Goal: Task Accomplishment & Management: Manage account settings

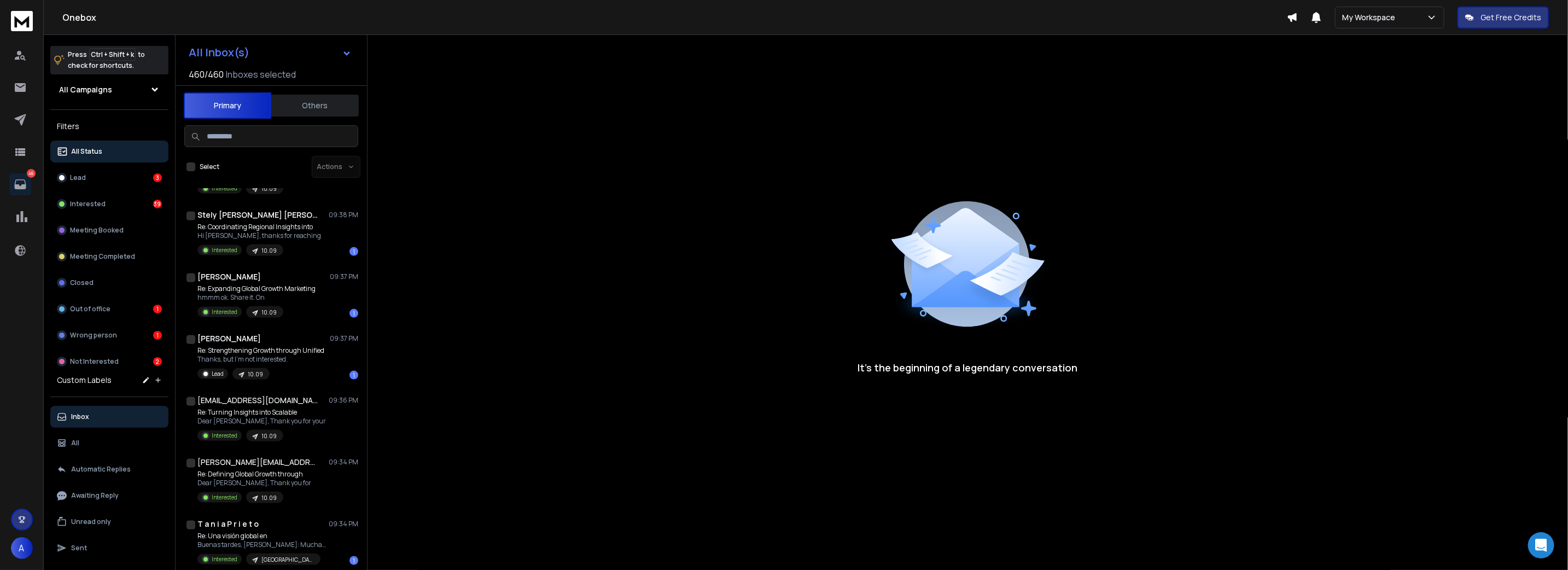
scroll to position [684, 0]
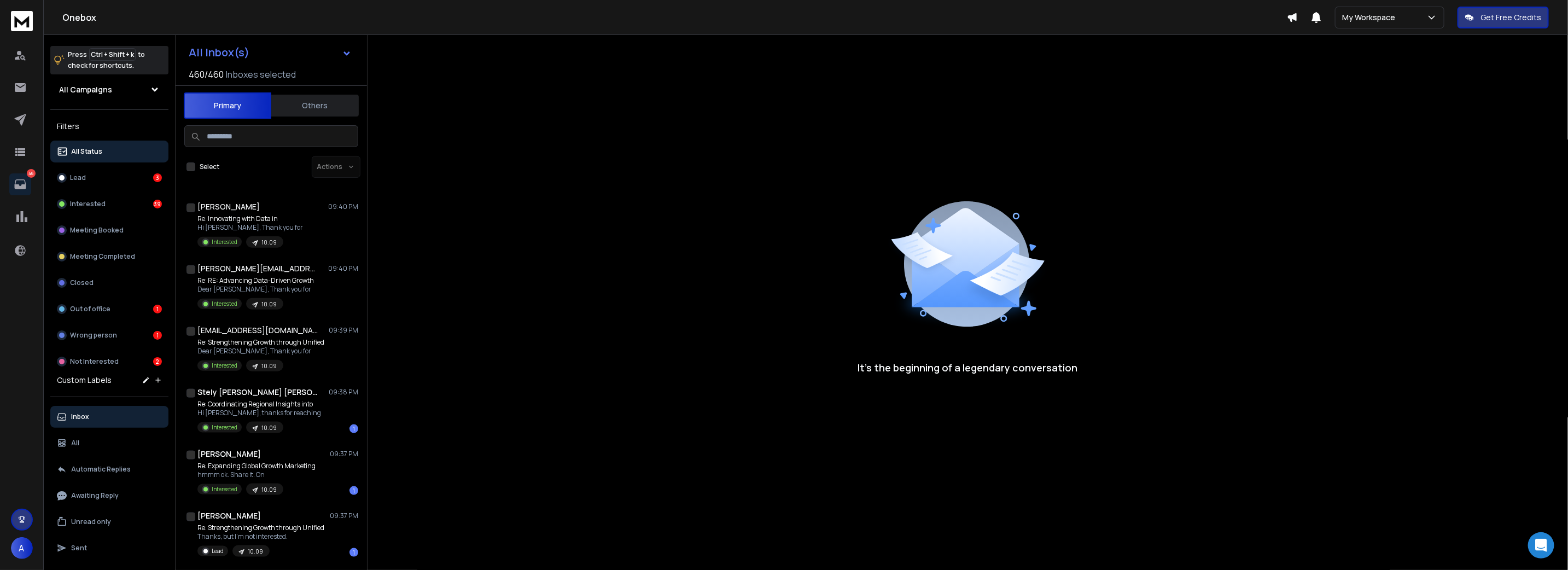
scroll to position [712, 0]
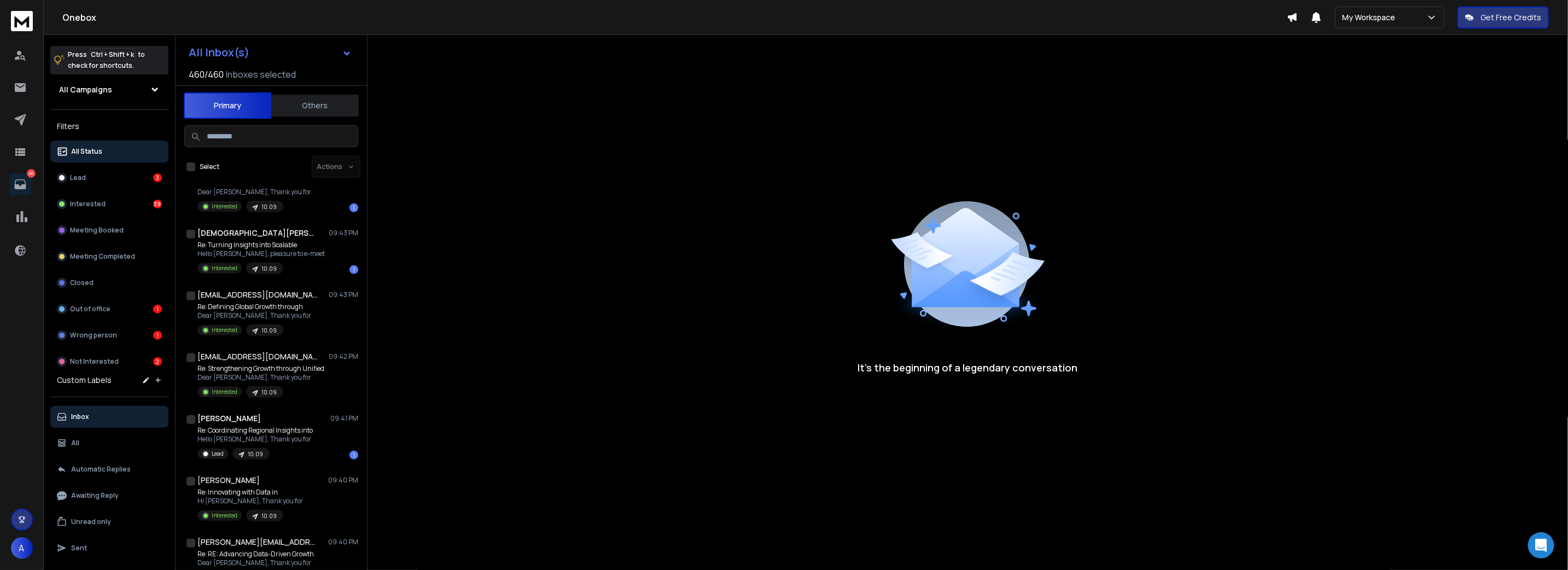
click at [786, 228] on div at bounding box center [967, 264] width 420 height 170
click at [1417, 23] on button "My Workspace" at bounding box center [1390, 18] width 110 height 22
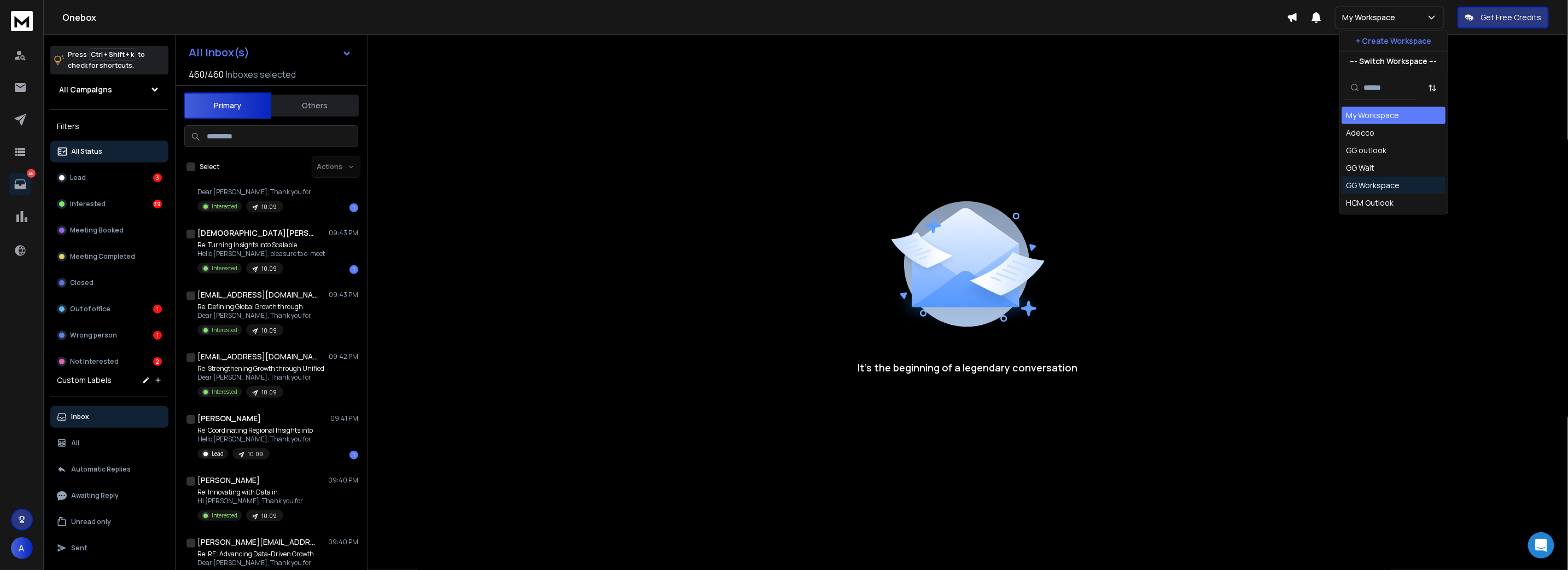
click at [1366, 182] on div "GG Workspace" at bounding box center [1373, 186] width 54 height 11
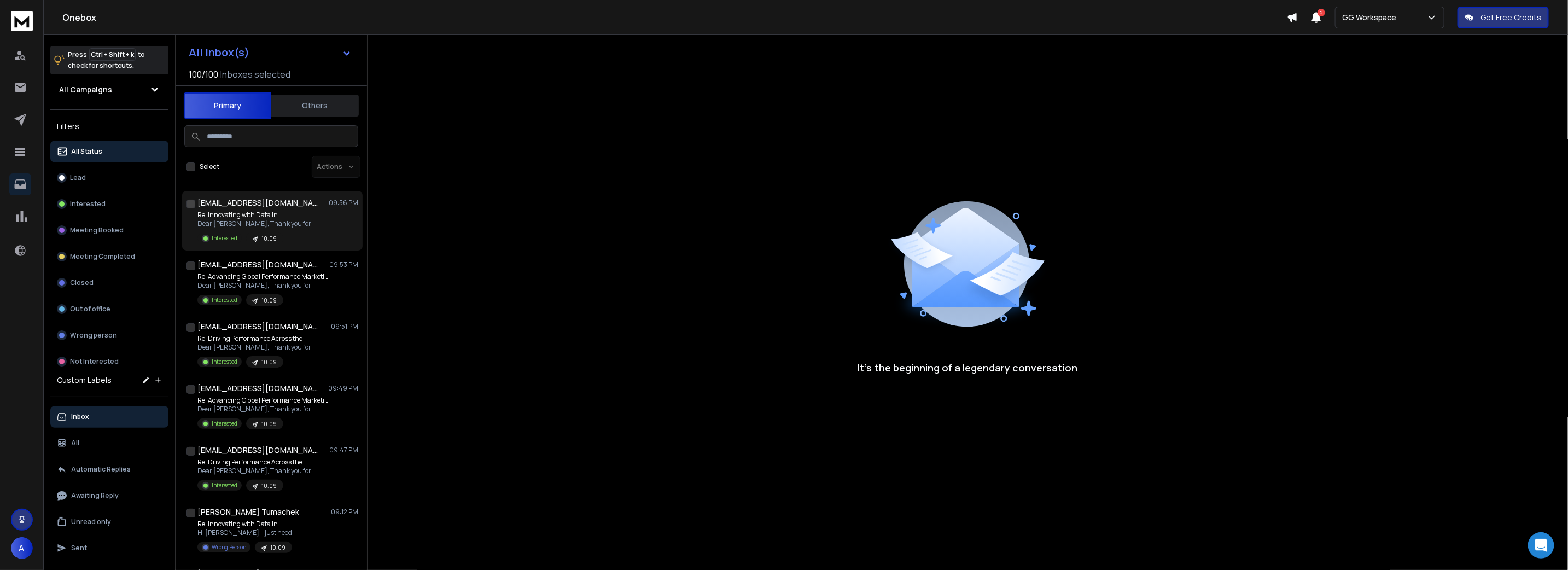
click at [295, 216] on p "Re: Innovating with Data in" at bounding box center [254, 215] width 114 height 9
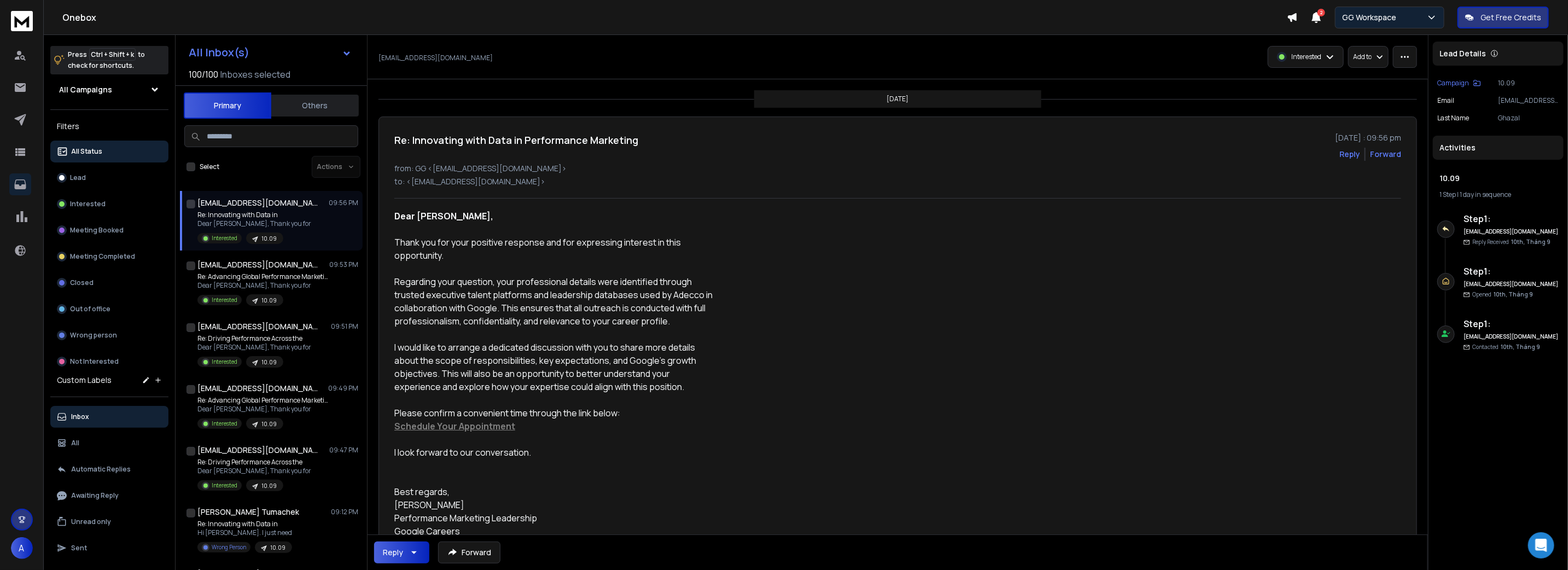
click at [1401, 12] on p "GG Workspace" at bounding box center [1371, 18] width 58 height 11
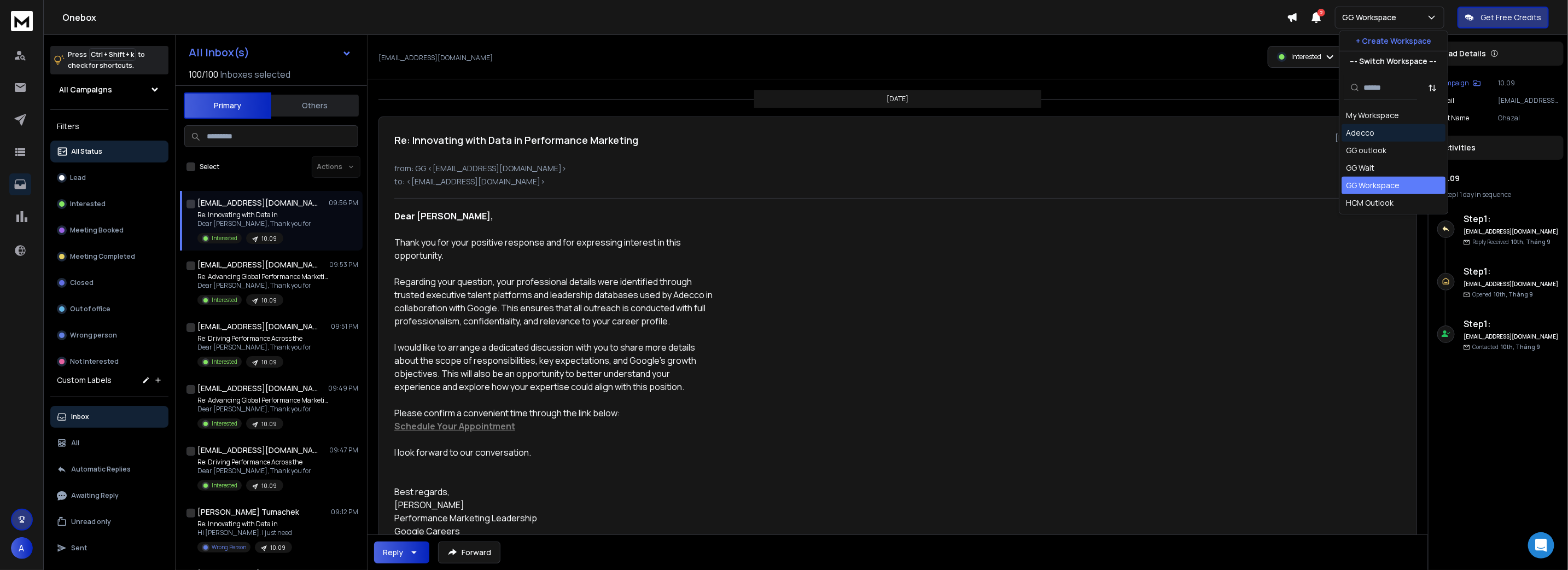
click at [1356, 132] on div "Adecco" at bounding box center [1360, 133] width 29 height 11
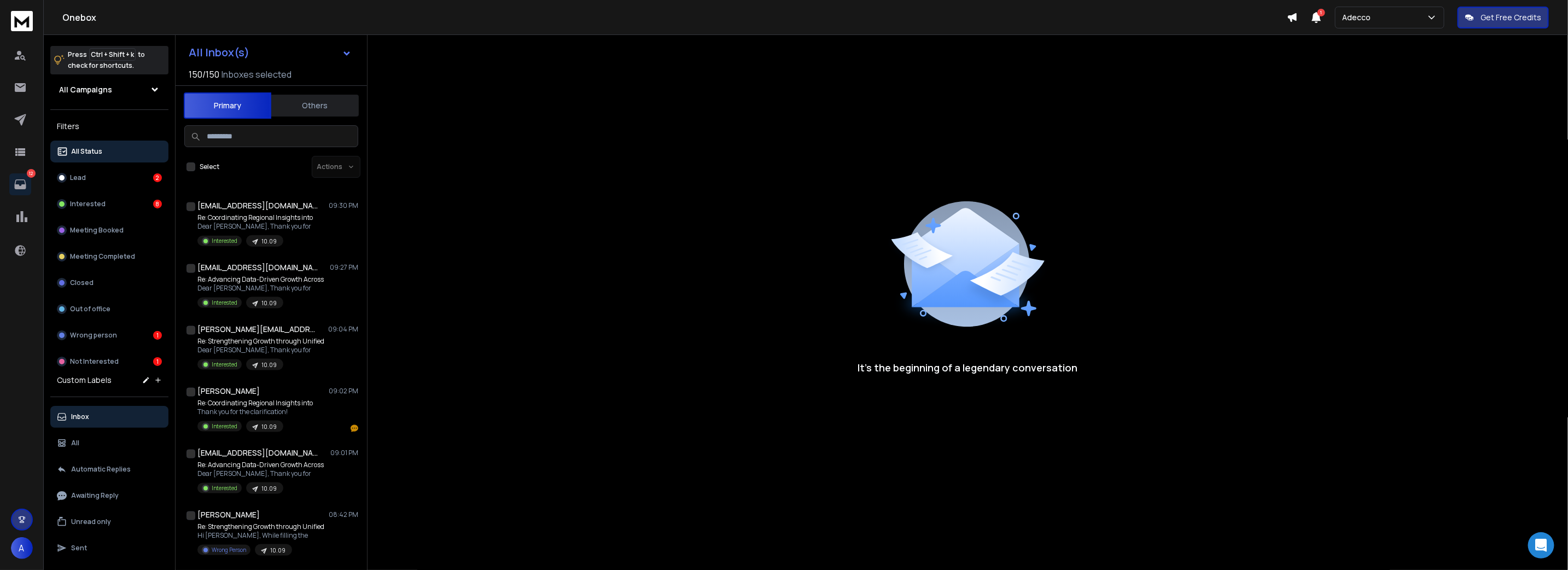
scroll to position [632, 0]
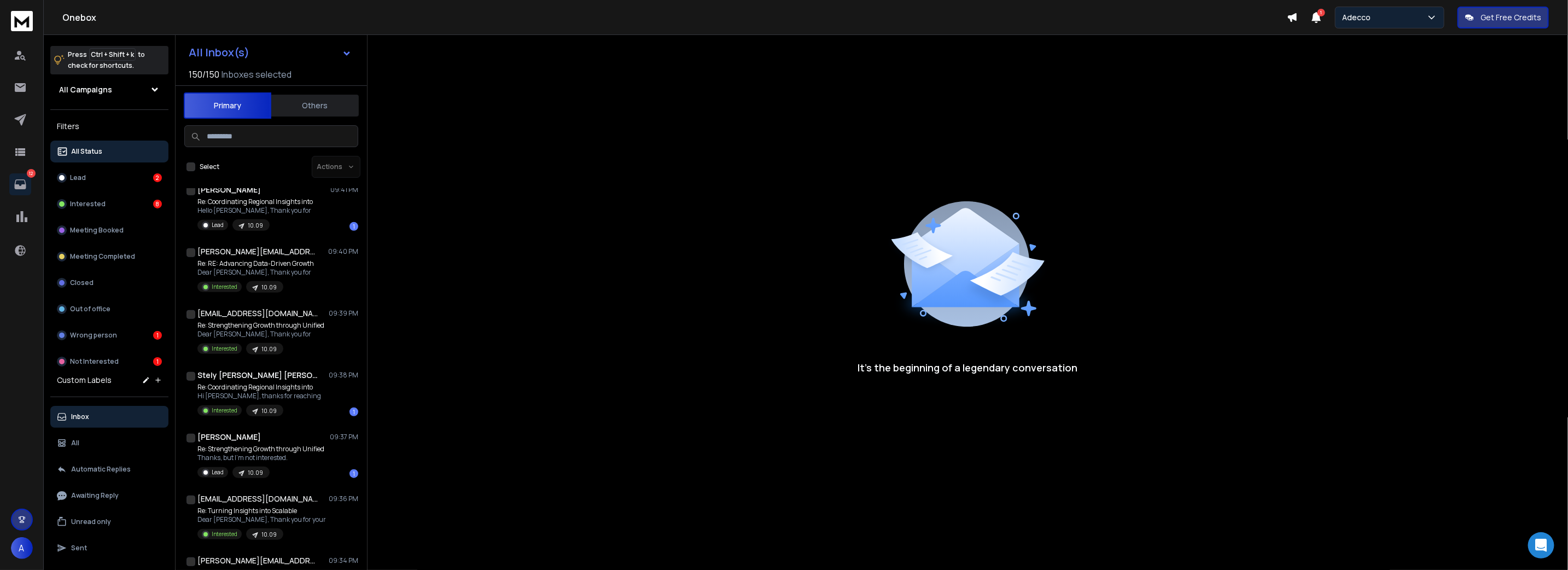
click at [1390, 20] on div "Adecco" at bounding box center [1390, 18] width 95 height 11
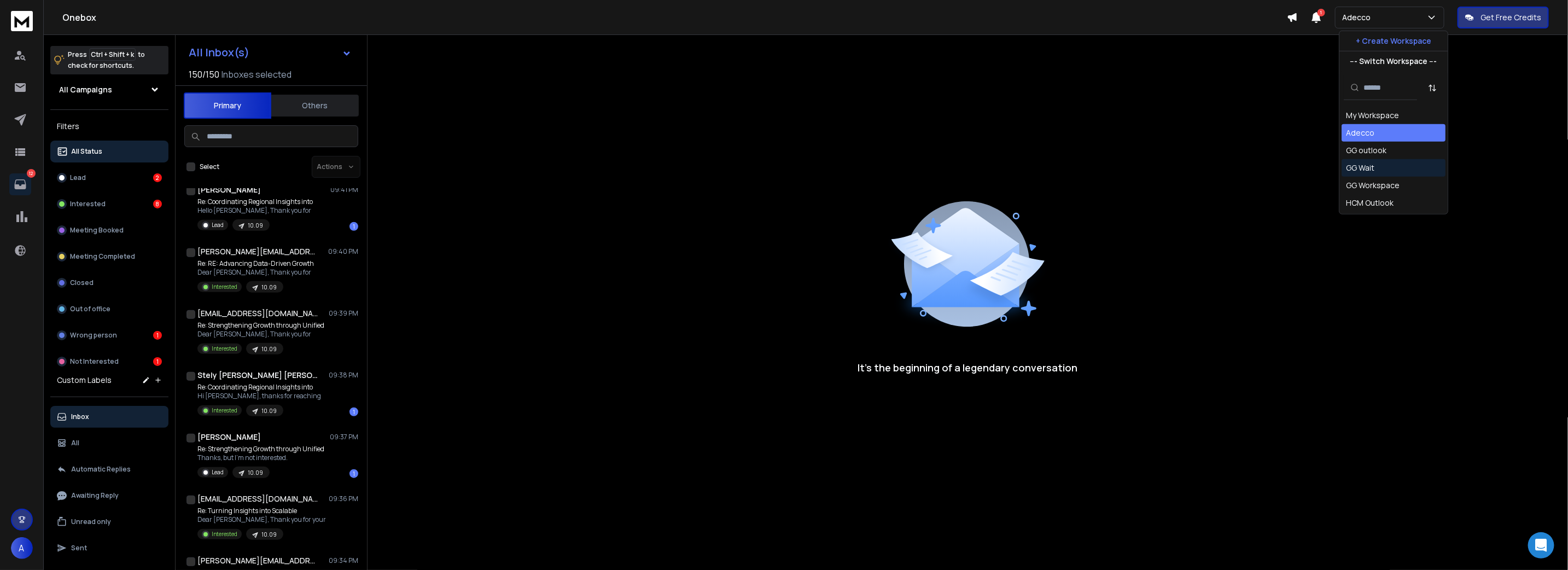
click at [1362, 165] on div "GG Wait" at bounding box center [1360, 168] width 29 height 11
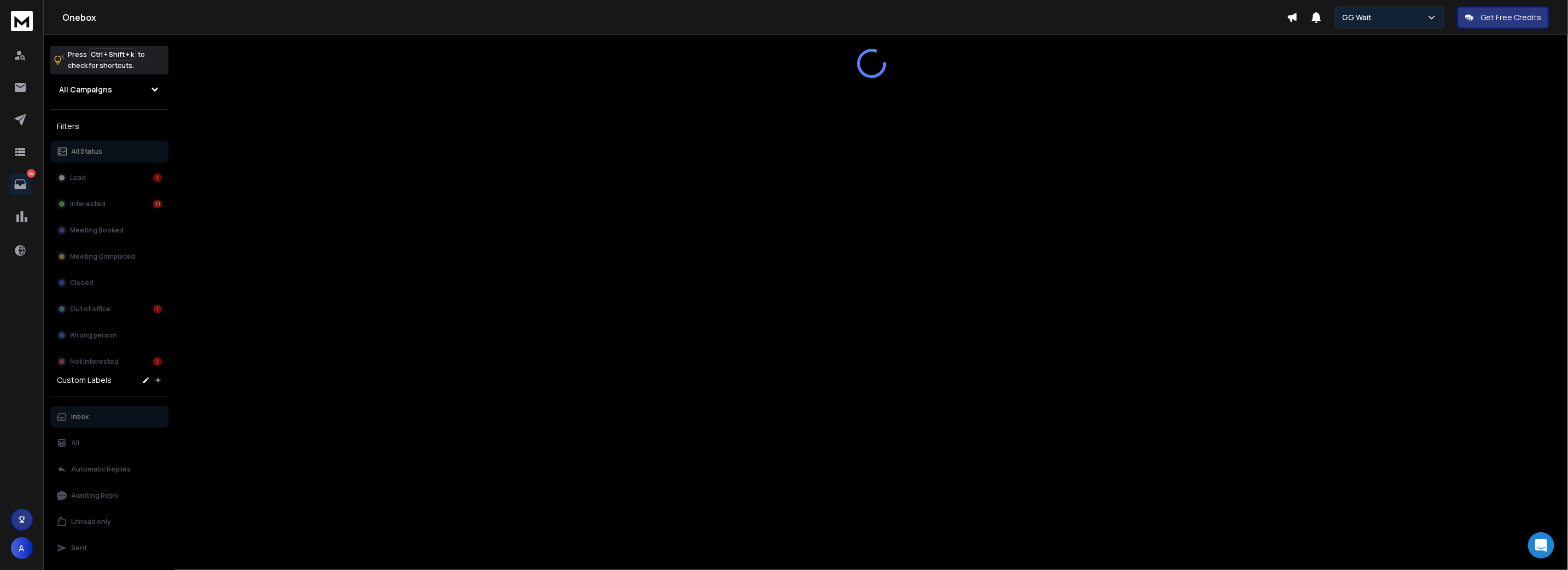
click at [1395, 15] on div "GG Wait" at bounding box center [1390, 18] width 95 height 11
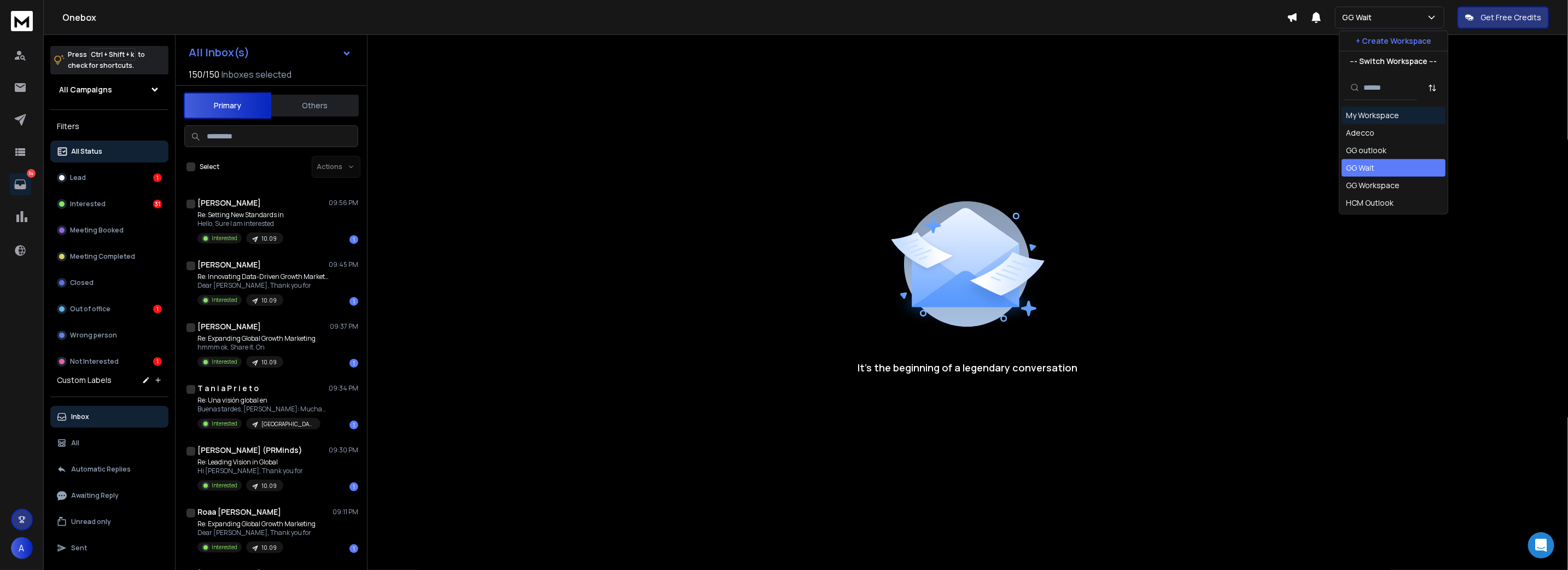
click at [1372, 118] on div "My Workspace" at bounding box center [1372, 116] width 53 height 11
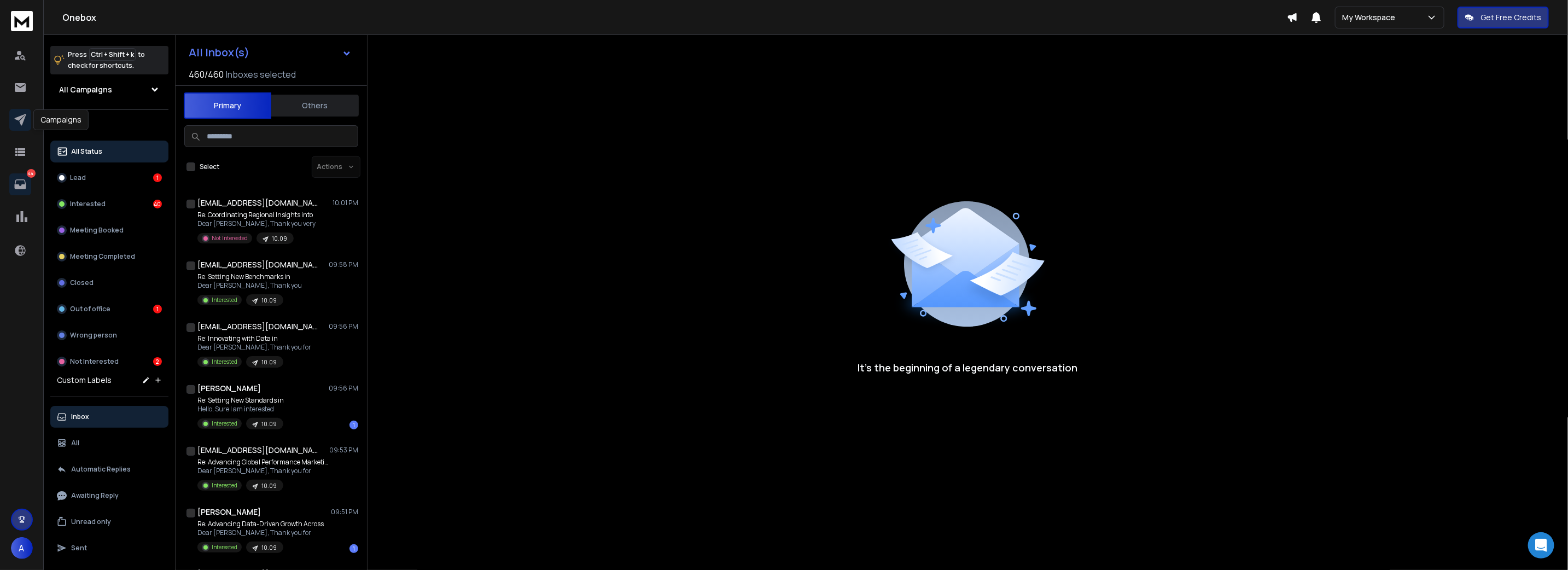
click at [20, 113] on icon at bounding box center [20, 120] width 13 height 13
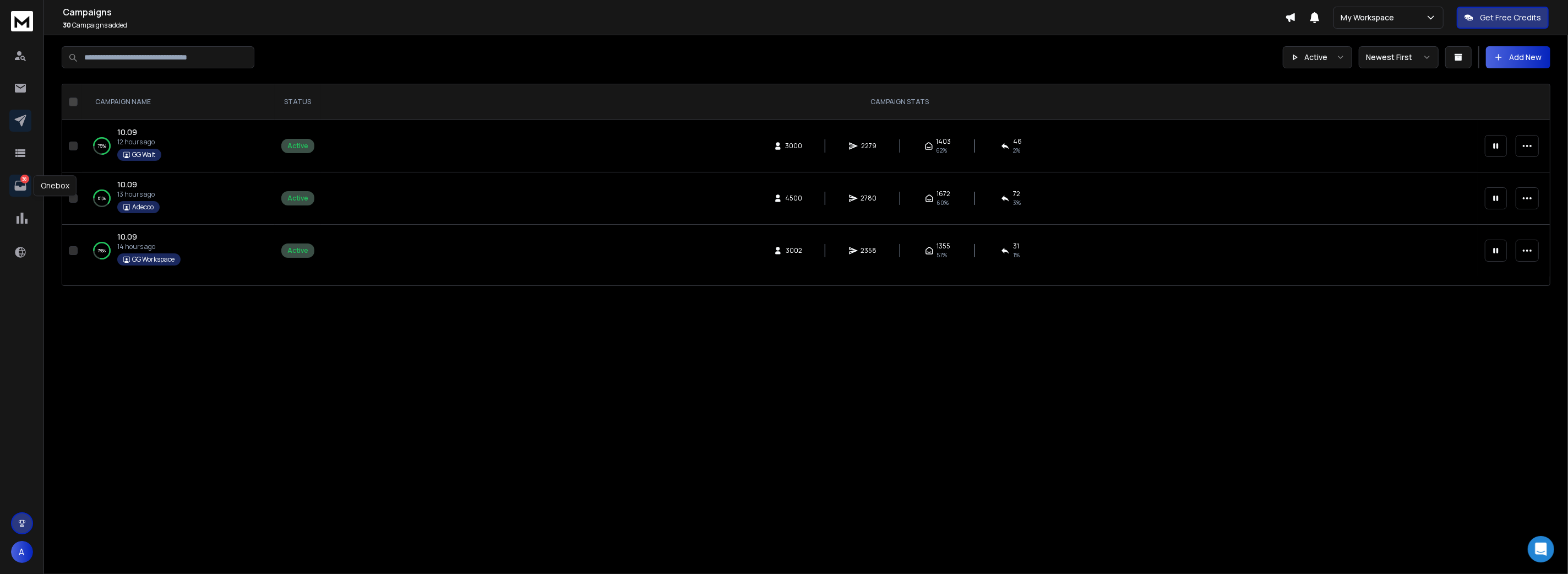
click at [19, 181] on icon at bounding box center [20, 186] width 12 height 10
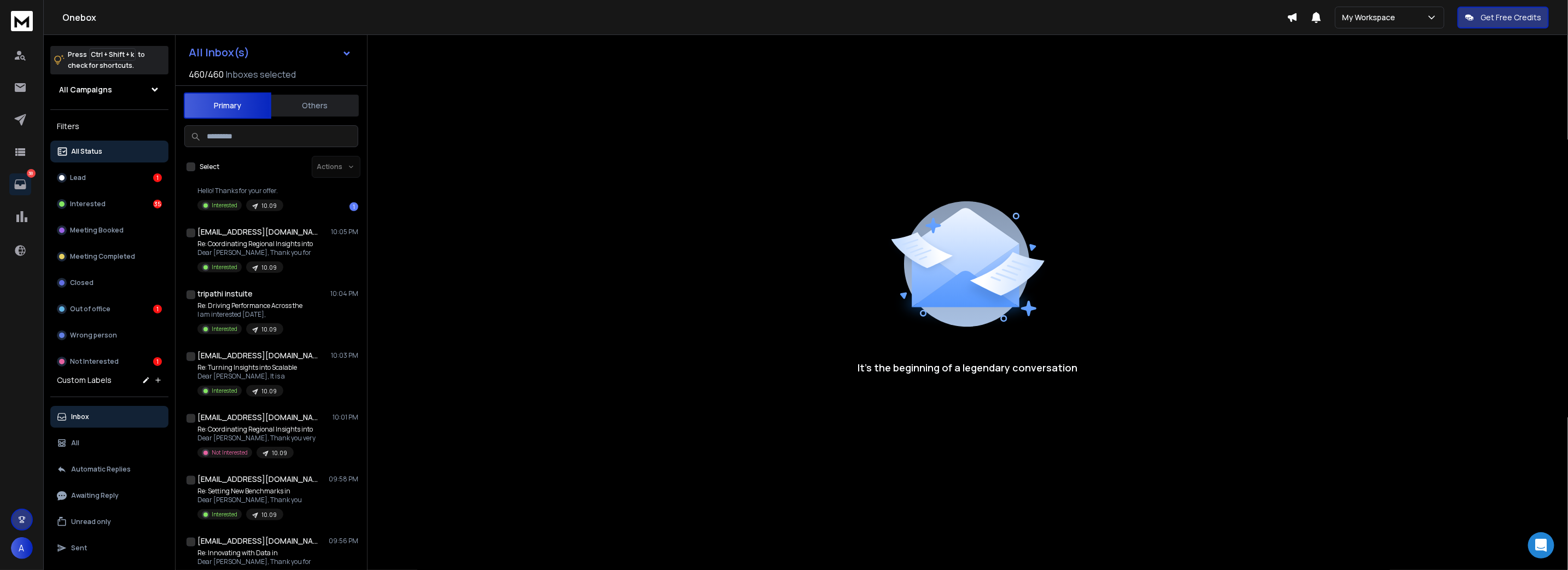
scroll to position [768, 0]
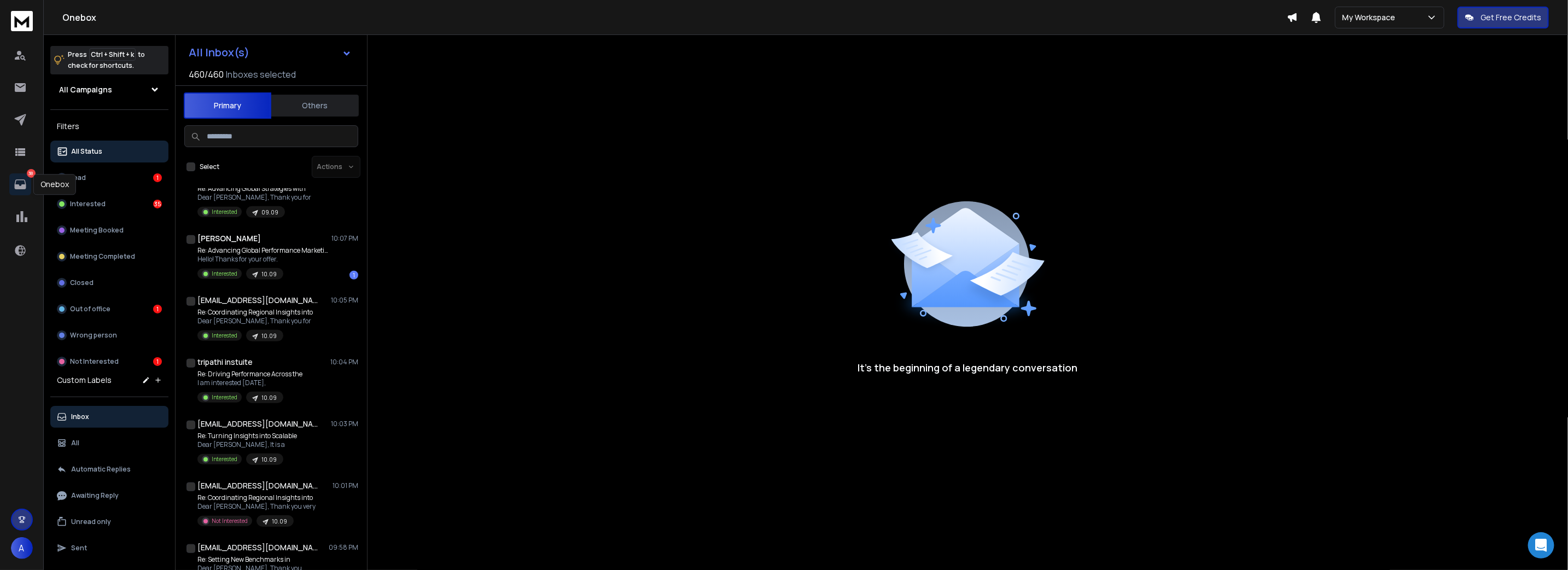
click at [16, 185] on icon at bounding box center [19, 185] width 12 height 10
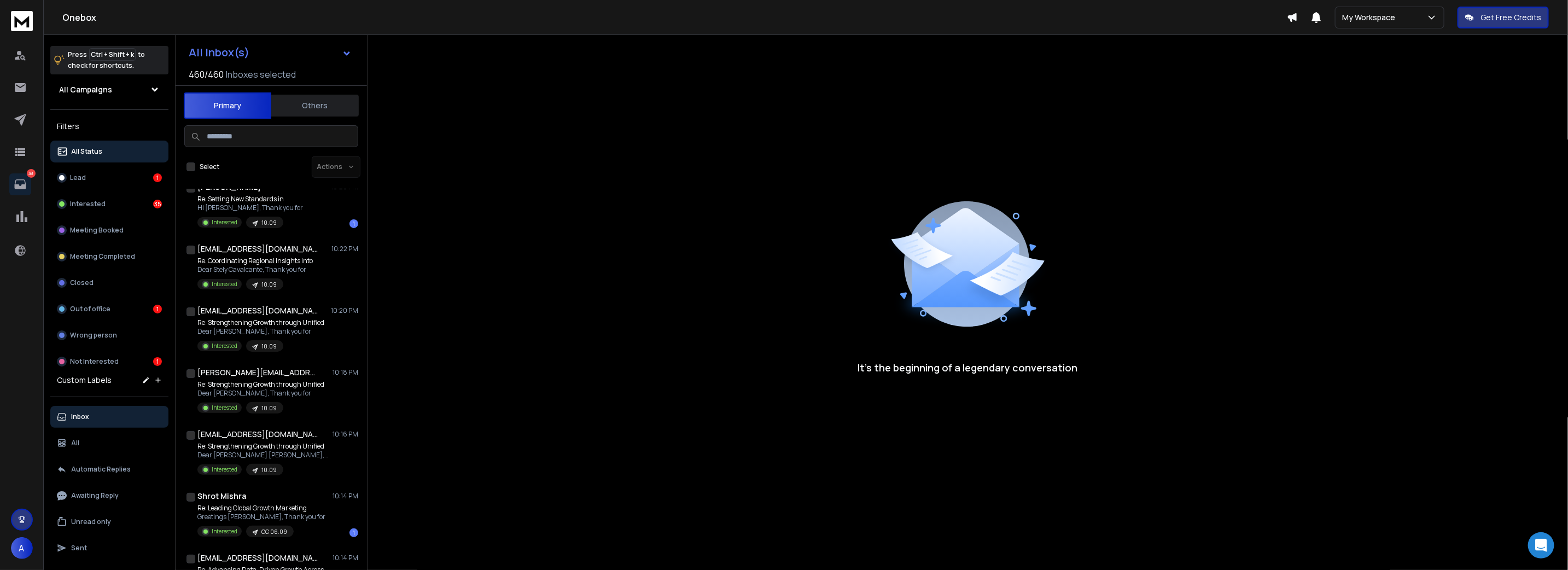
scroll to position [0, 0]
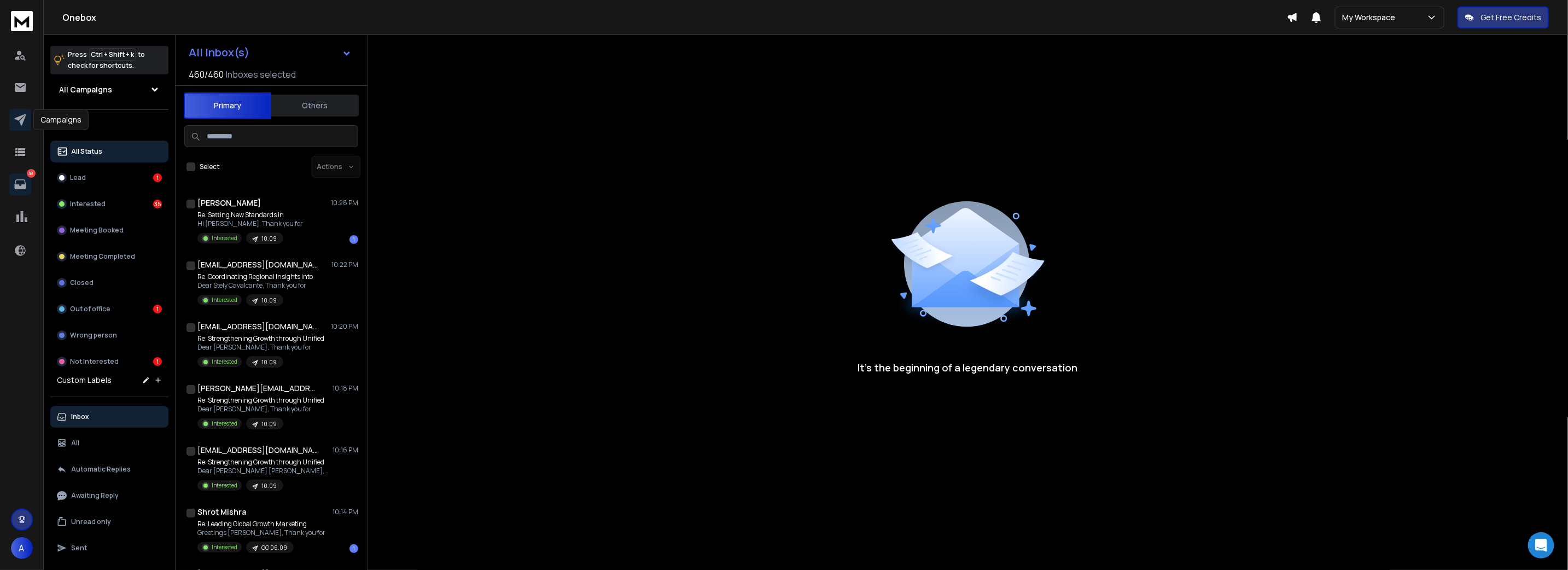
click at [26, 116] on link at bounding box center [20, 120] width 22 height 22
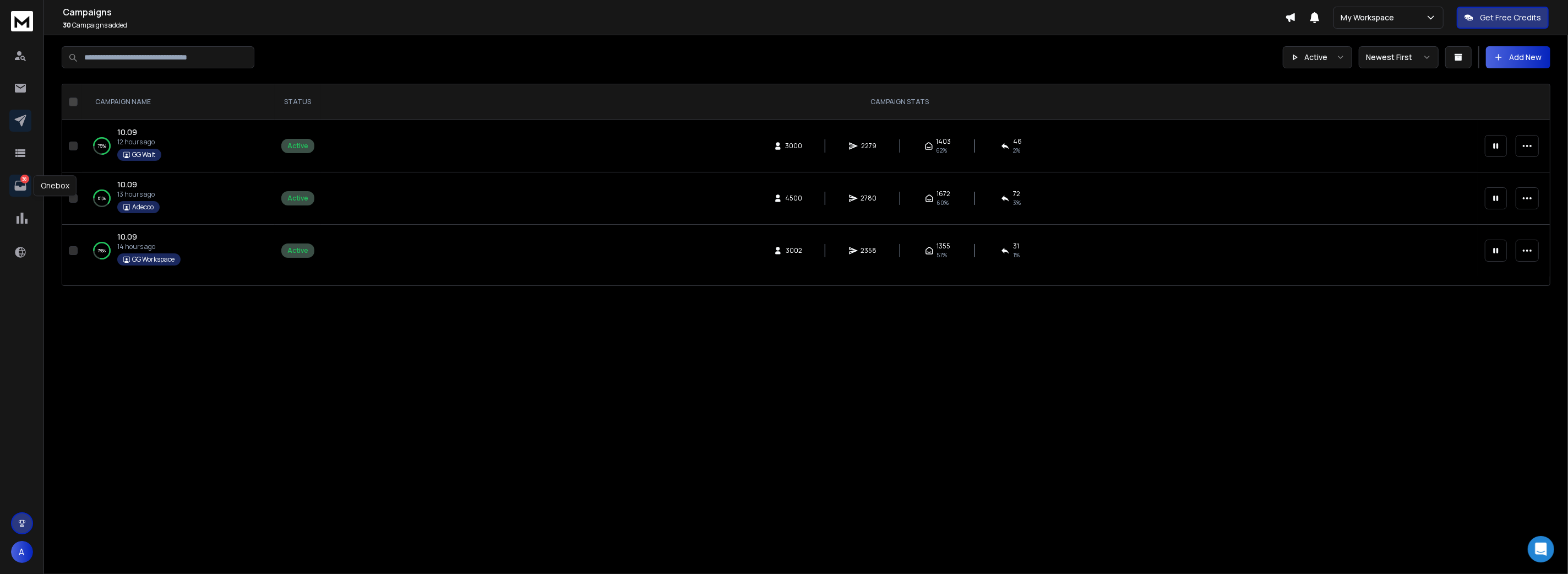
click at [26, 188] on icon at bounding box center [20, 186] width 13 height 13
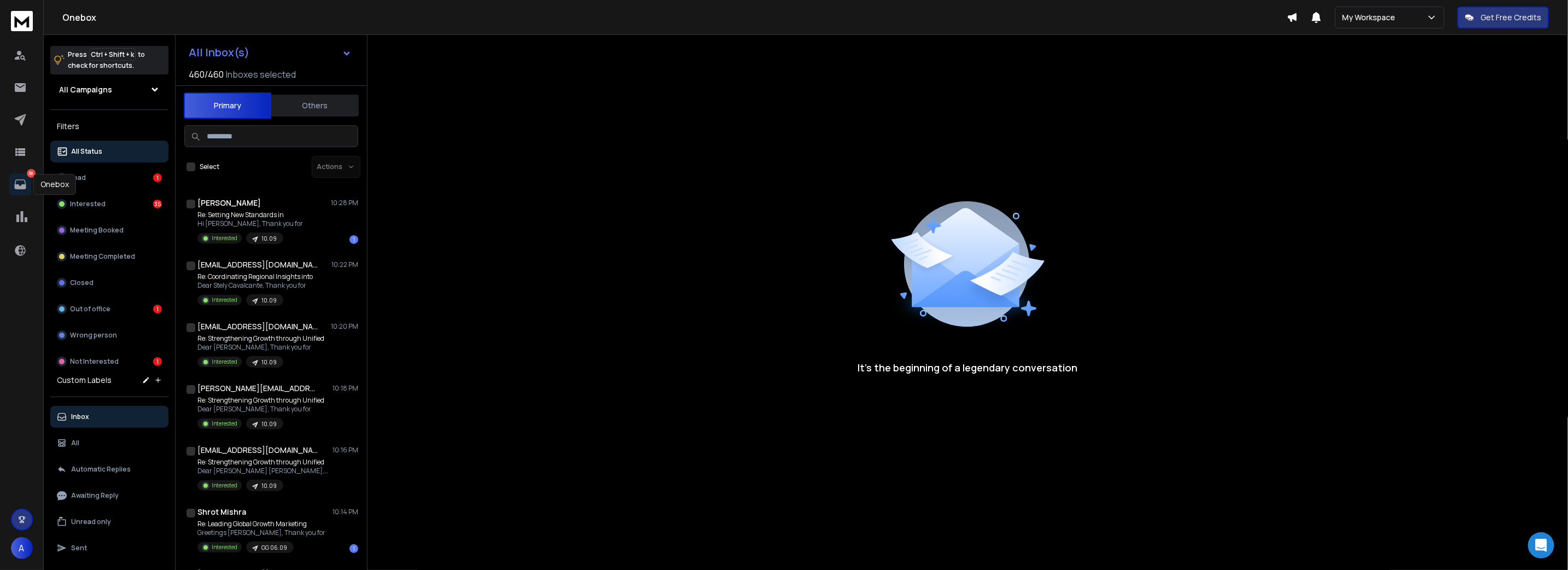
click at [25, 183] on icon at bounding box center [20, 185] width 13 height 13
click at [15, 111] on link at bounding box center [20, 120] width 22 height 22
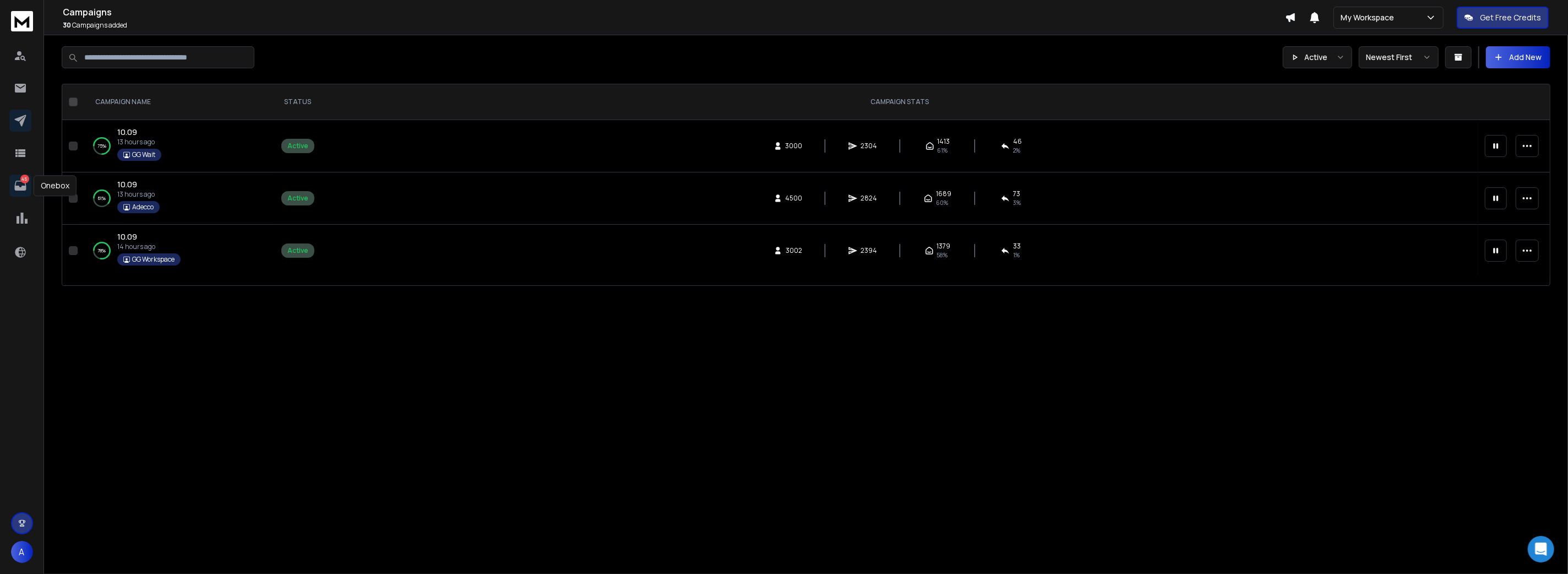
click at [21, 183] on p "45" at bounding box center [25, 179] width 9 height 9
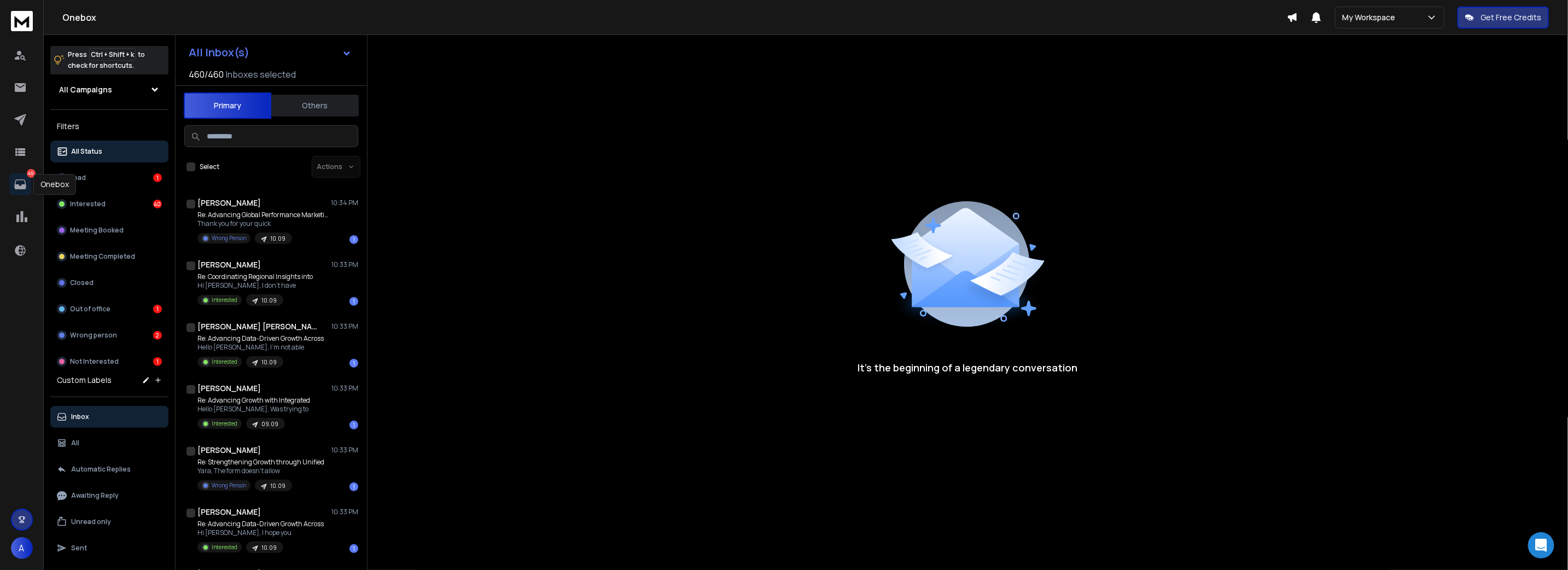
click at [19, 183] on icon at bounding box center [20, 185] width 13 height 13
click at [23, 122] on icon at bounding box center [20, 120] width 13 height 13
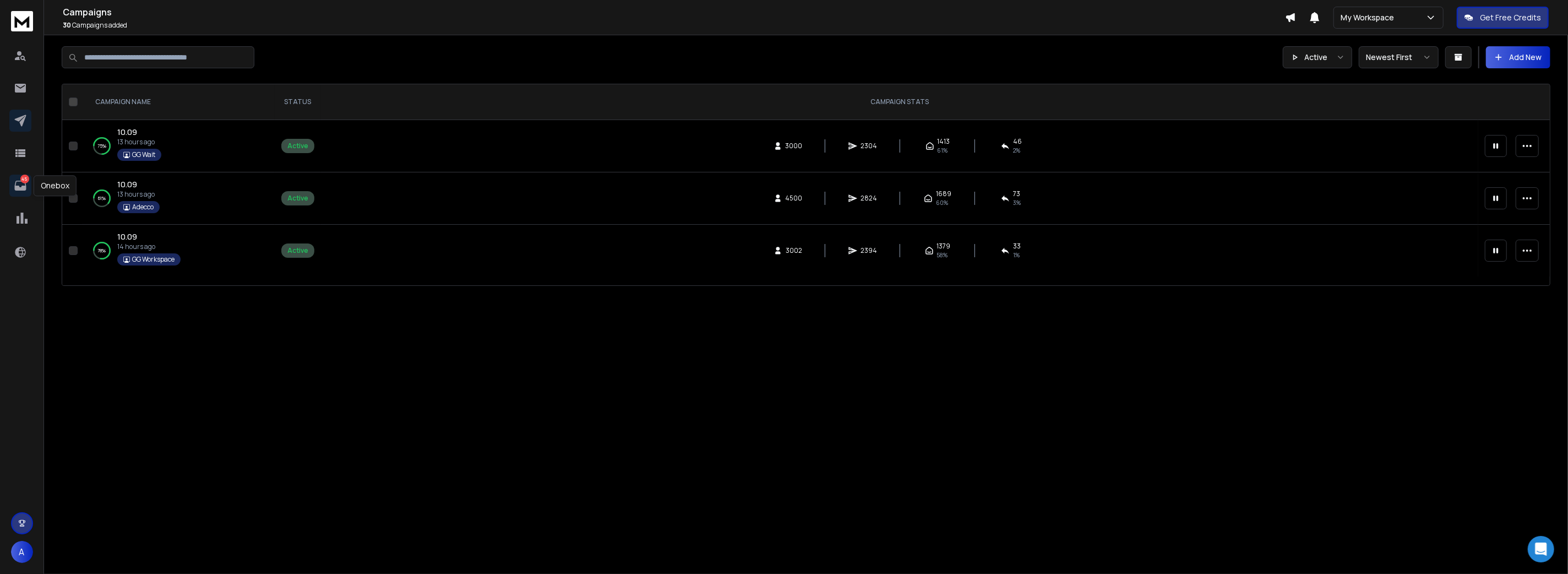
click at [13, 188] on icon at bounding box center [20, 186] width 13 height 13
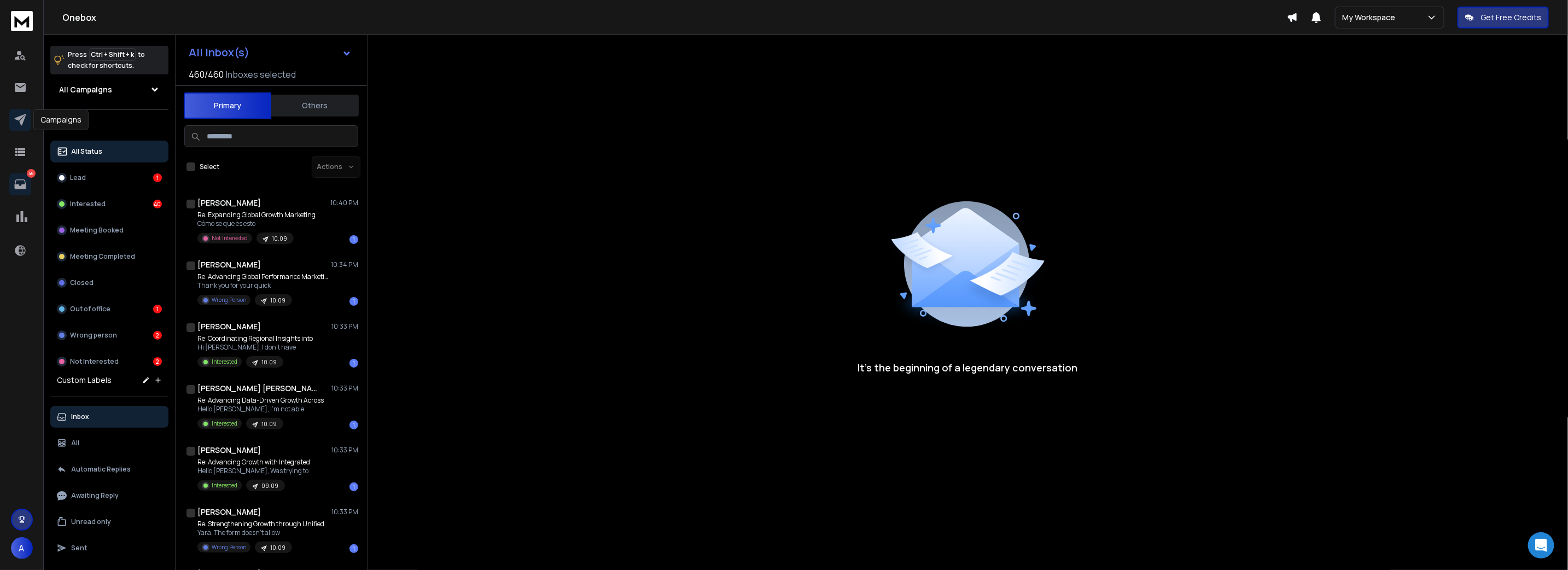
click at [16, 119] on icon at bounding box center [19, 119] width 12 height 12
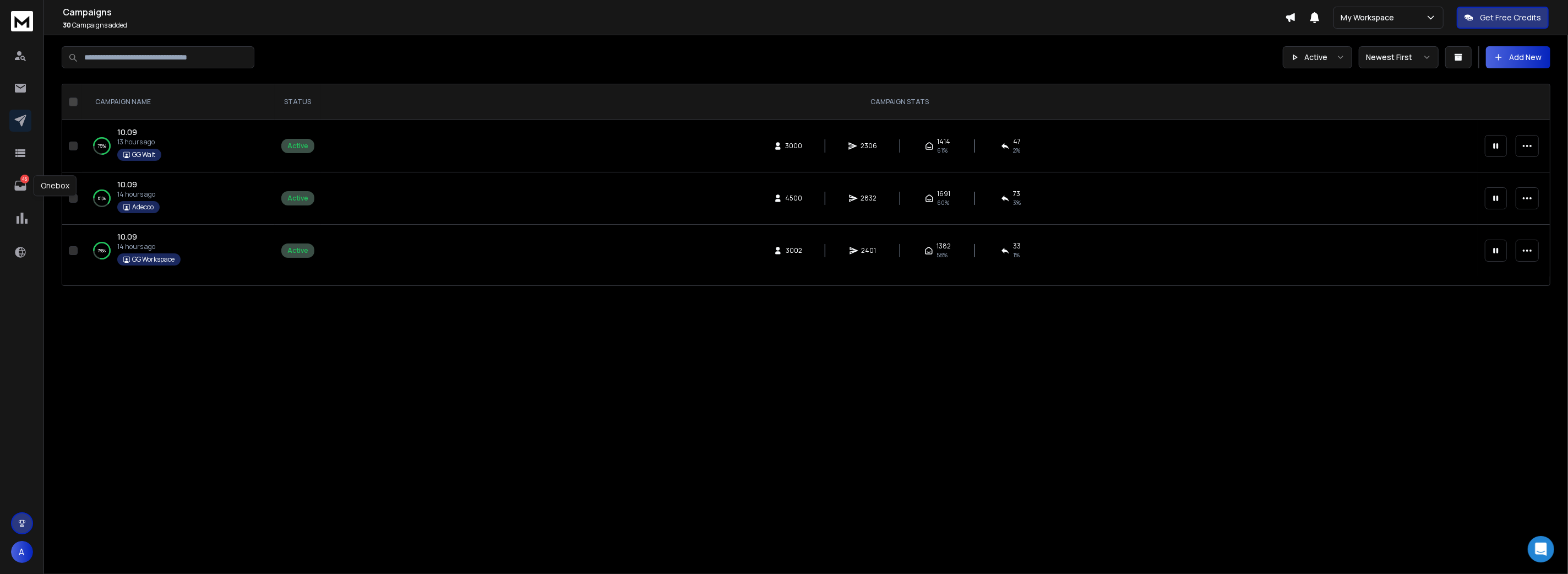
click at [30, 182] on link "46" at bounding box center [20, 186] width 22 height 22
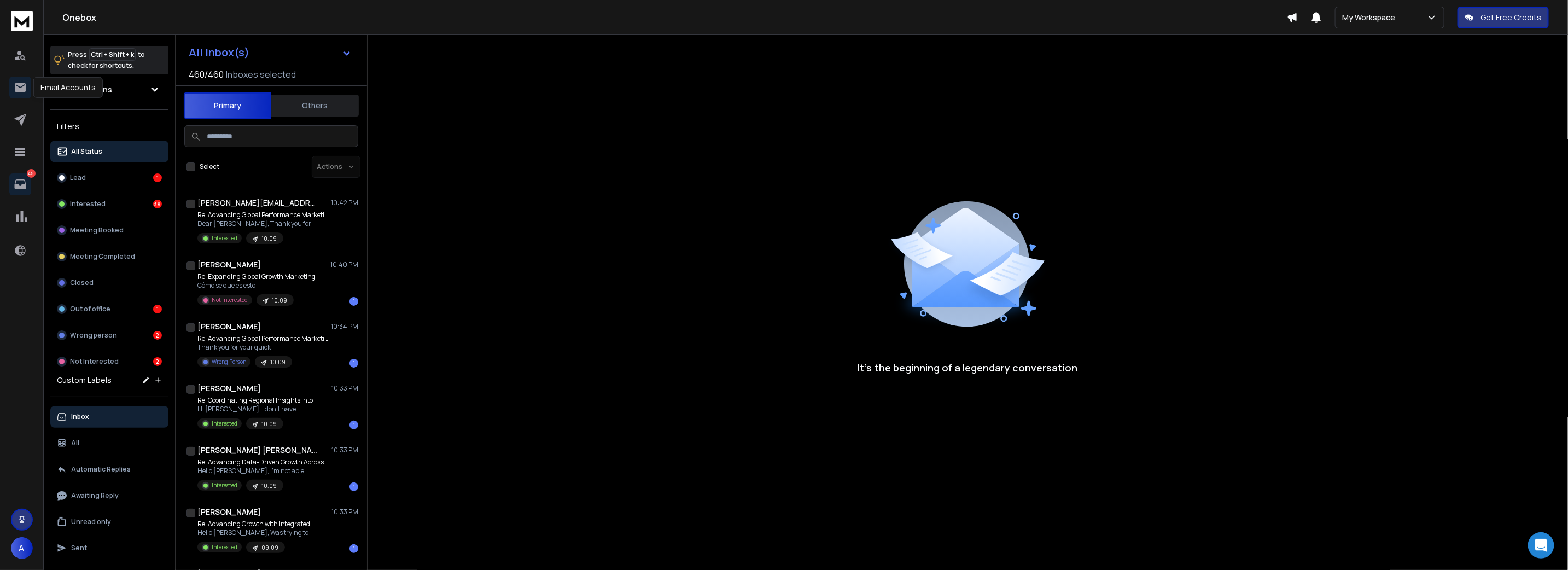
click at [27, 83] on link at bounding box center [20, 88] width 22 height 22
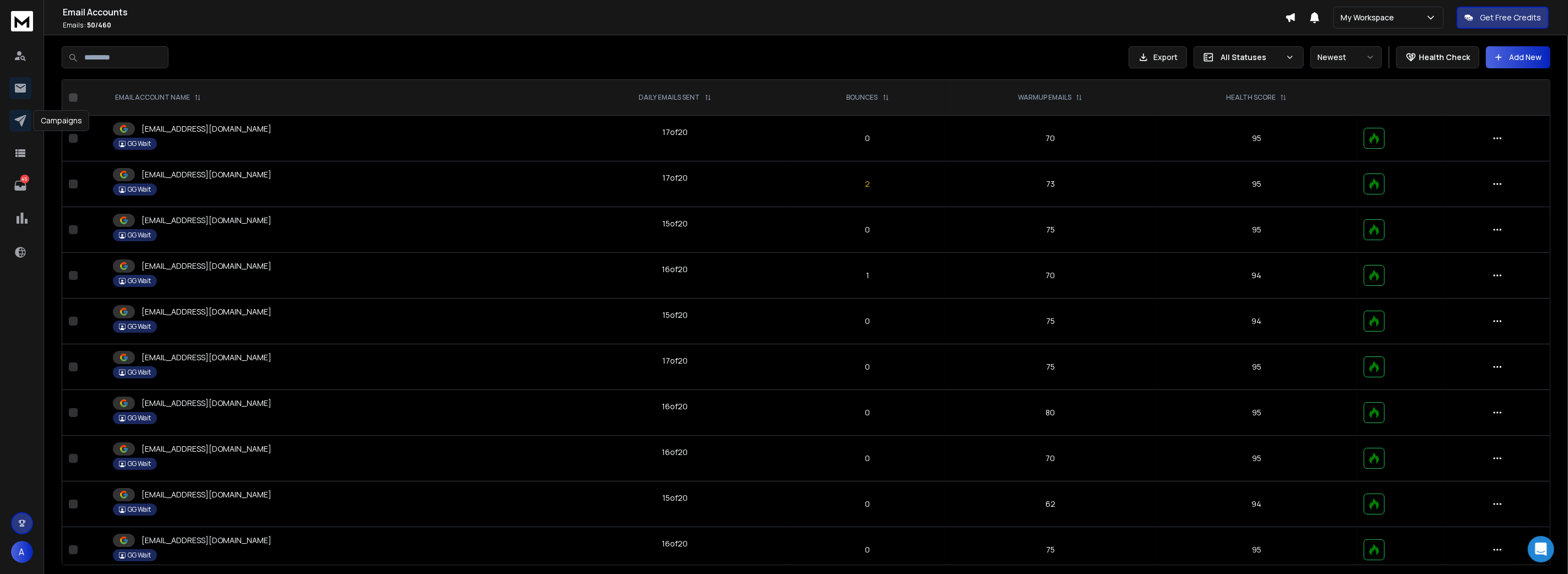
click at [24, 117] on icon at bounding box center [20, 120] width 12 height 12
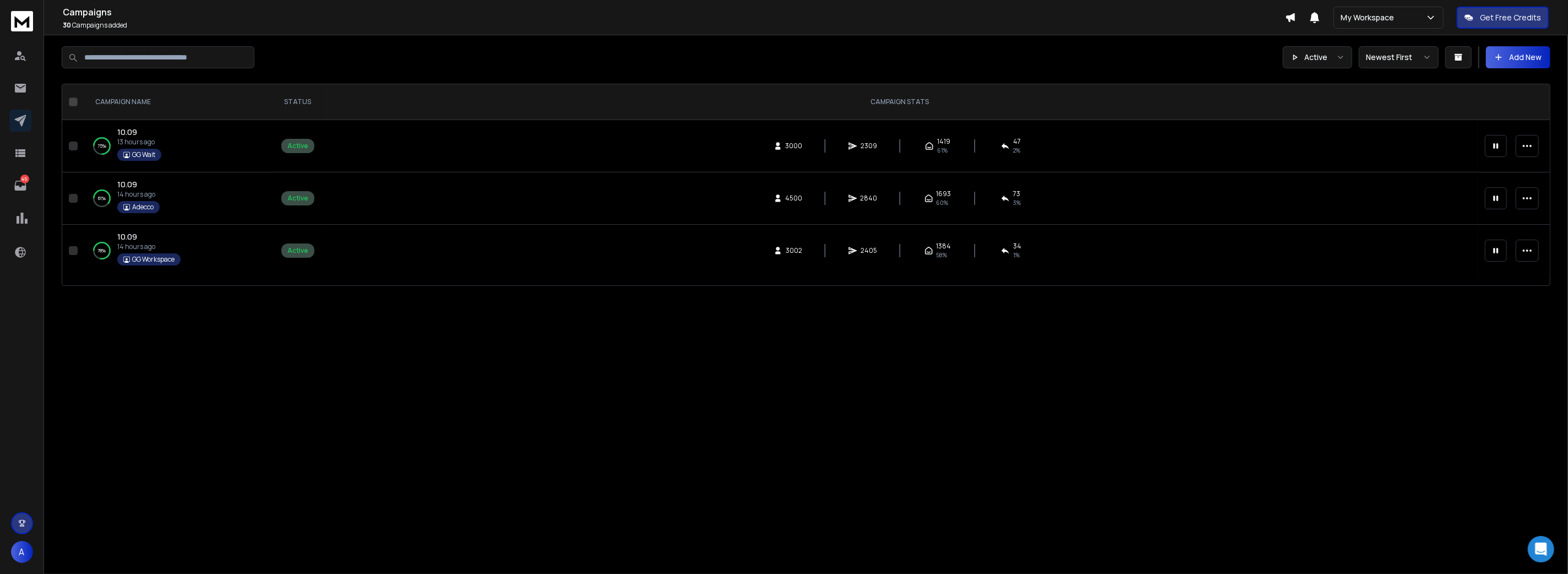
click at [995, 354] on div "Campaigns 30 Campaigns Added Active Newest First Add New CAMPAIGN NAME STATUS C…" at bounding box center [806, 333] width 1489 height 574
click at [19, 188] on icon at bounding box center [20, 186] width 12 height 10
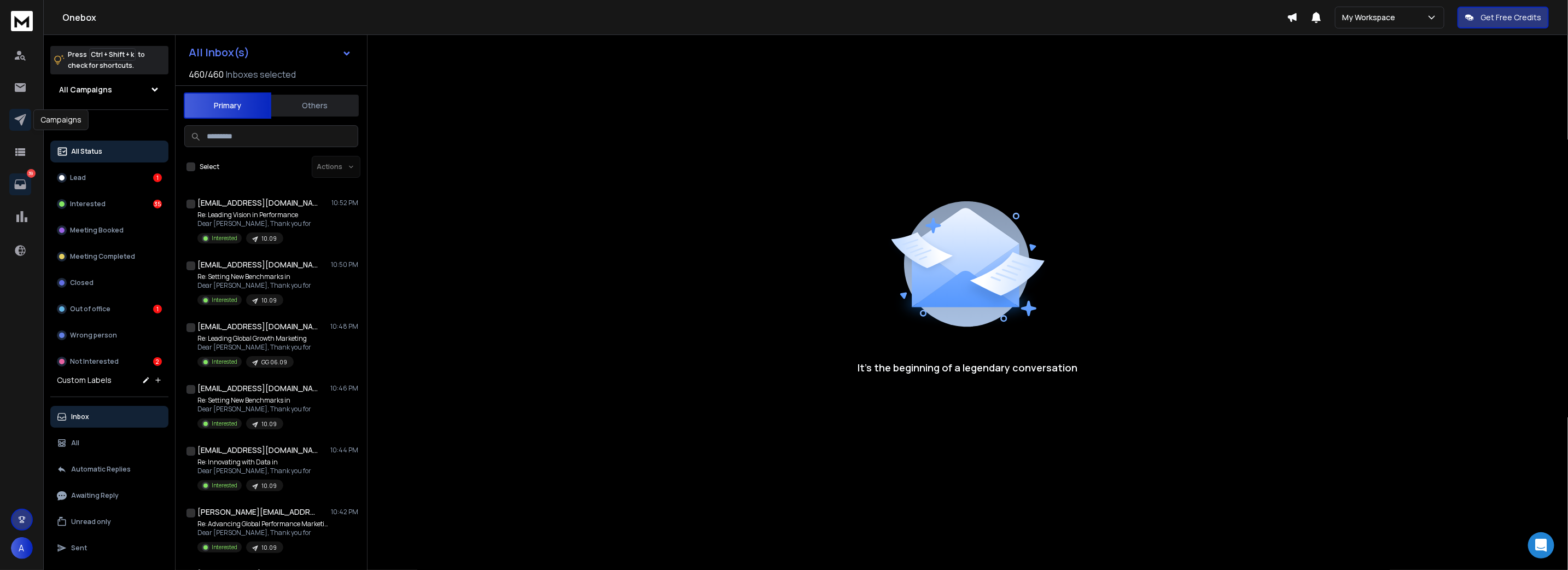
click at [19, 116] on icon at bounding box center [19, 119] width 12 height 12
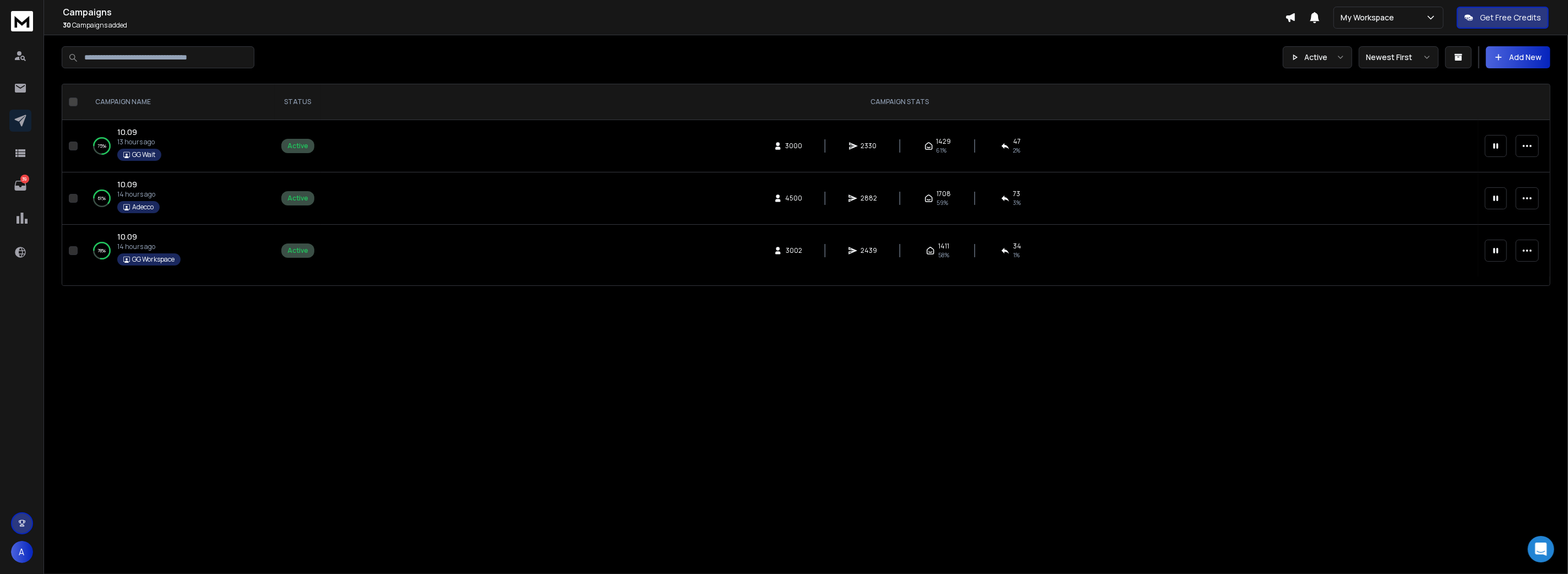
click at [474, 358] on div "Campaigns 30 Campaigns Added Active Newest First Add New CAMPAIGN NAME STATUS C…" at bounding box center [806, 333] width 1489 height 574
click at [26, 182] on p "37" at bounding box center [25, 179] width 9 height 9
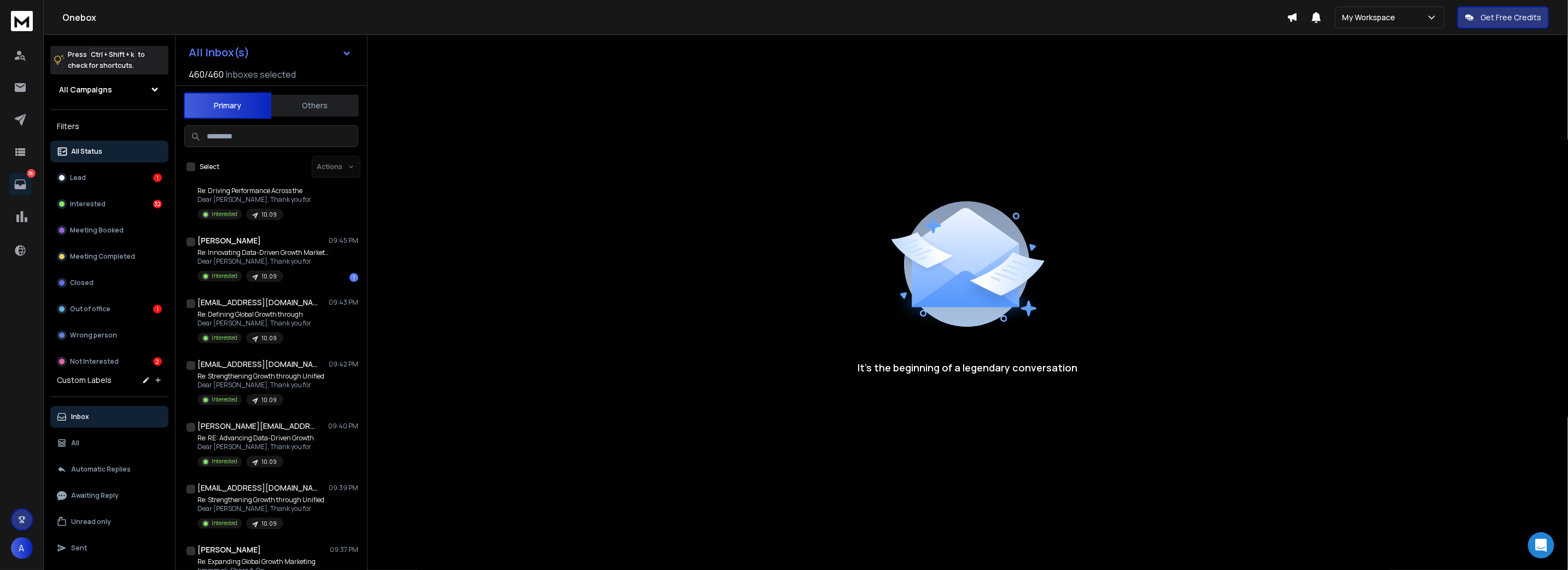
scroll to position [2531, 0]
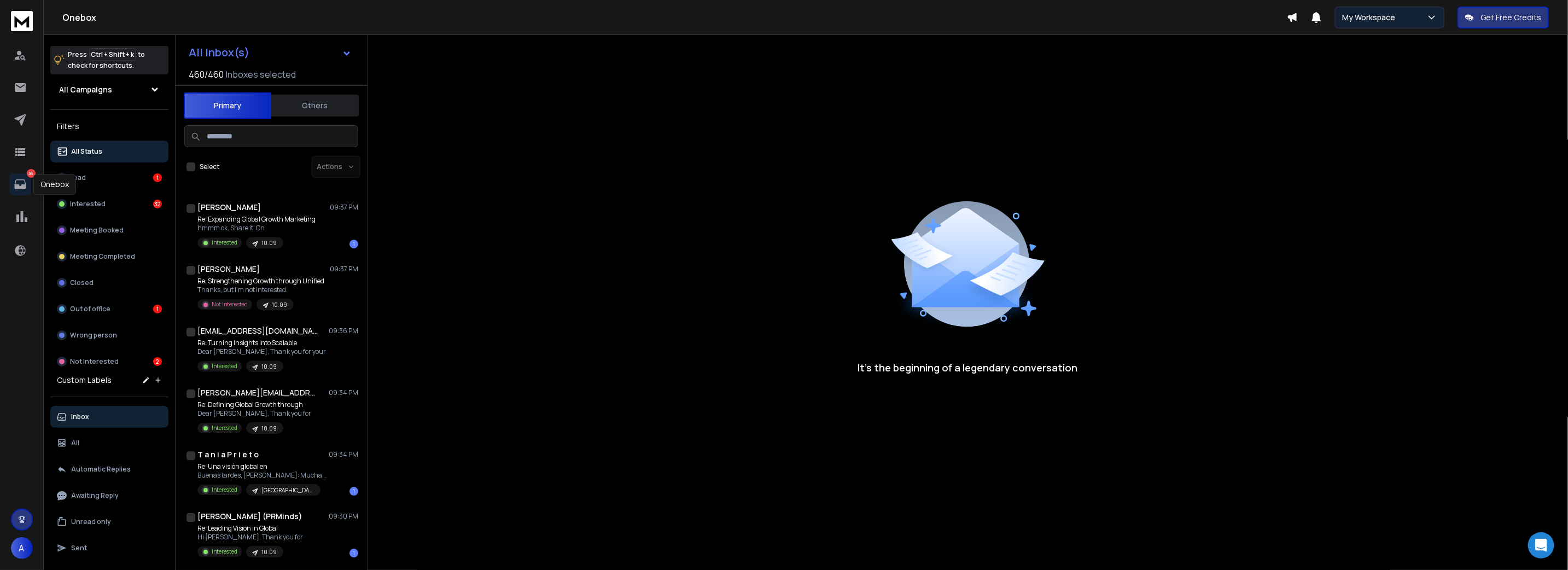
click at [1426, 18] on div "My Workspace" at bounding box center [1390, 18] width 95 height 11
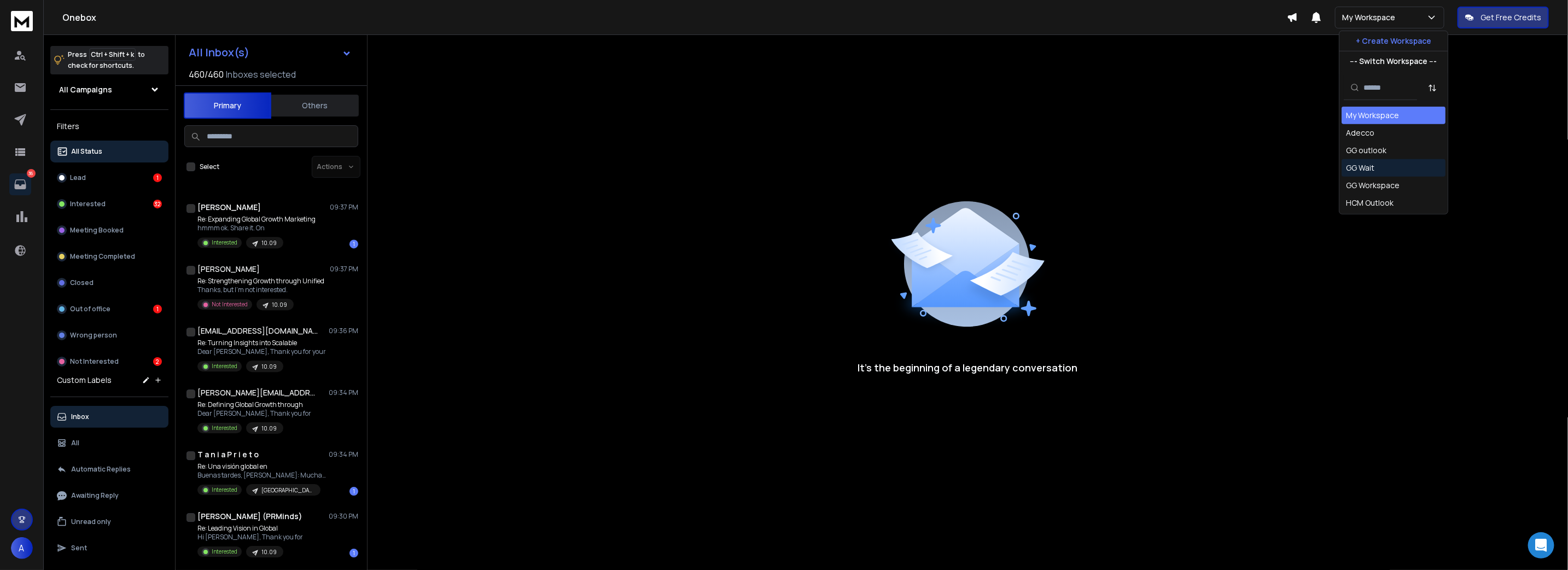
click at [1358, 170] on div "GG Wait" at bounding box center [1360, 168] width 29 height 11
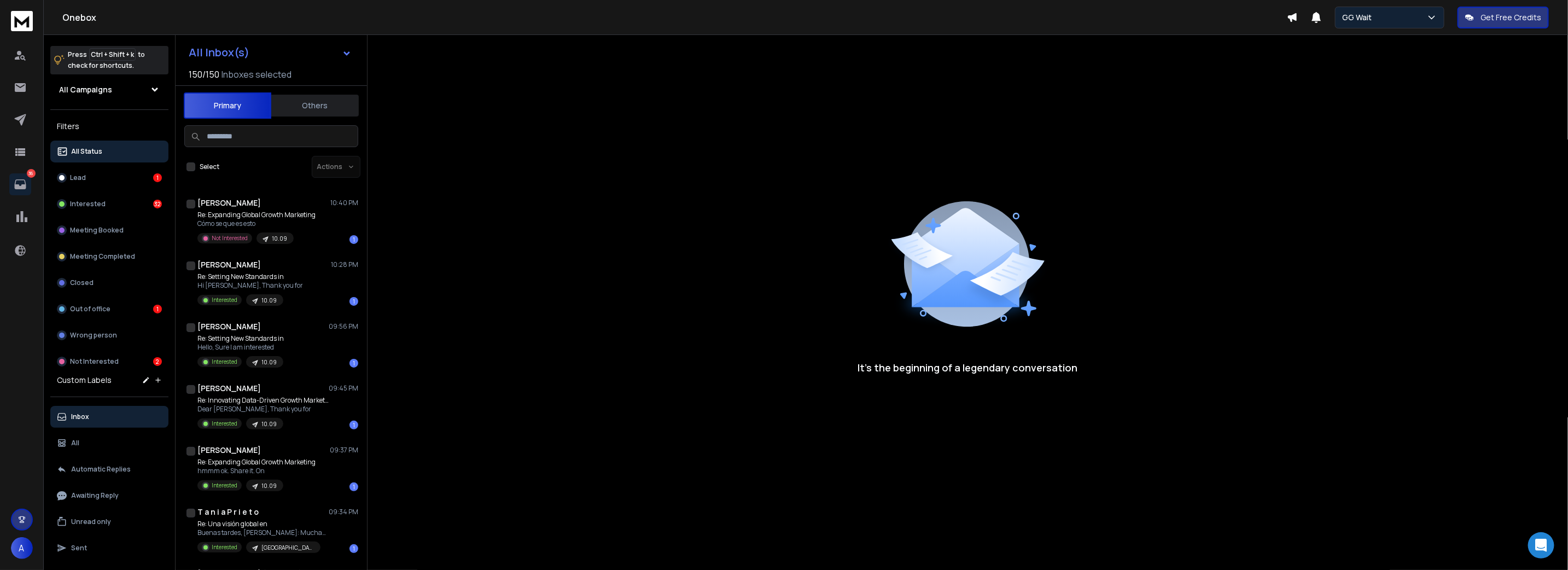
click at [1432, 19] on icon "button" at bounding box center [1432, 18] width 11 height 11
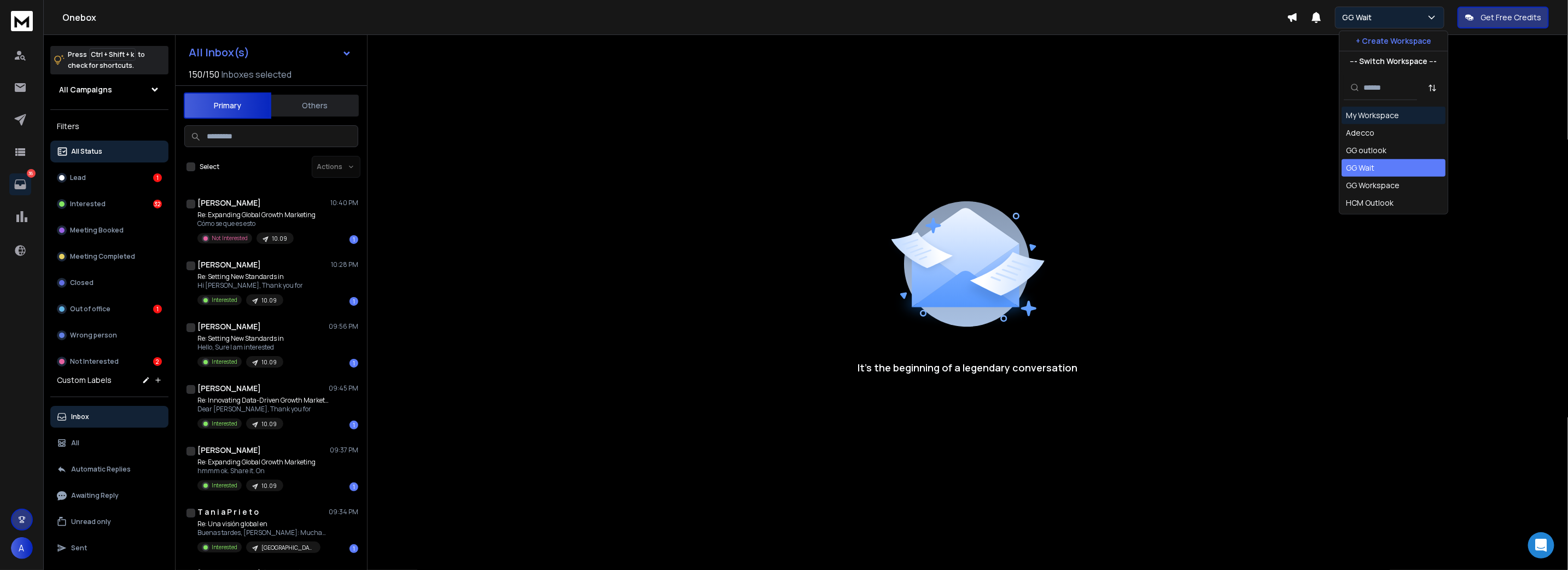
click at [1432, 19] on icon "button" at bounding box center [1432, 18] width 11 height 11
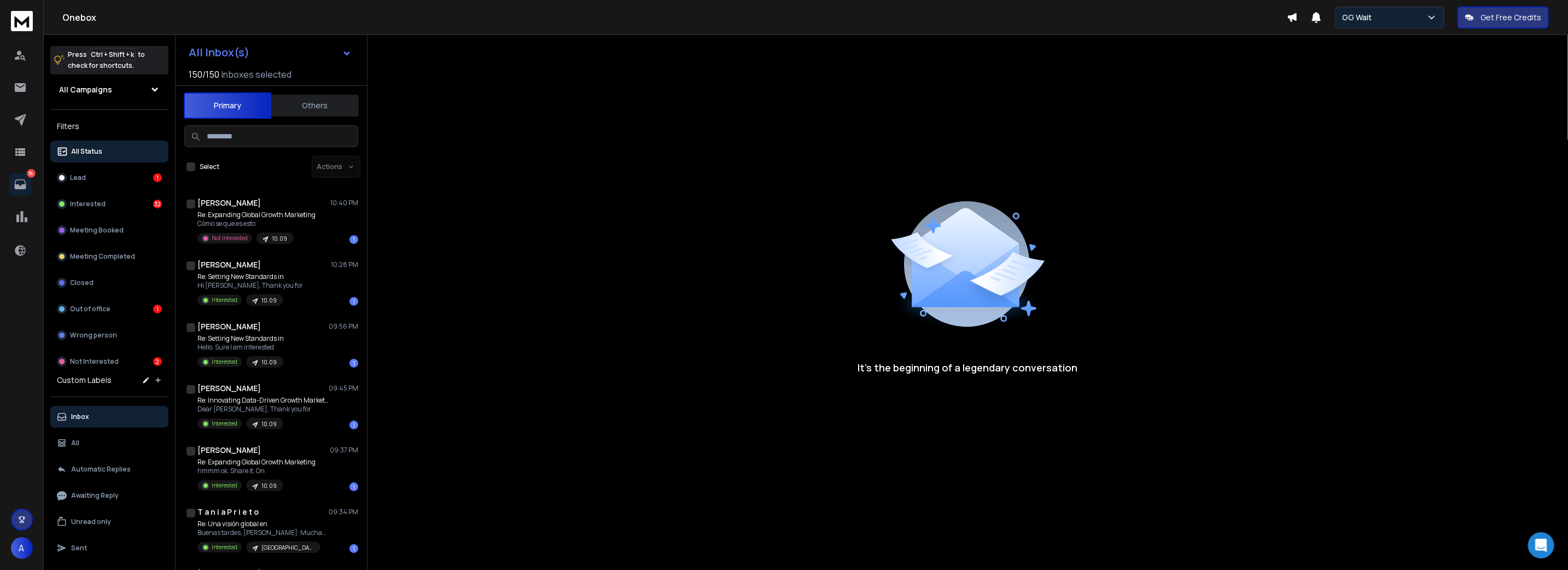
click at [1432, 19] on icon "button" at bounding box center [1432, 18] width 11 height 11
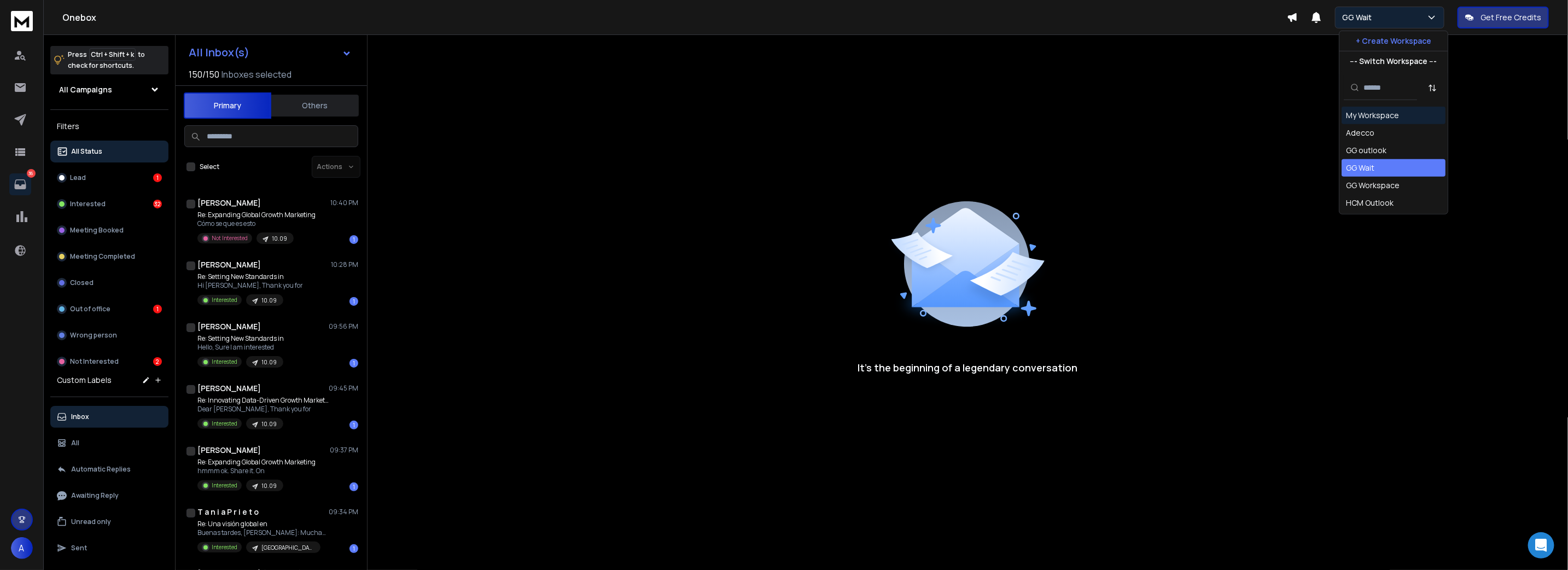
click at [1432, 19] on icon "button" at bounding box center [1432, 18] width 11 height 11
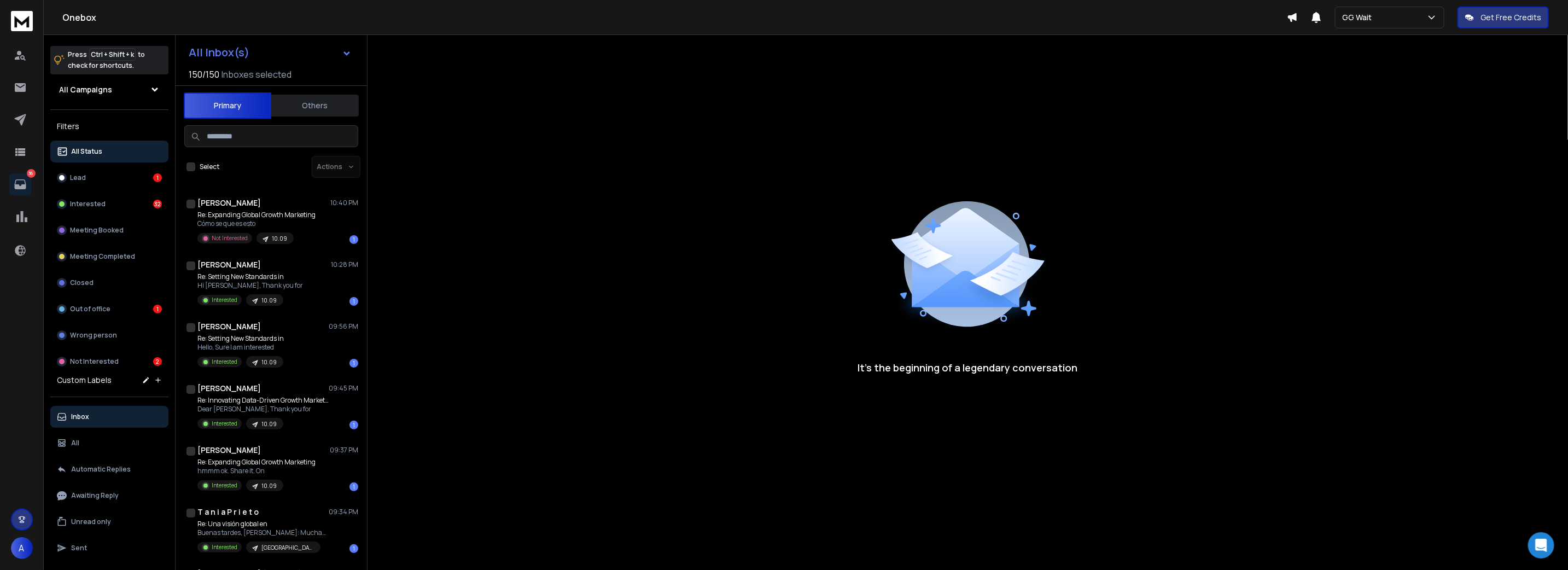
click at [1416, 96] on div "It’s the beginning of a legendary conversation" at bounding box center [968, 278] width 1200 height 485
click at [1413, 18] on div "GG Wait" at bounding box center [1390, 18] width 95 height 11
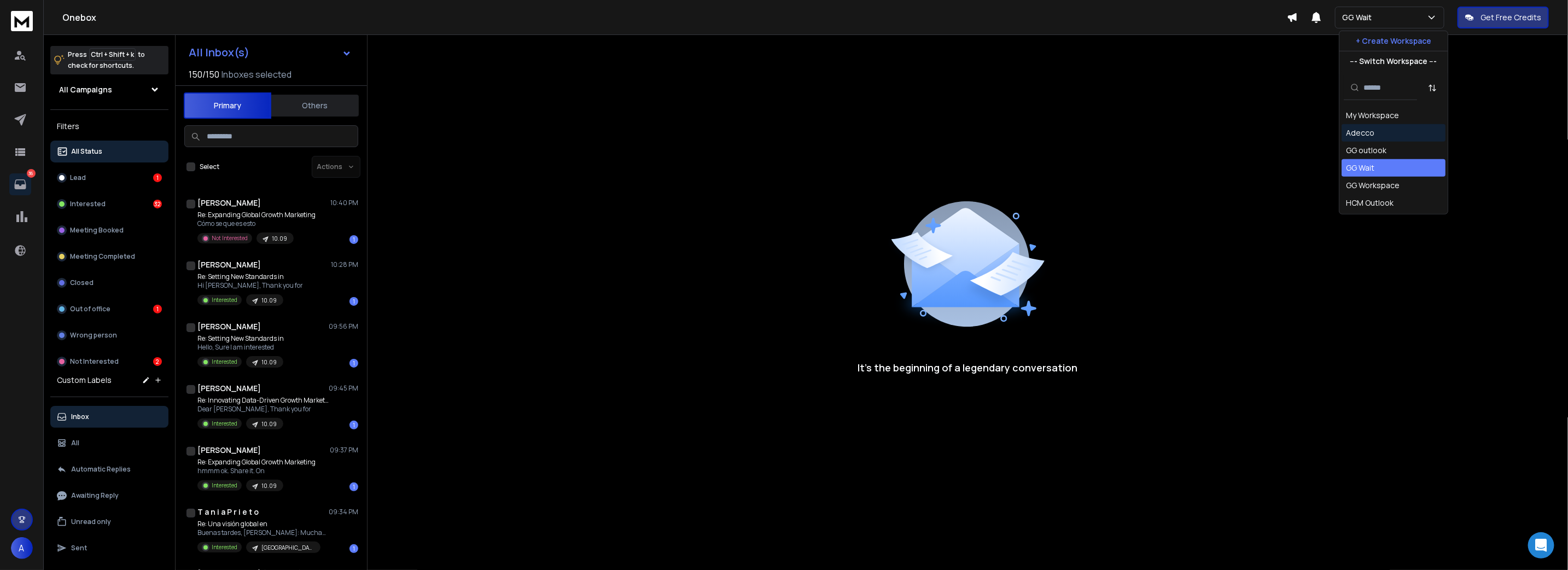
click at [1366, 135] on div "Adecco" at bounding box center [1360, 133] width 29 height 11
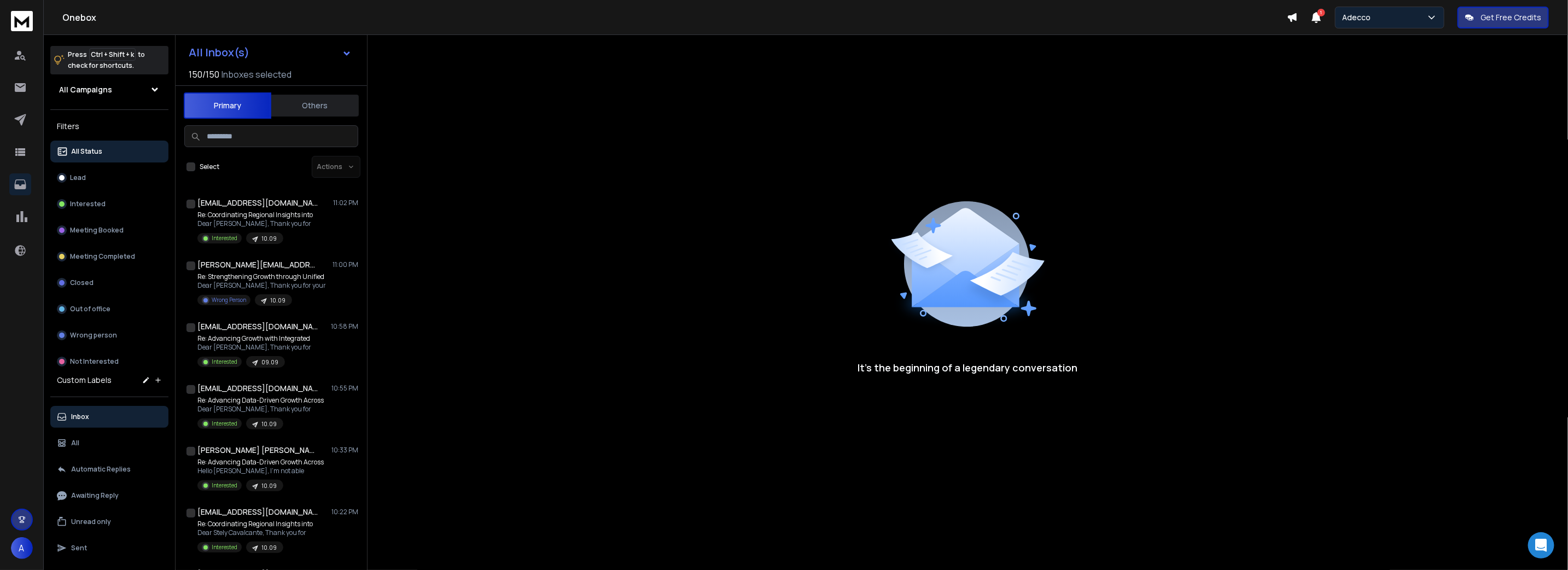
click at [1437, 13] on icon "button" at bounding box center [1432, 18] width 11 height 11
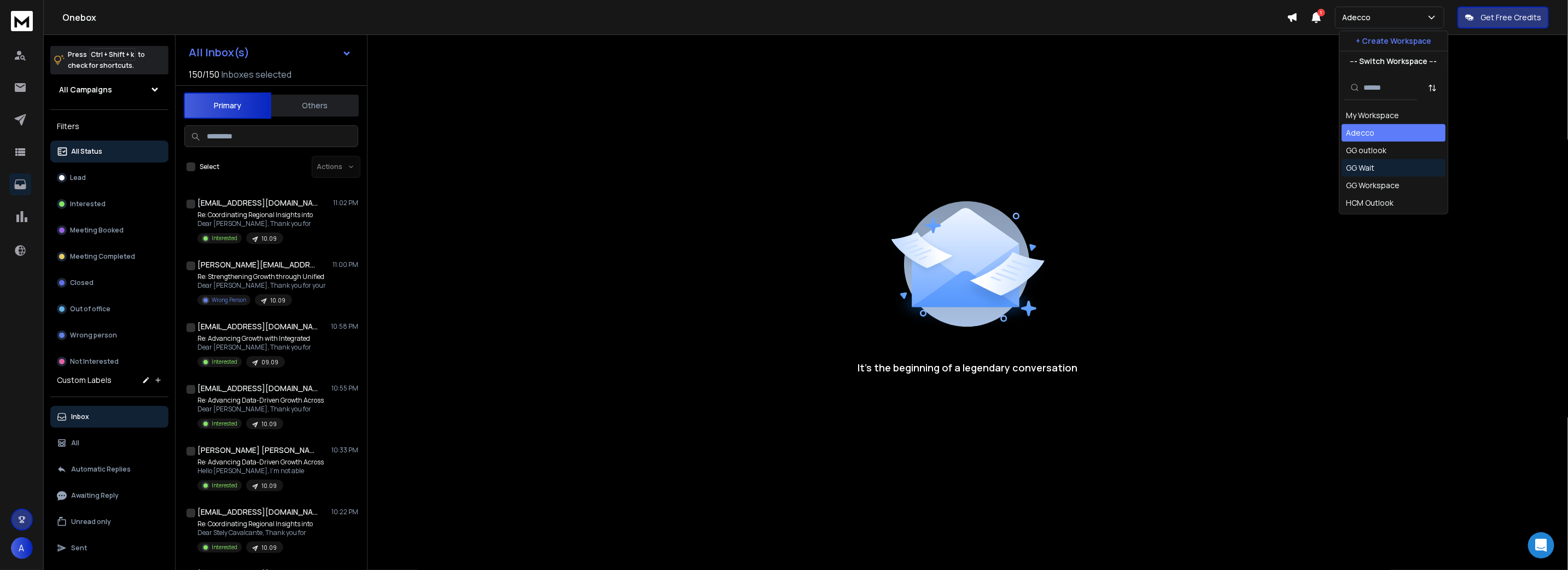
click at [1364, 169] on div "GG Wait" at bounding box center [1360, 168] width 29 height 11
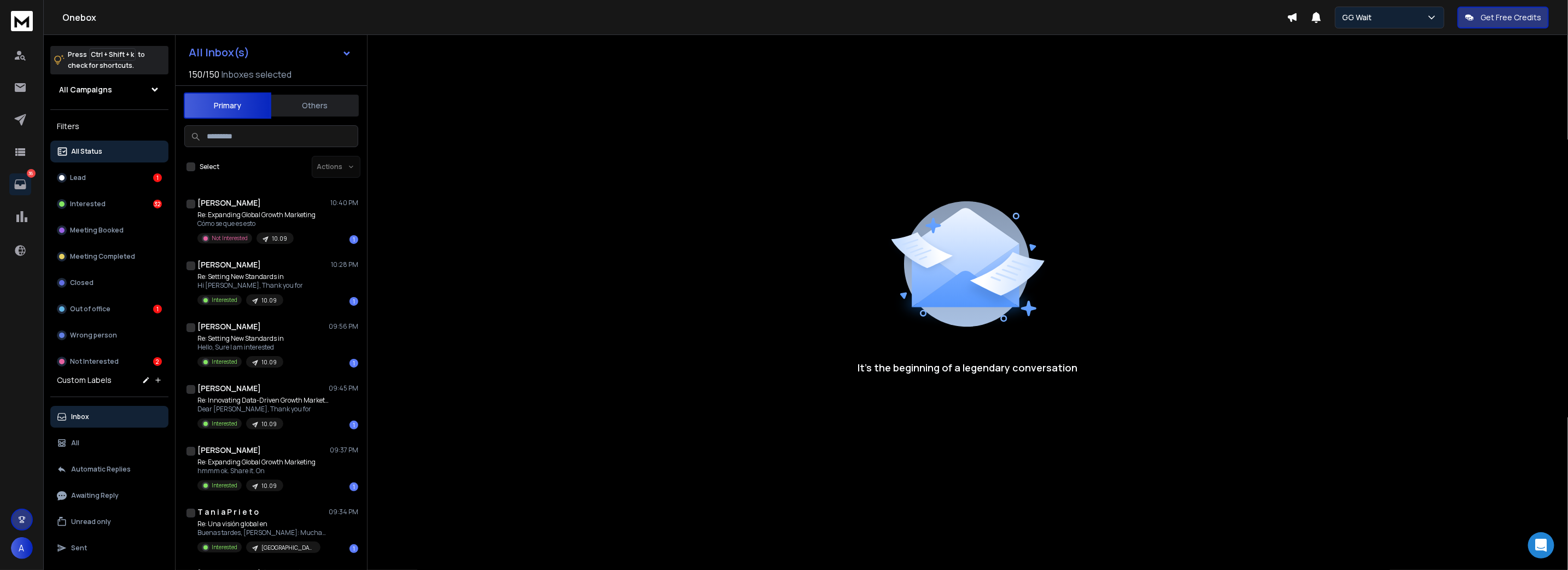
click at [1392, 18] on div "GG Wait" at bounding box center [1390, 18] width 95 height 11
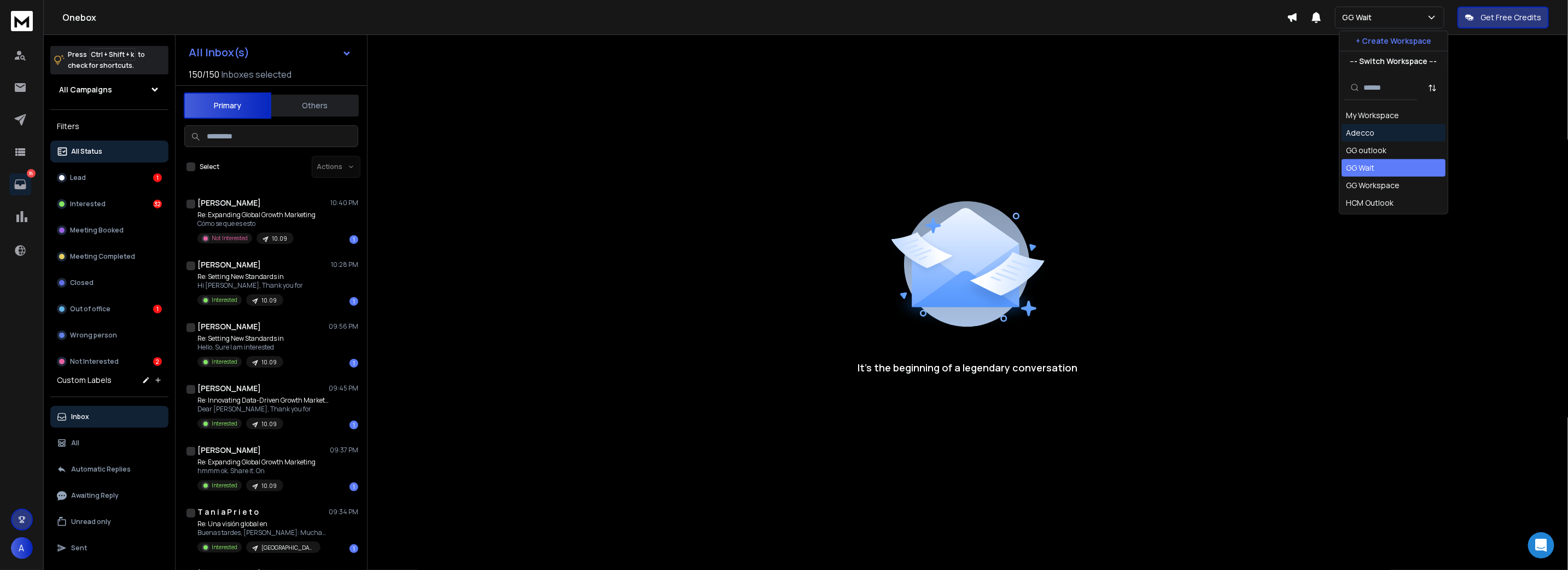
click at [1369, 132] on div "Adecco" at bounding box center [1360, 133] width 29 height 11
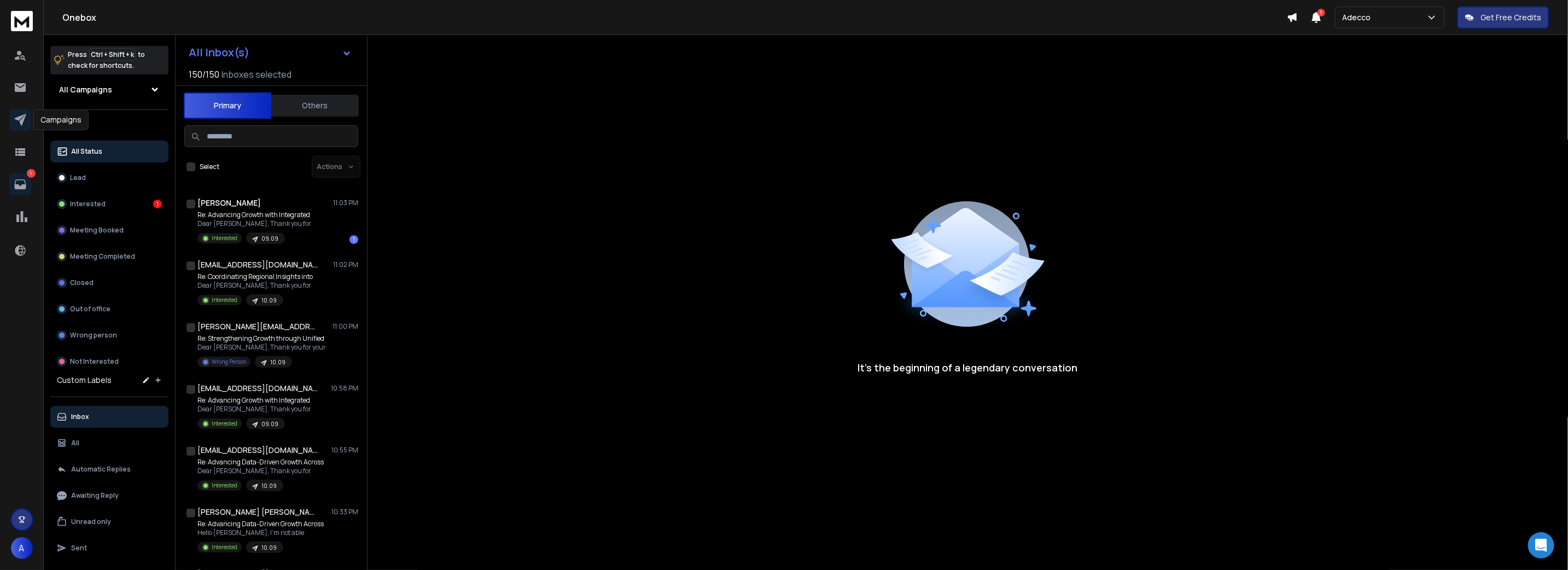
click at [19, 110] on link at bounding box center [20, 120] width 22 height 22
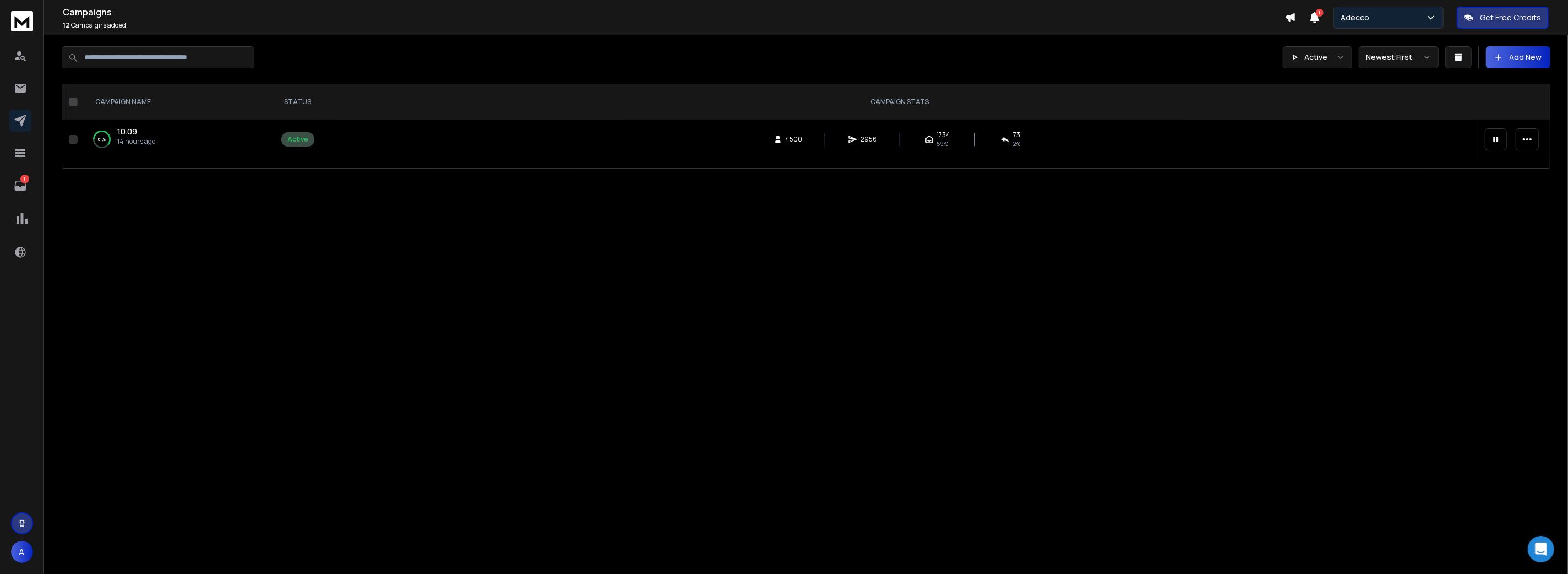
click at [1433, 19] on icon "button" at bounding box center [1431, 18] width 11 height 11
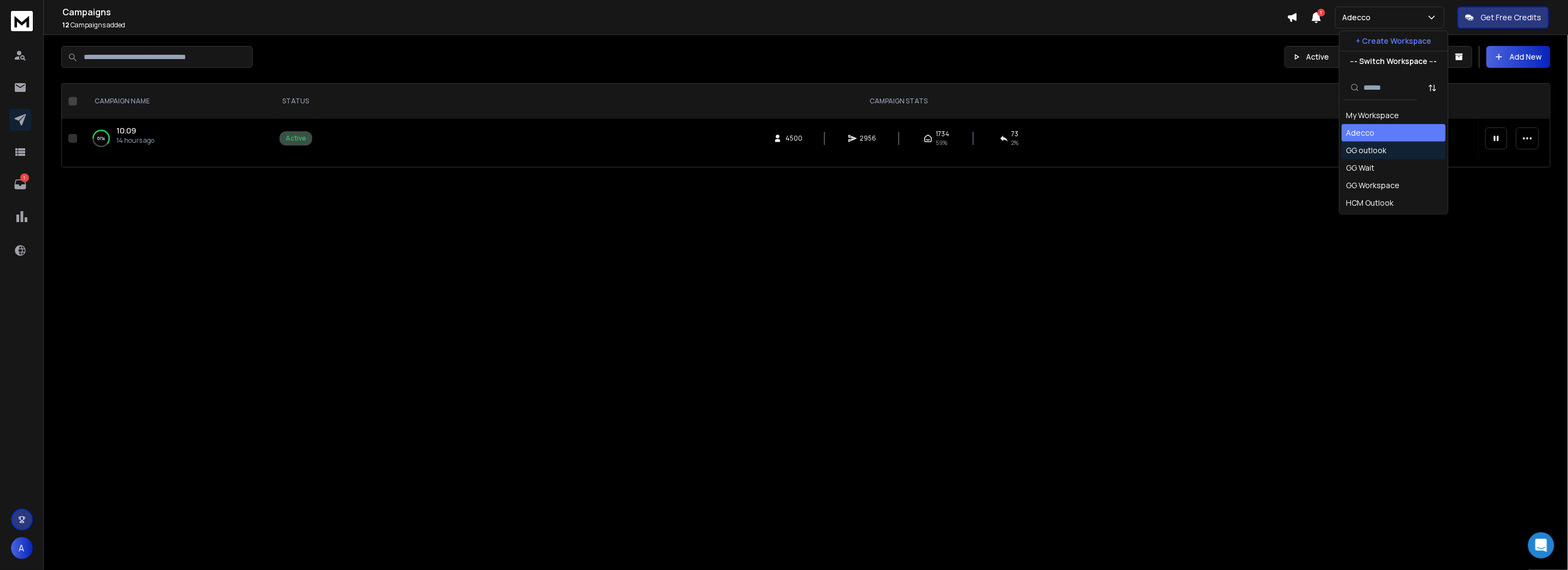
click at [1363, 148] on div "GG outlook" at bounding box center [1366, 150] width 40 height 11
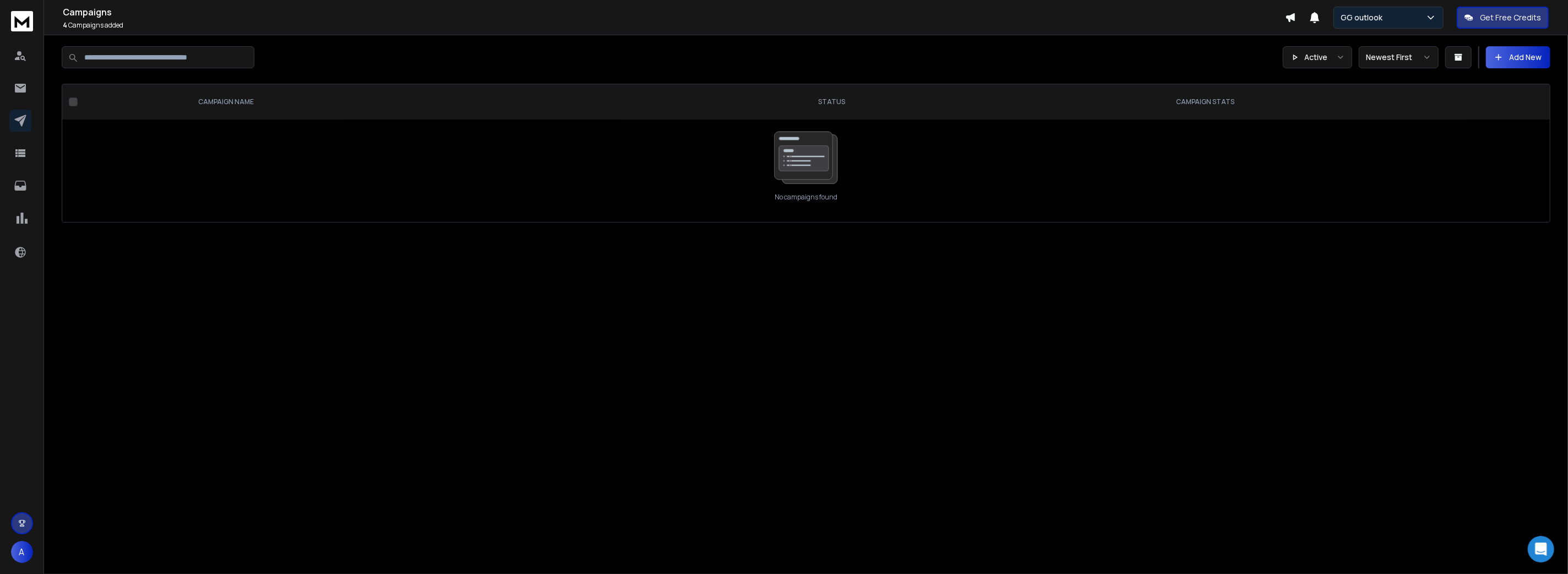
click at [1411, 19] on div "GG outlook" at bounding box center [1388, 18] width 96 height 11
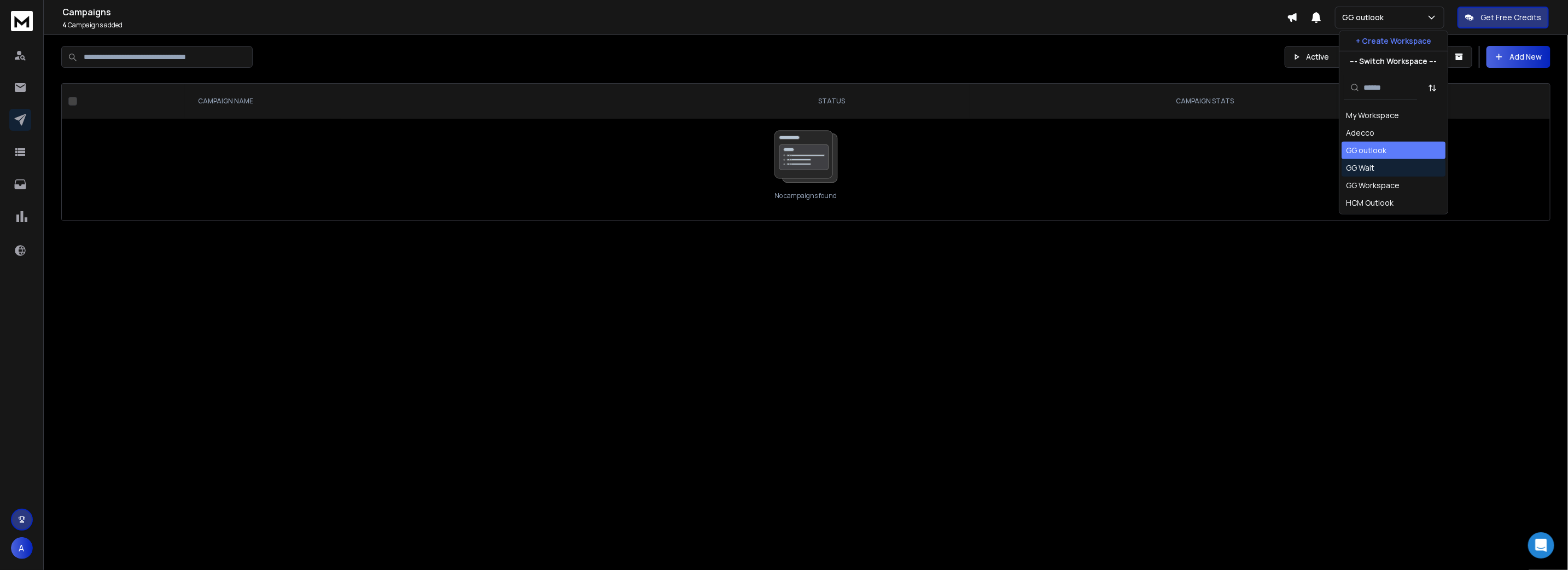
click at [1357, 168] on div "GG Wait" at bounding box center [1360, 168] width 29 height 11
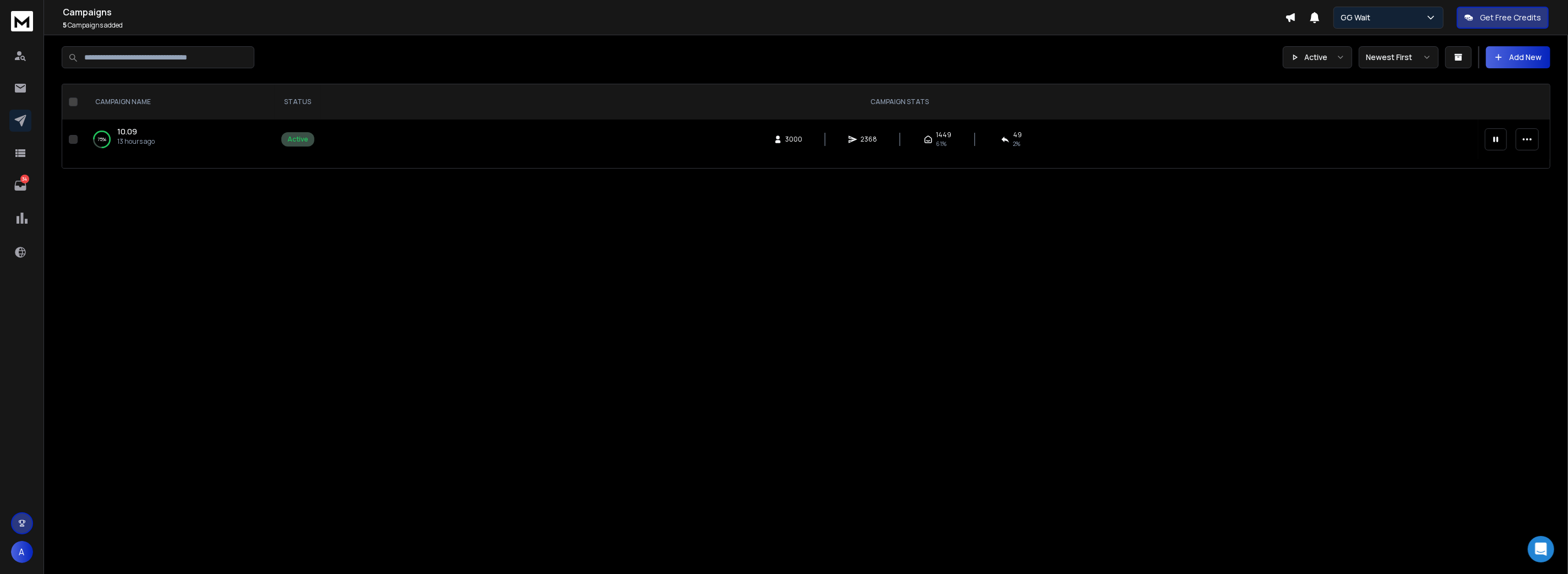
click at [1405, 17] on div "GG Wait" at bounding box center [1388, 18] width 96 height 11
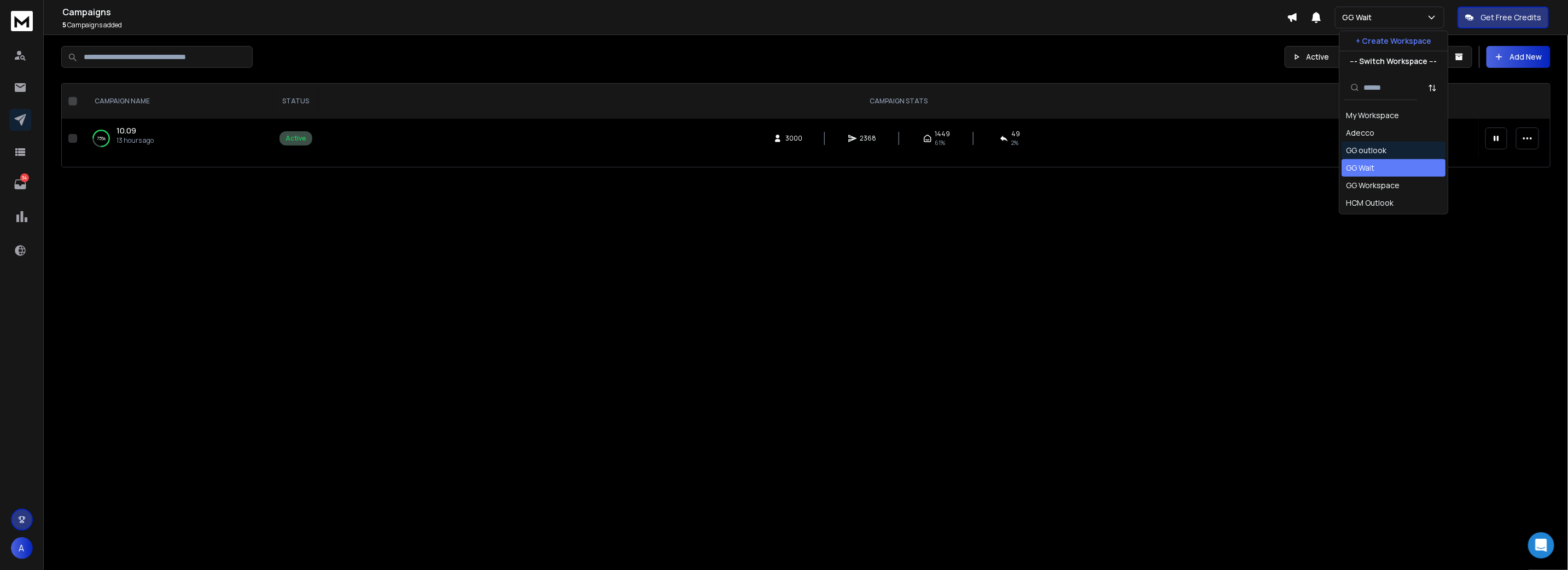
click at [1367, 146] on div "GG outlook" at bounding box center [1366, 150] width 40 height 11
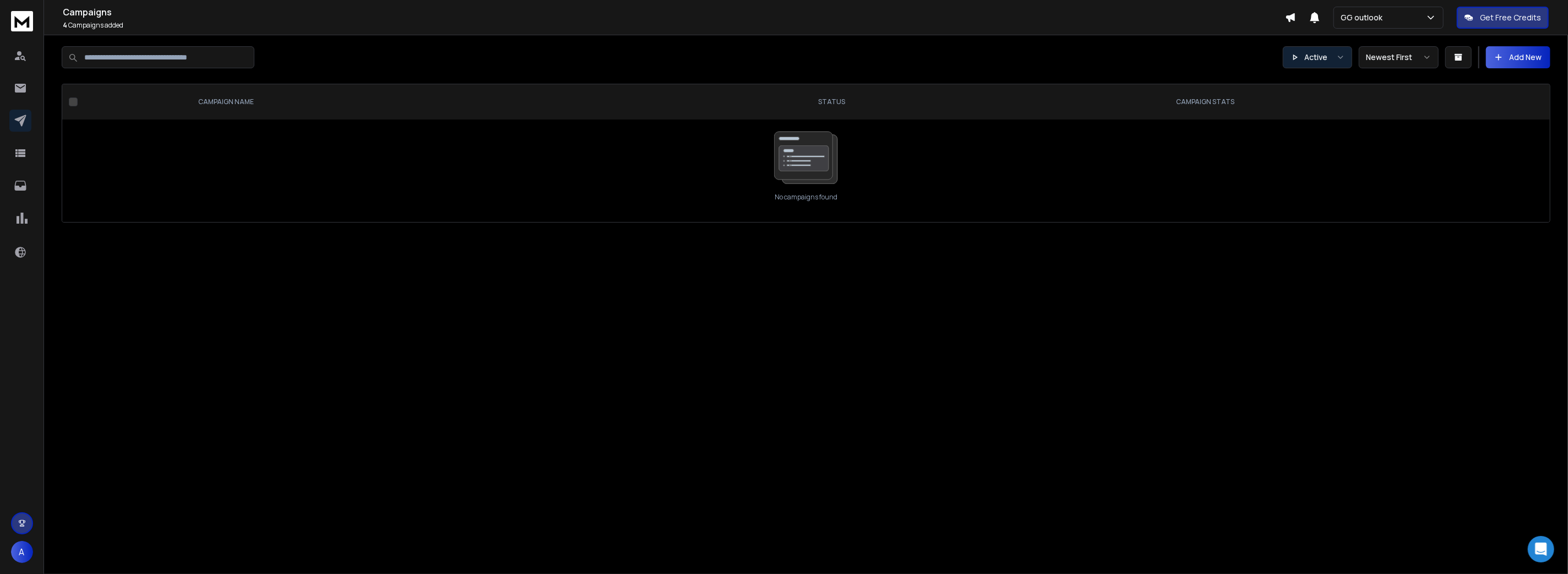
click at [1335, 58] on div "Active" at bounding box center [1317, 57] width 55 height 11
click at [1324, 77] on div "All Statuses" at bounding box center [1333, 82] width 61 height 11
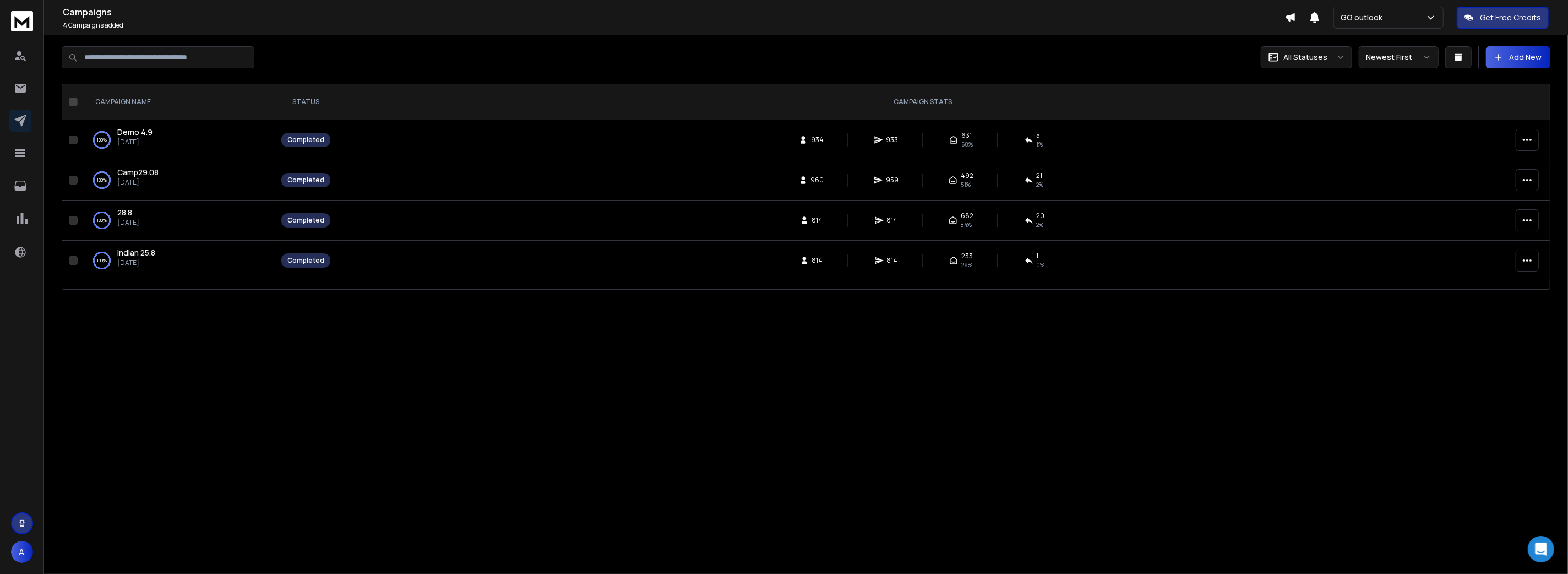
click at [697, 334] on div "Campaigns 4 Campaigns Added All Statuses Newest First Add New CAMPAIGN NAME STA…" at bounding box center [806, 333] width 1489 height 574
click at [19, 88] on icon at bounding box center [20, 88] width 11 height 9
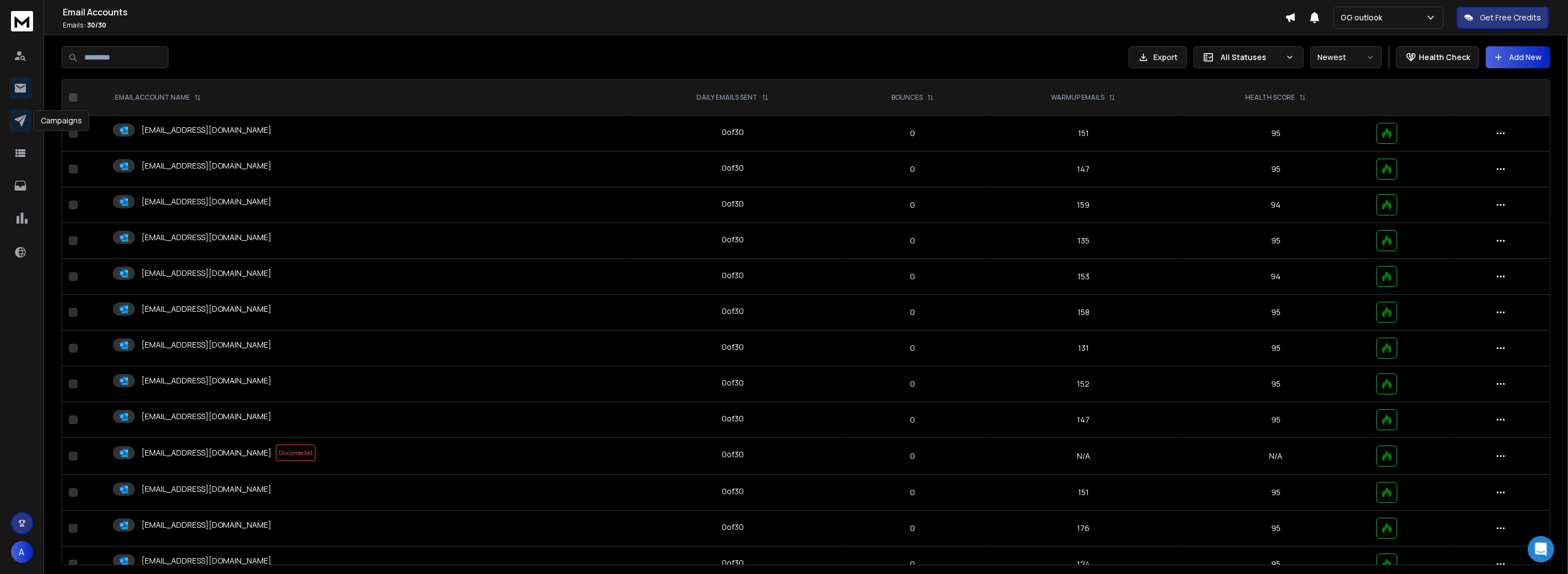
click at [22, 120] on icon at bounding box center [20, 120] width 12 height 12
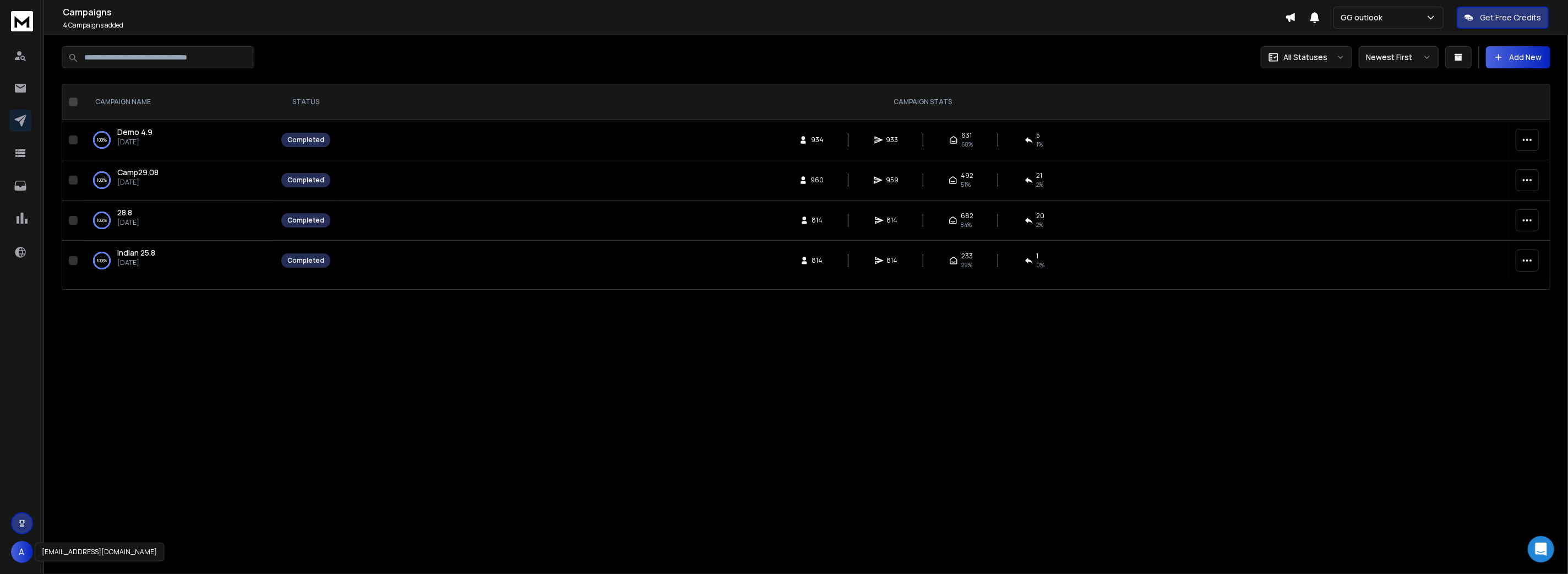
click at [19, 549] on span "A" at bounding box center [22, 552] width 22 height 22
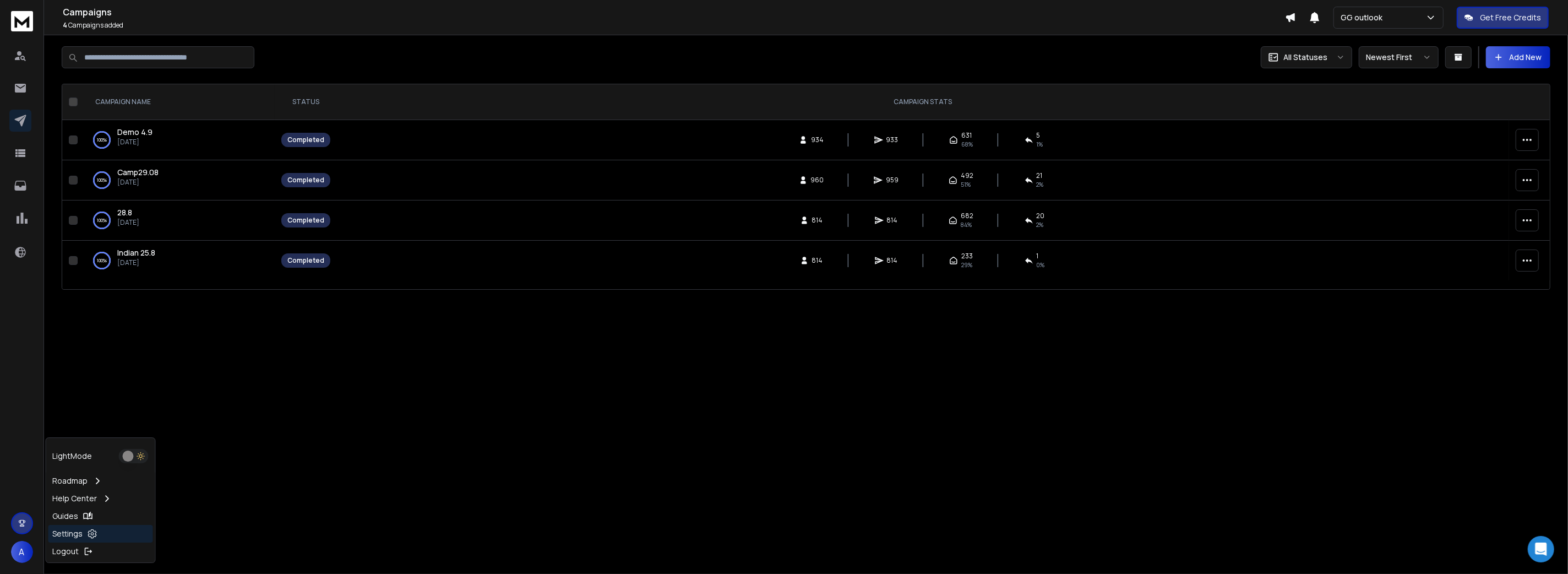
click at [88, 535] on icon at bounding box center [93, 534] width 10 height 10
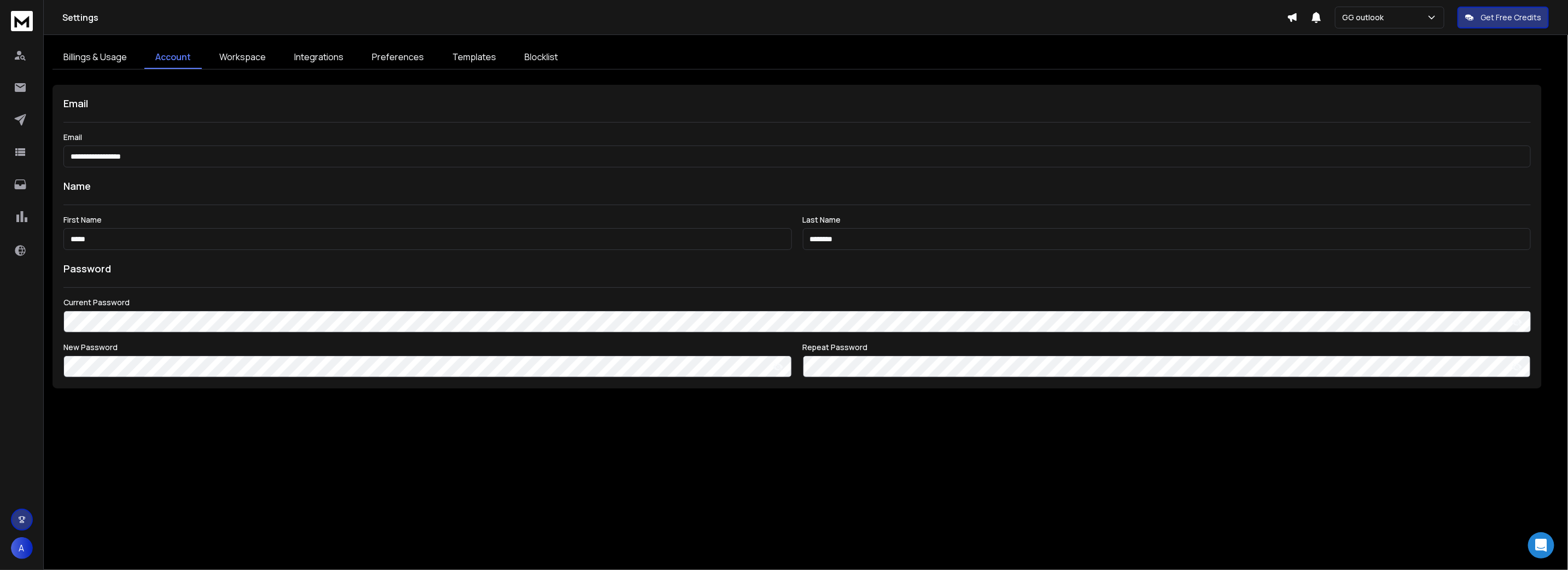
click at [235, 55] on link "Workspace" at bounding box center [242, 57] width 68 height 23
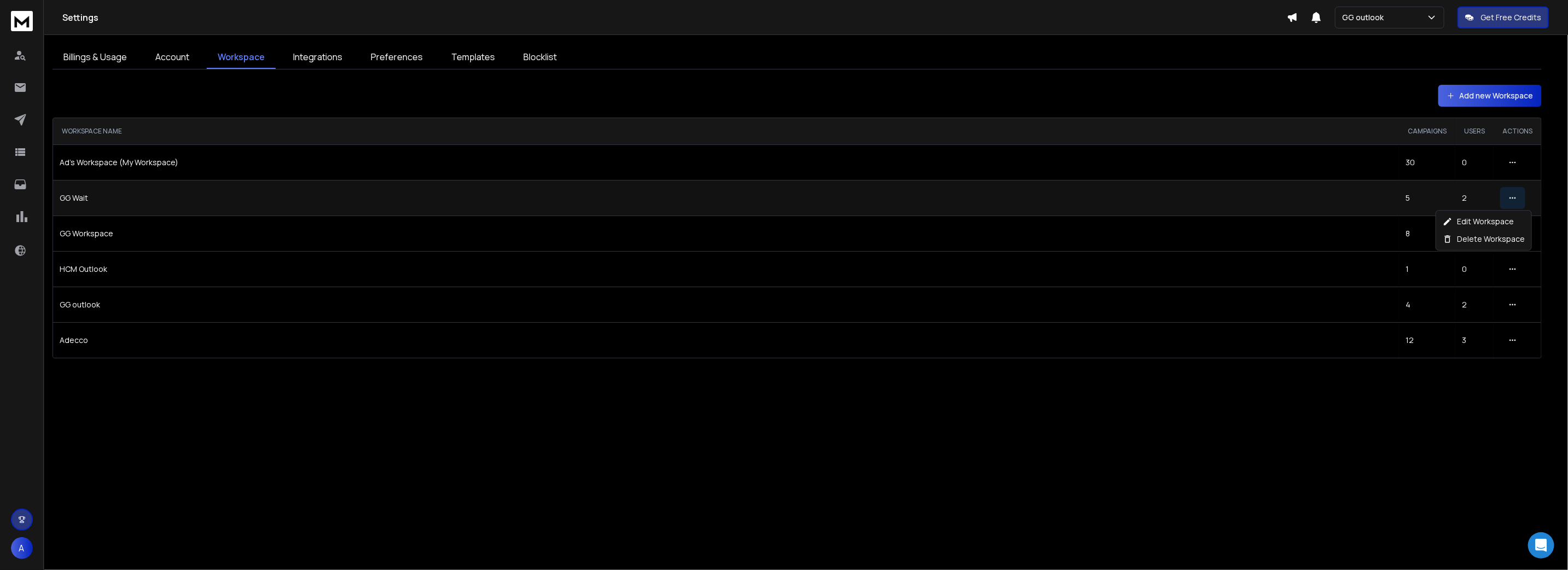
click at [1517, 195] on icon "button" at bounding box center [1513, 198] width 8 height 8
click at [1326, 202] on td "GG Wait" at bounding box center [726, 198] width 1346 height 35
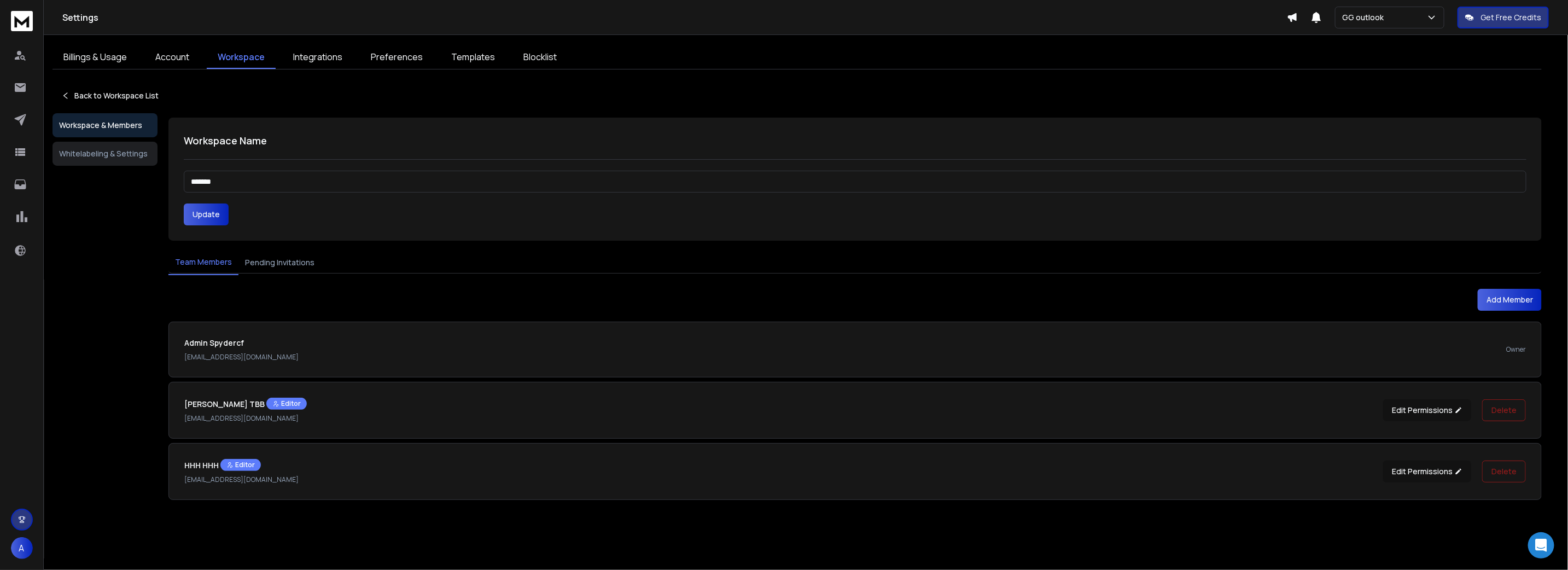
click at [1495, 300] on button "Add Member" at bounding box center [1510, 300] width 64 height 22
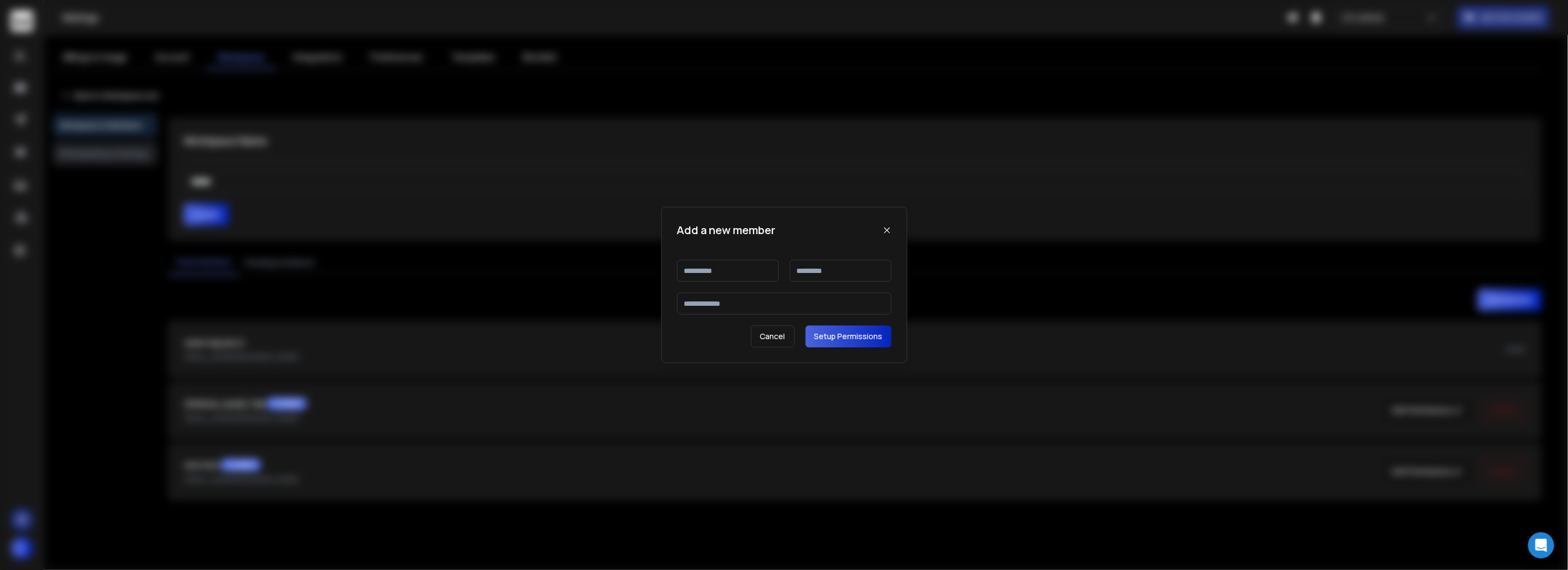
click at [761, 271] on input at bounding box center [727, 271] width 102 height 22
type input "***"
click at [801, 272] on input at bounding box center [840, 271] width 102 height 22
type input "*"
type input "***"
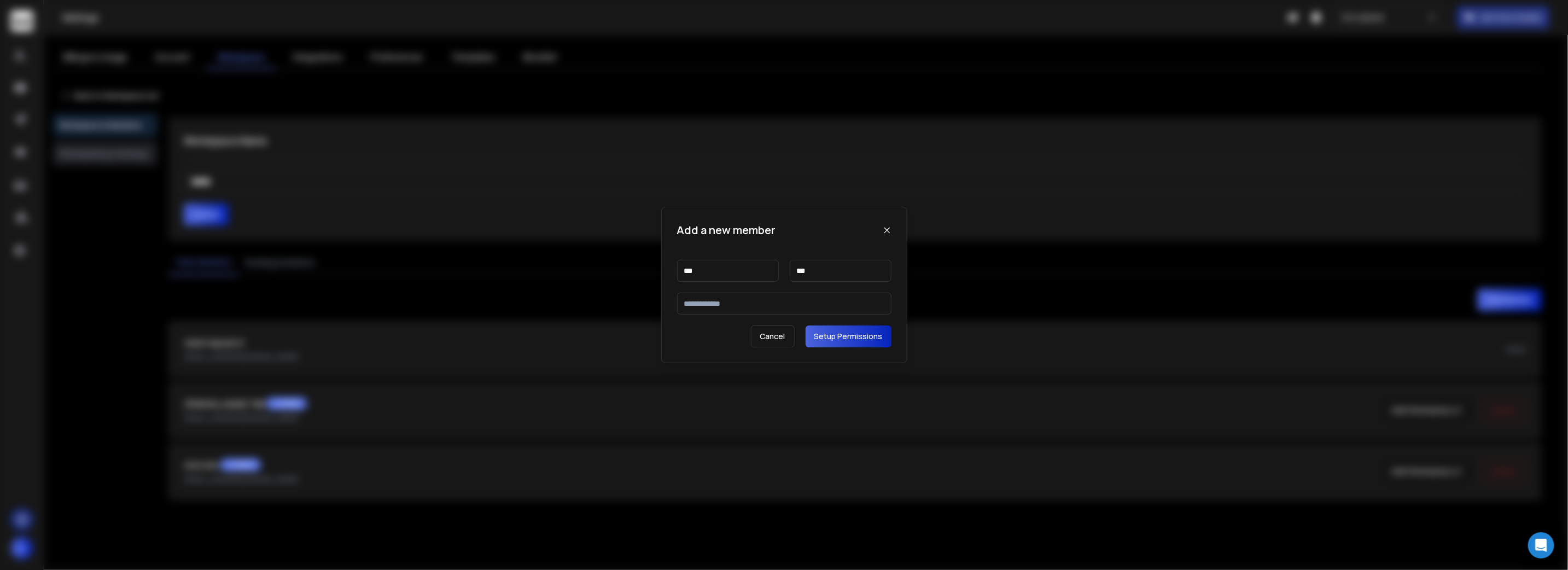
paste input "**********"
type input "**********"
click at [899, 365] on div "**********" at bounding box center [784, 285] width 1568 height 178
click at [842, 335] on button "Setup Permissions" at bounding box center [848, 337] width 86 height 22
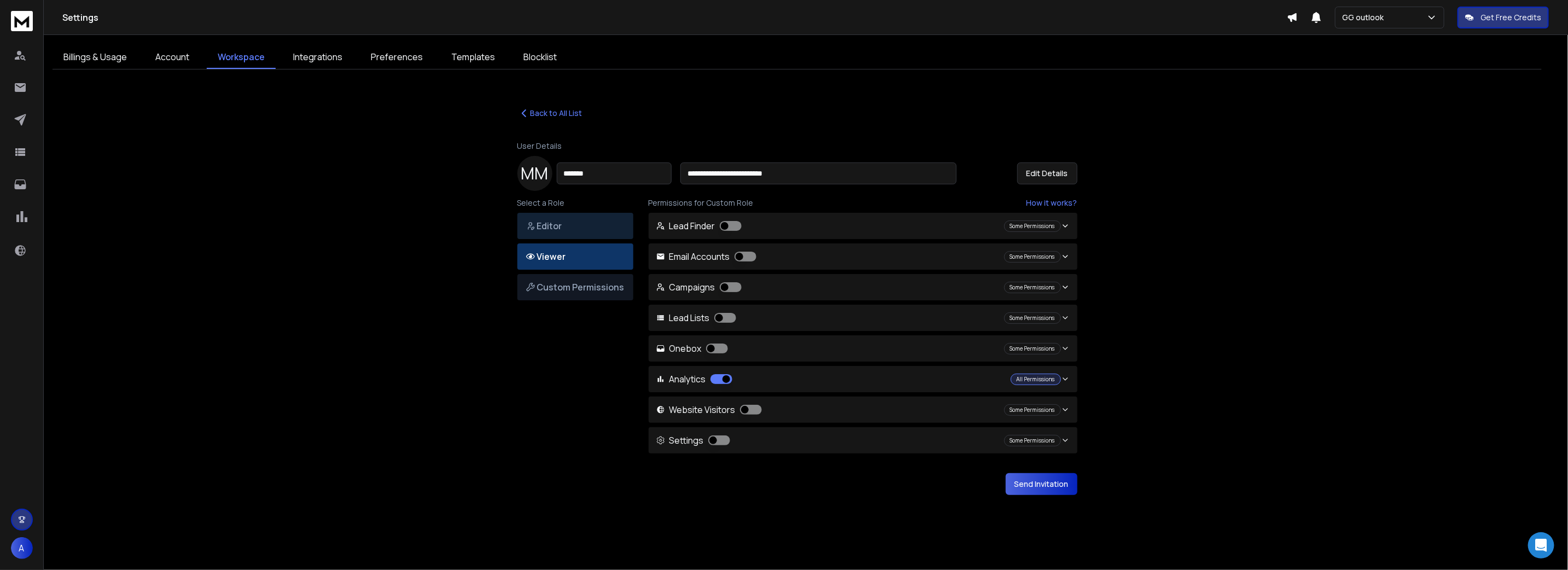
click at [552, 230] on p "Editor" at bounding box center [575, 226] width 99 height 13
click at [534, 230] on button "Editor" at bounding box center [530, 226] width 9 height 27
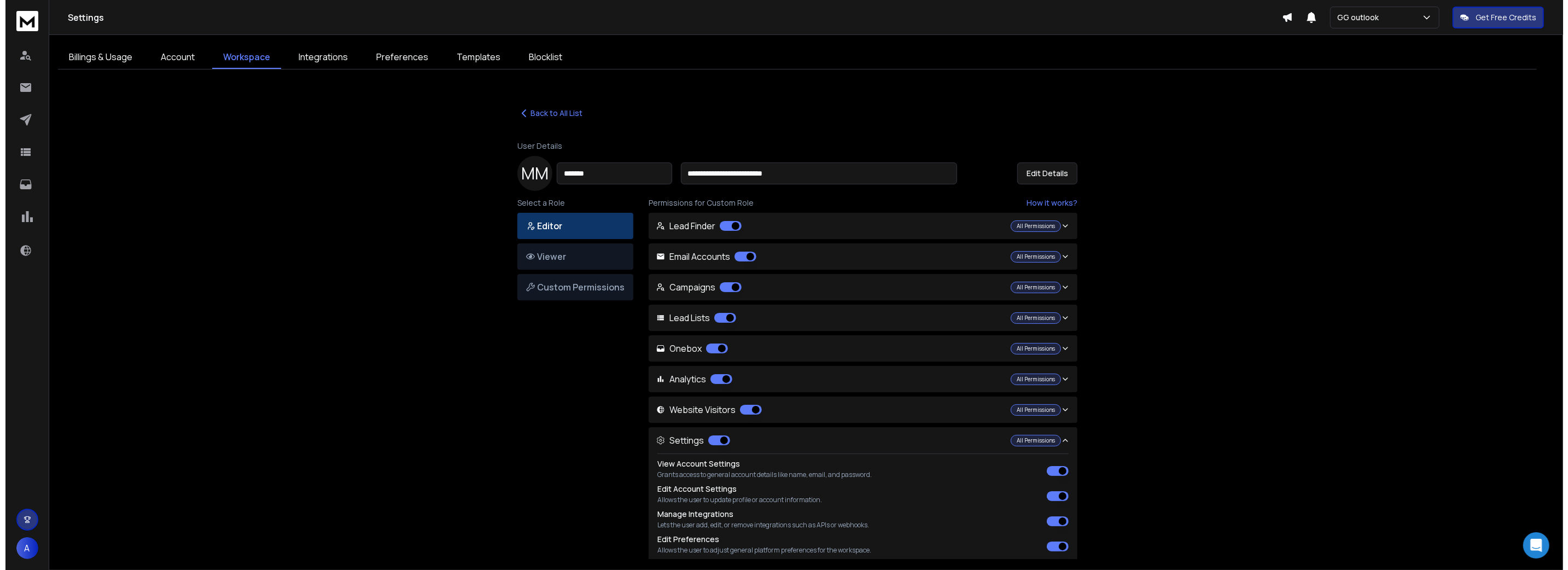
scroll to position [118, 0]
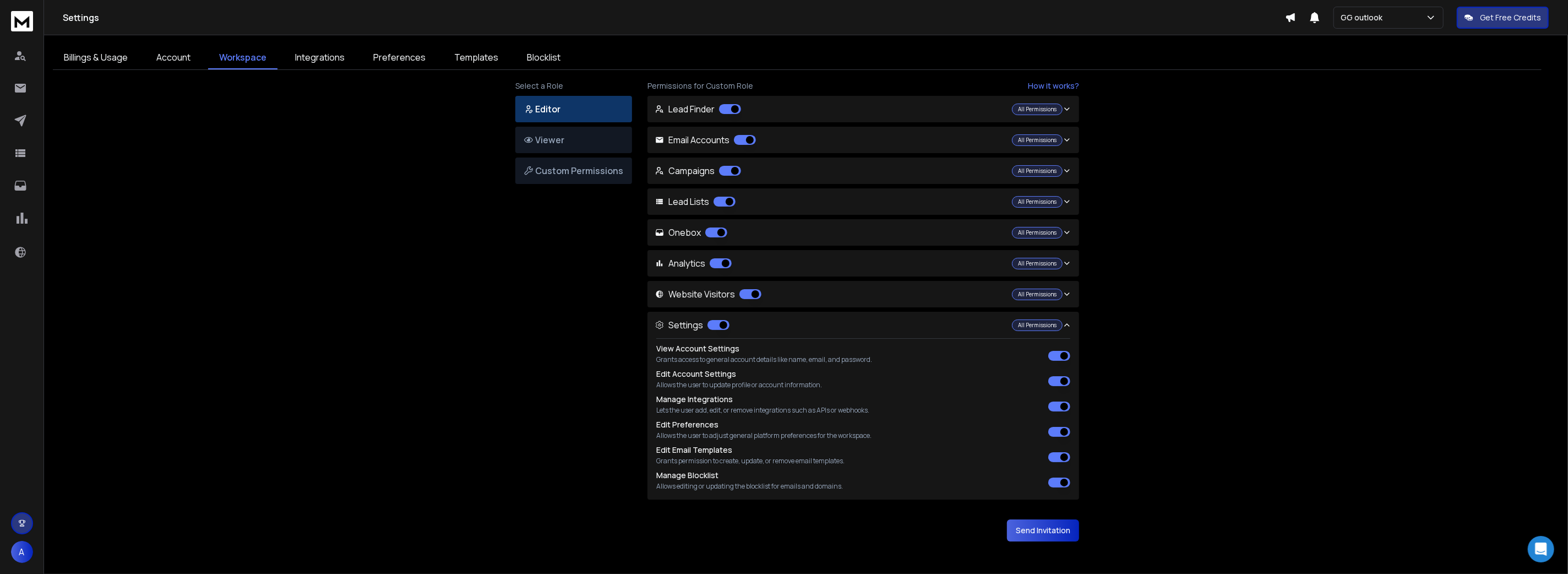
click at [1020, 532] on button "Send Invitation" at bounding box center [1043, 530] width 72 height 22
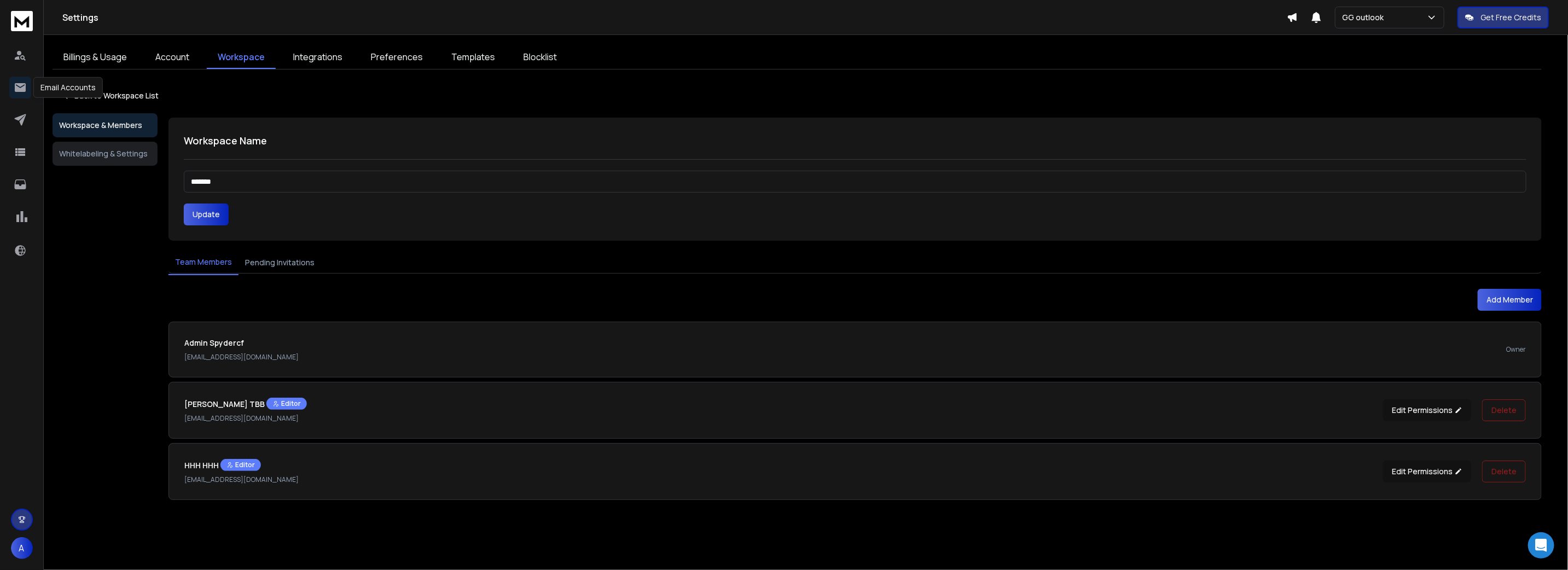
click at [21, 86] on icon at bounding box center [20, 88] width 13 height 13
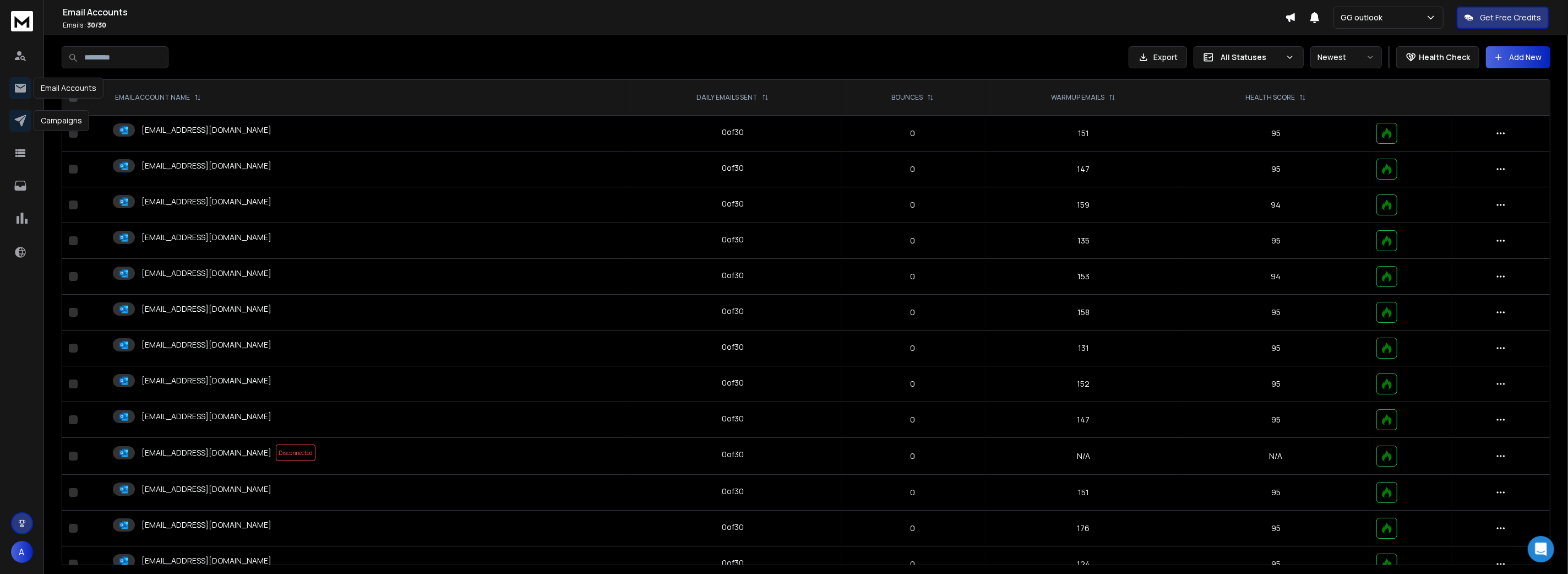
click at [24, 123] on icon at bounding box center [20, 121] width 13 height 13
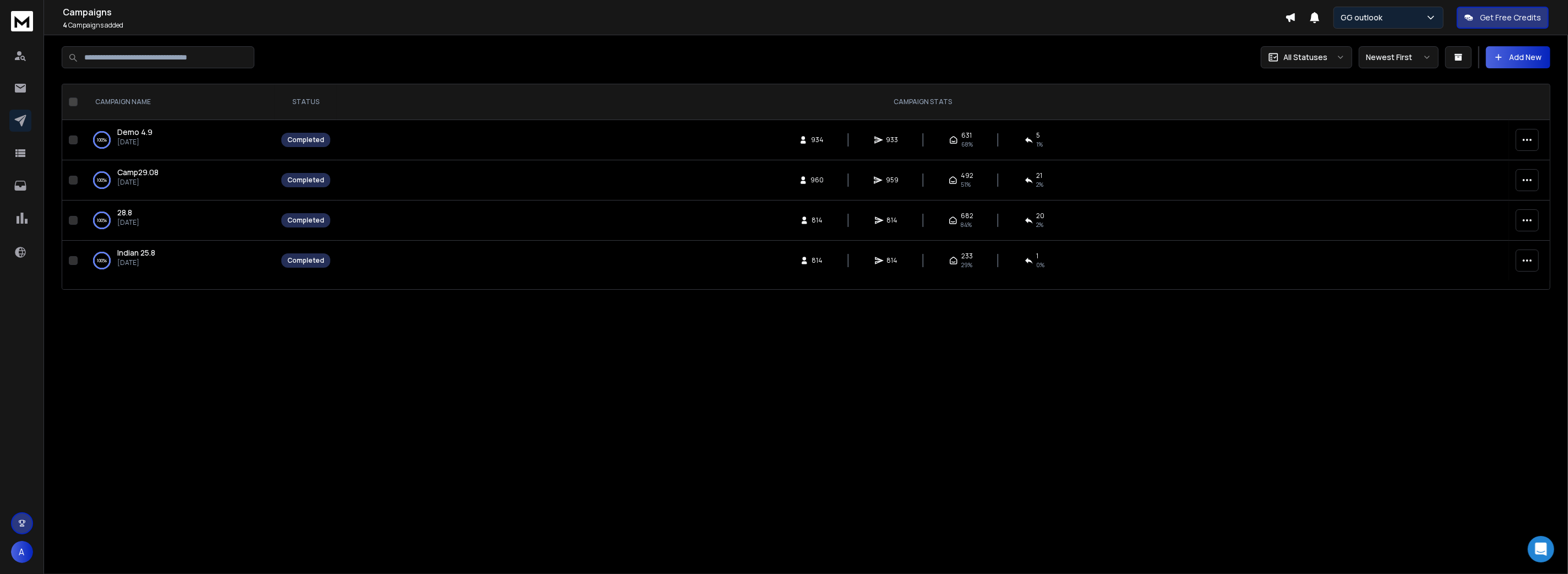
click at [1404, 17] on div "GG outlook" at bounding box center [1388, 18] width 96 height 11
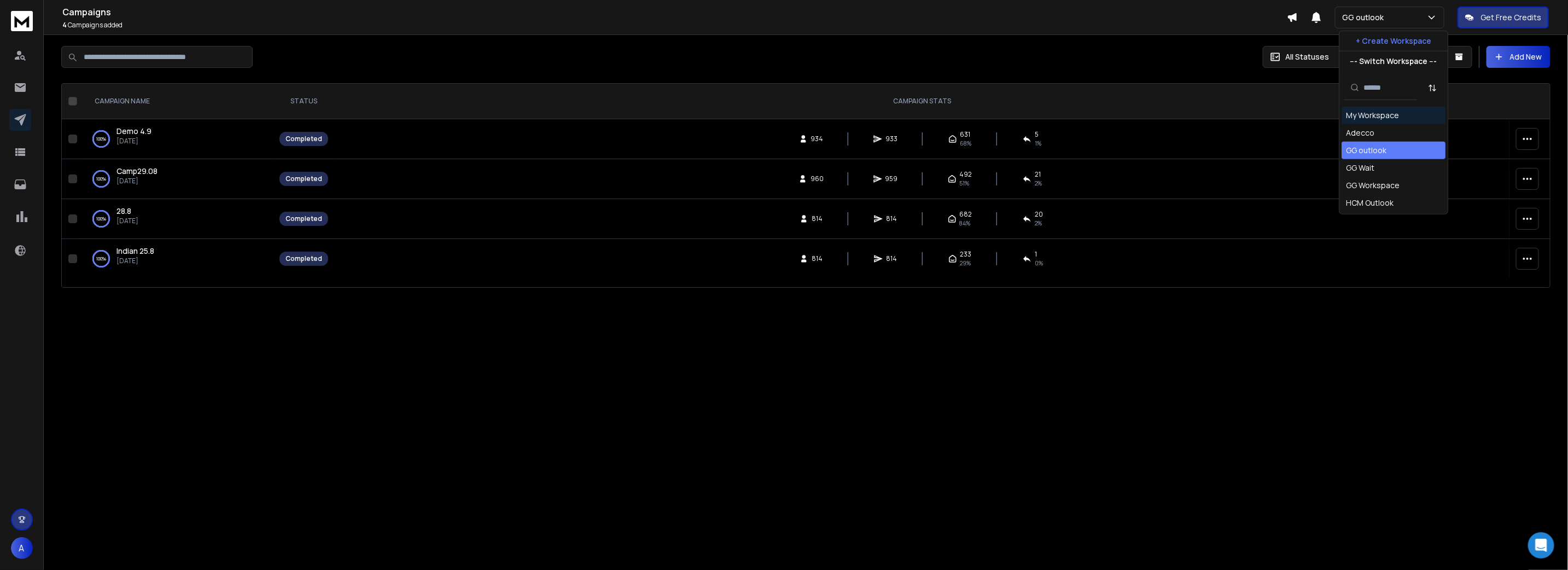
click at [1370, 117] on div "My Workspace" at bounding box center [1372, 116] width 53 height 11
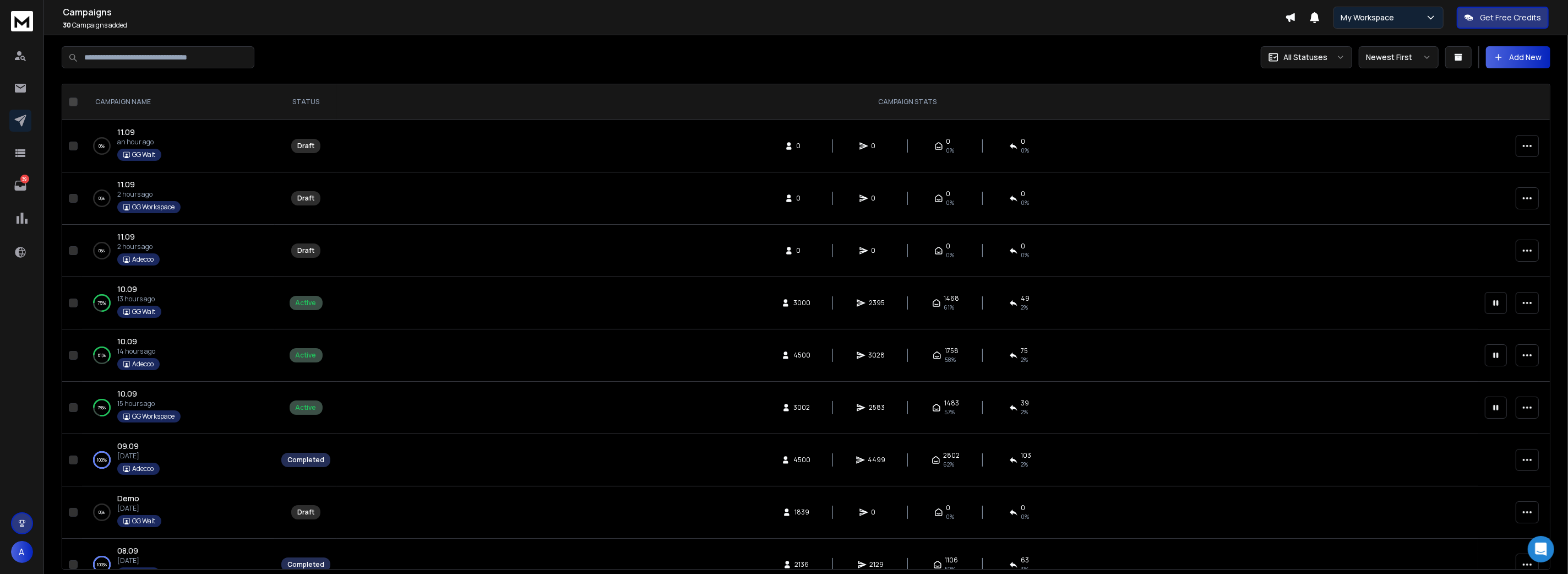
click at [1415, 10] on button "My Workspace" at bounding box center [1388, 18] width 110 height 22
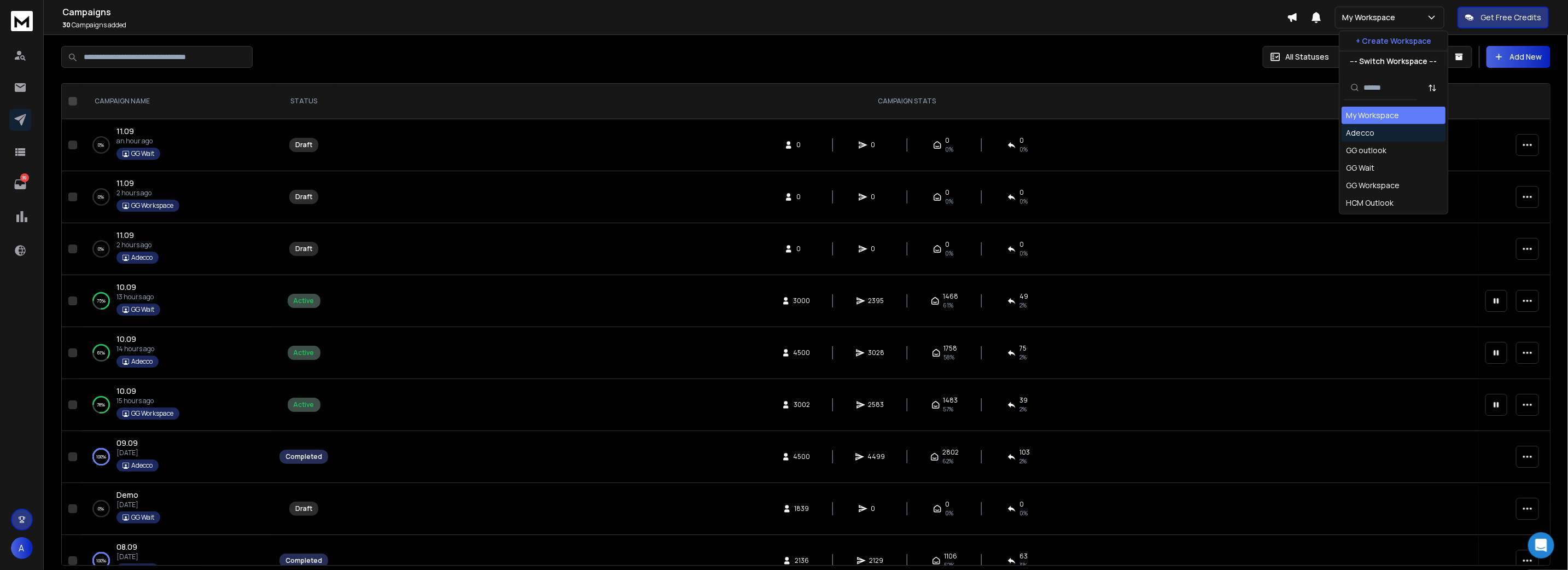
click at [1368, 130] on div "Adecco" at bounding box center [1360, 133] width 29 height 11
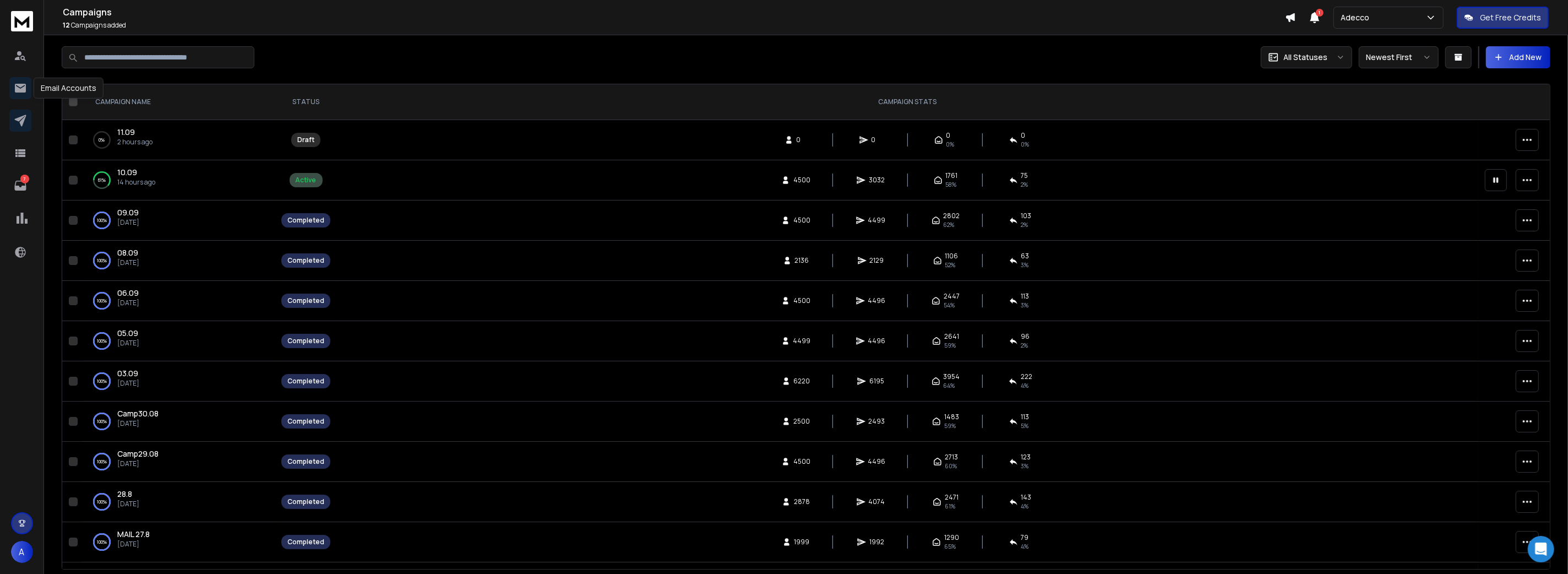
click at [21, 90] on icon at bounding box center [20, 88] width 11 height 9
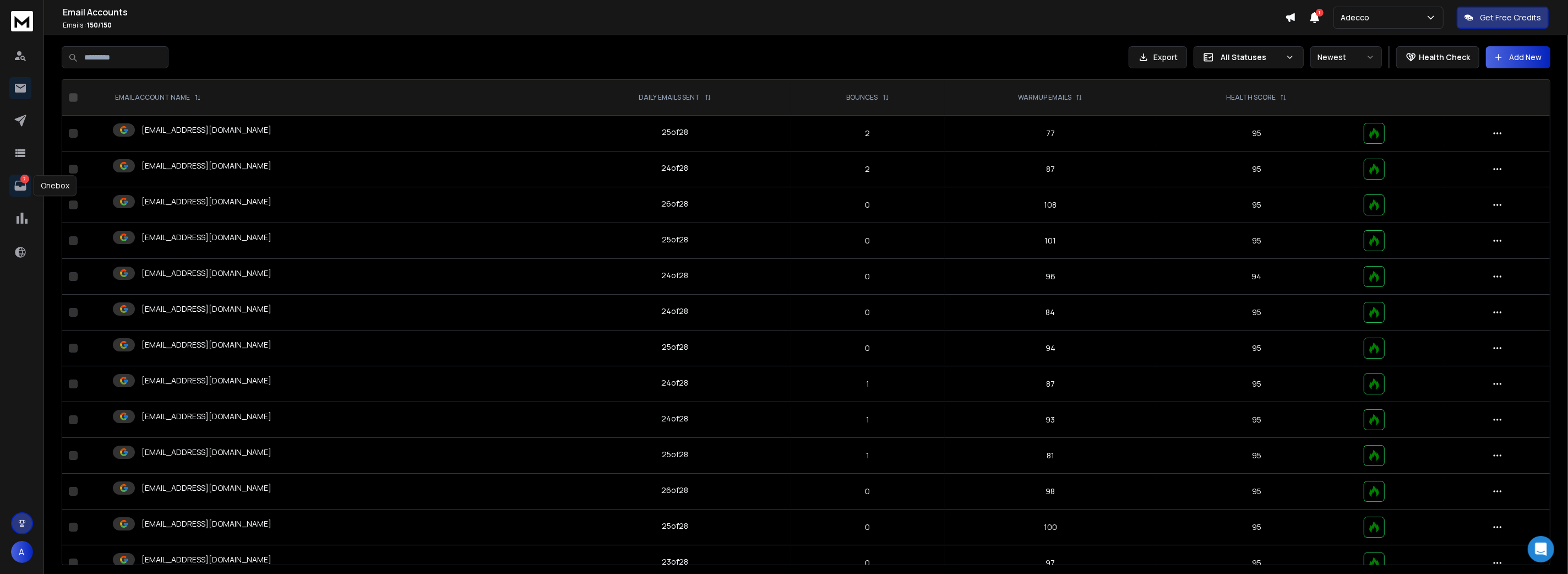
click at [19, 185] on icon at bounding box center [20, 186] width 13 height 13
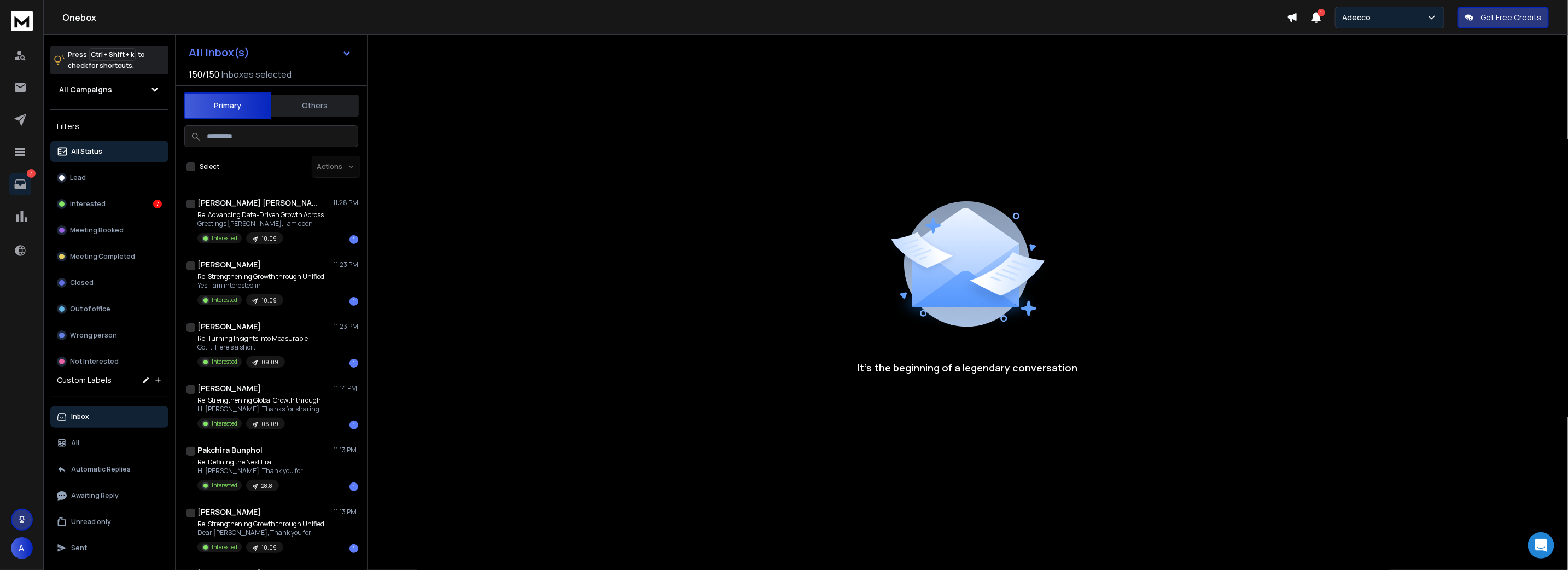
click at [1394, 18] on div "Adecco" at bounding box center [1390, 18] width 95 height 11
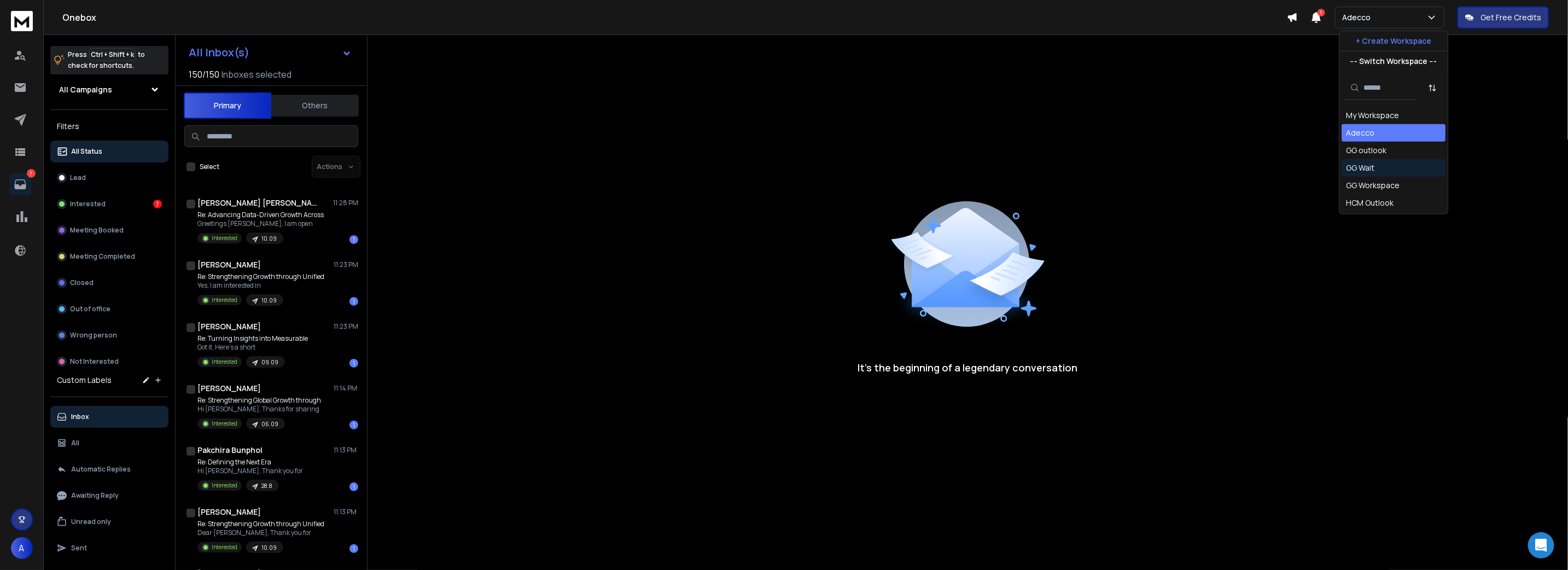
click at [1365, 165] on div "GG Wait" at bounding box center [1360, 168] width 29 height 11
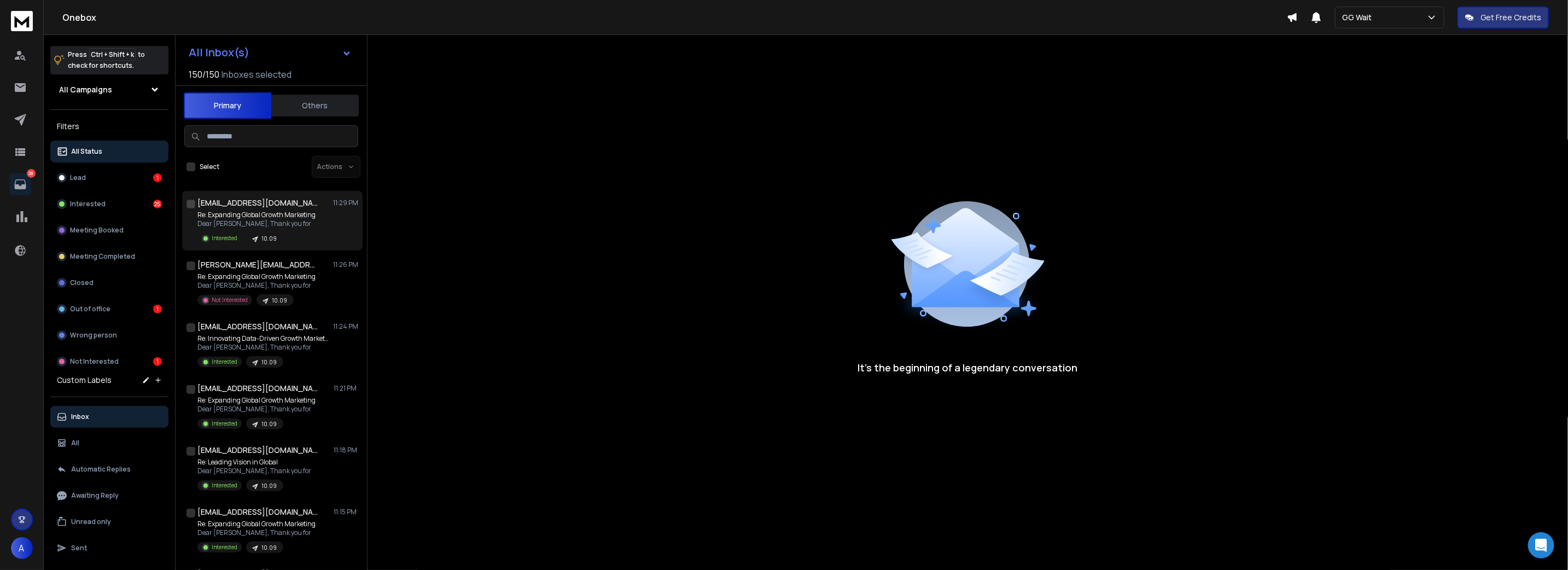
click at [306, 209] on div "shahbrothers473@gmail.com 11:29 PM Re: Expanding Global Growth Marketing Dear K…" at bounding box center [278, 220] width 161 height 46
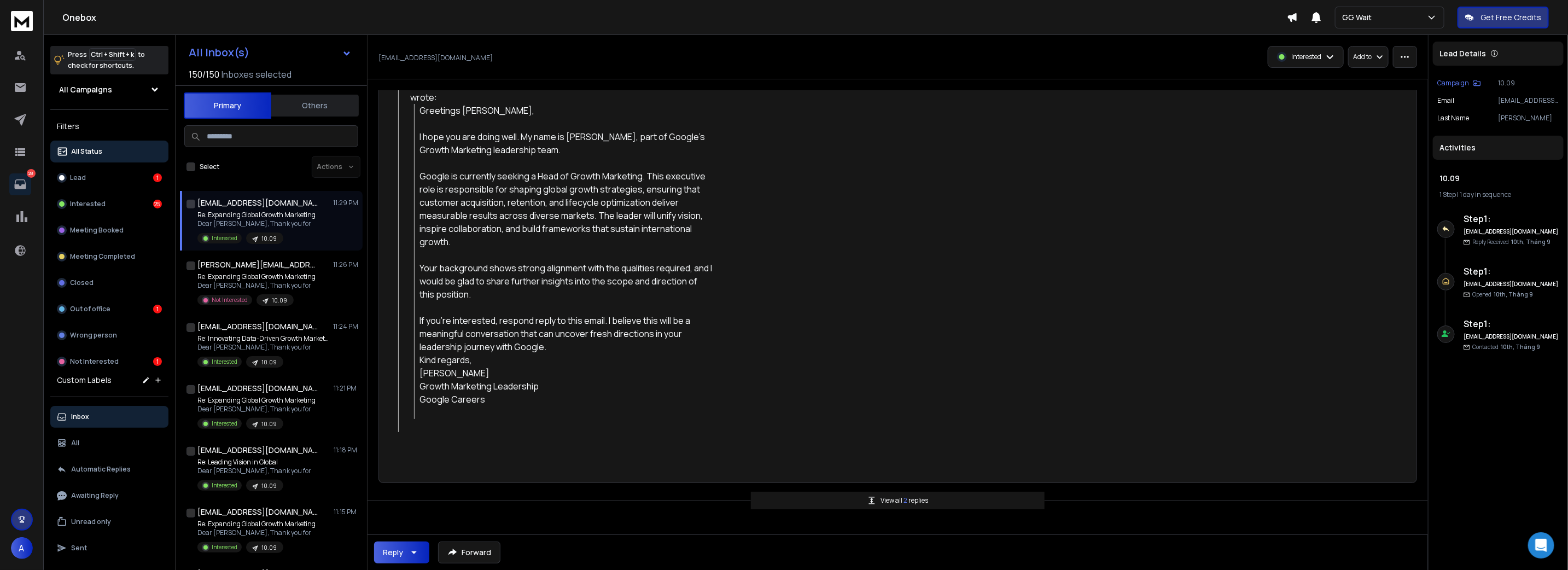
scroll to position [381, 0]
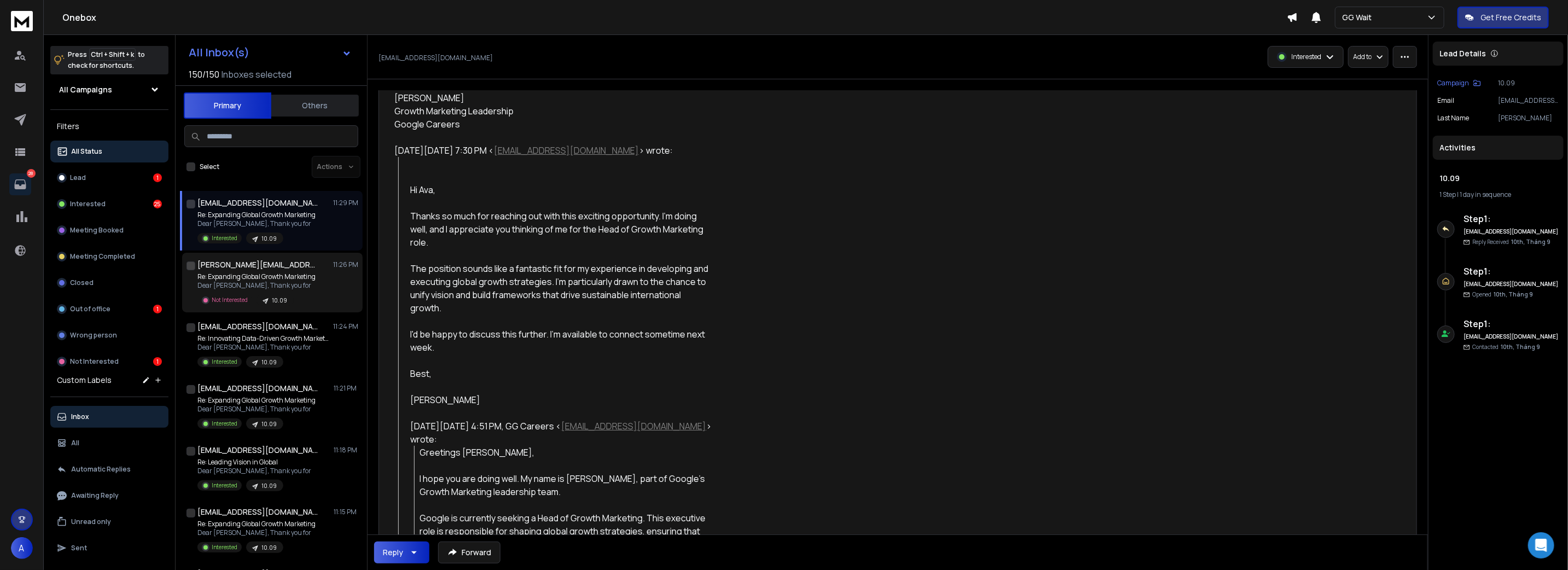
click at [290, 279] on p "Re: Expanding Global Growth Marketing" at bounding box center [256, 276] width 118 height 9
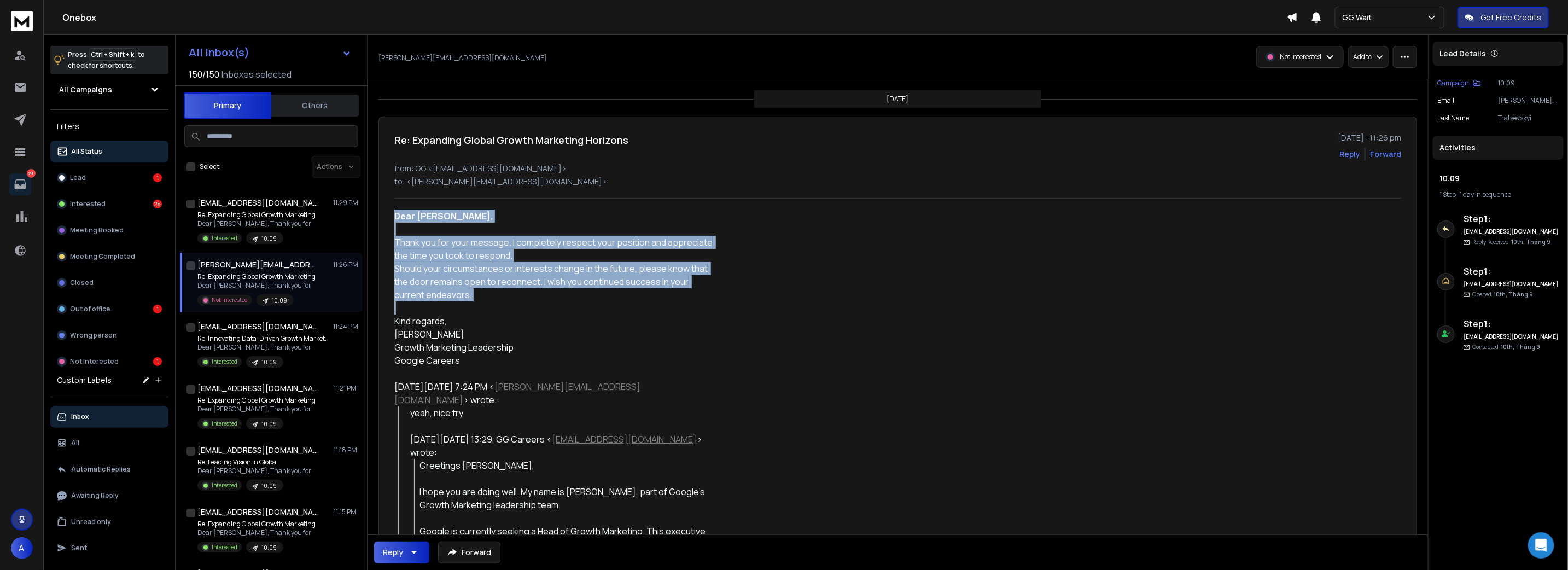
drag, startPoint x: 401, startPoint y: 227, endPoint x: 493, endPoint y: 304, distance: 120.0
click at [492, 304] on div "Dear Stanislav Tratsevskyi, Thank you for your message. I completely respect yo…" at bounding box center [558, 549] width 328 height 678
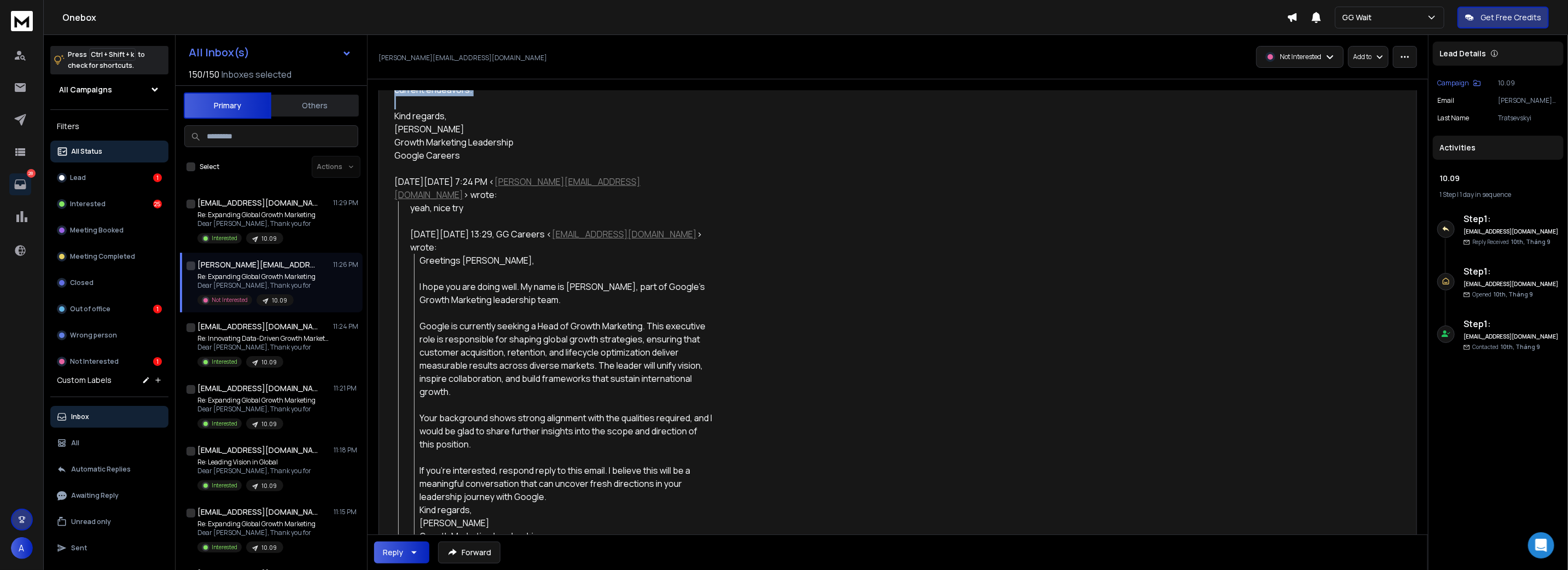
scroll to position [273, 0]
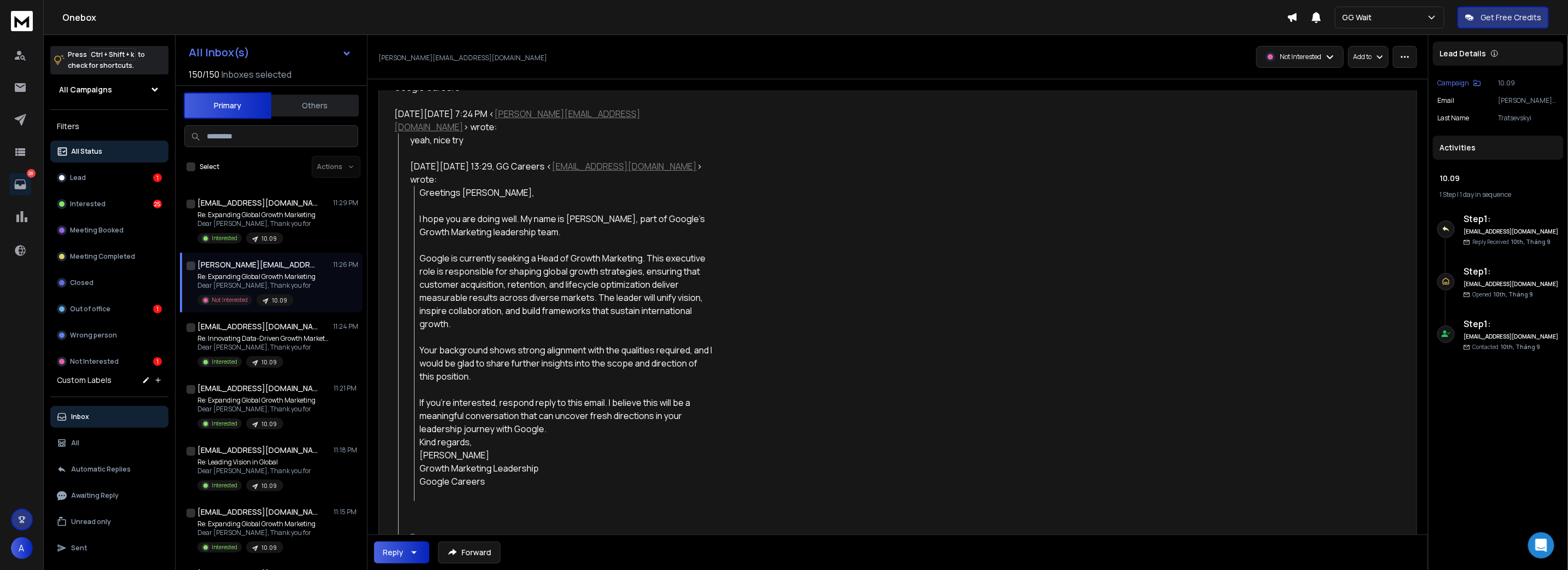
click at [467, 296] on div "Google is currently seeking a Head of Growth Marketing. This executive role is …" at bounding box center [566, 290] width 294 height 79
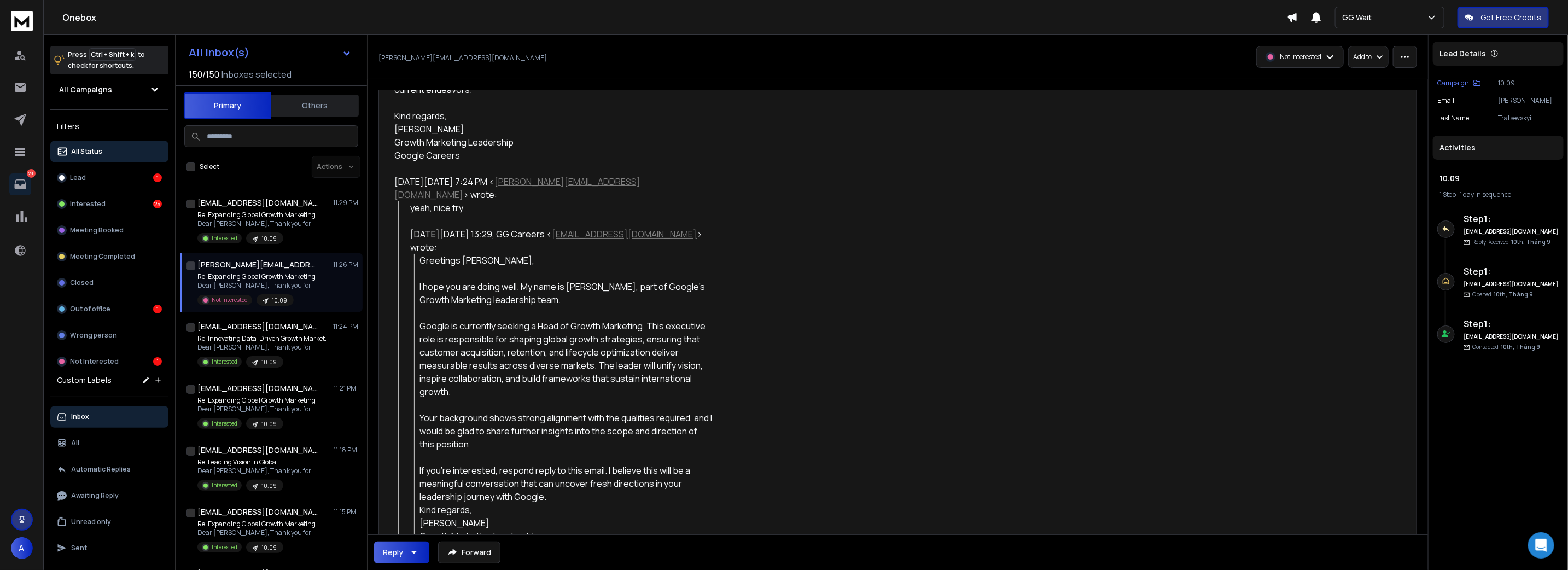
scroll to position [68, 0]
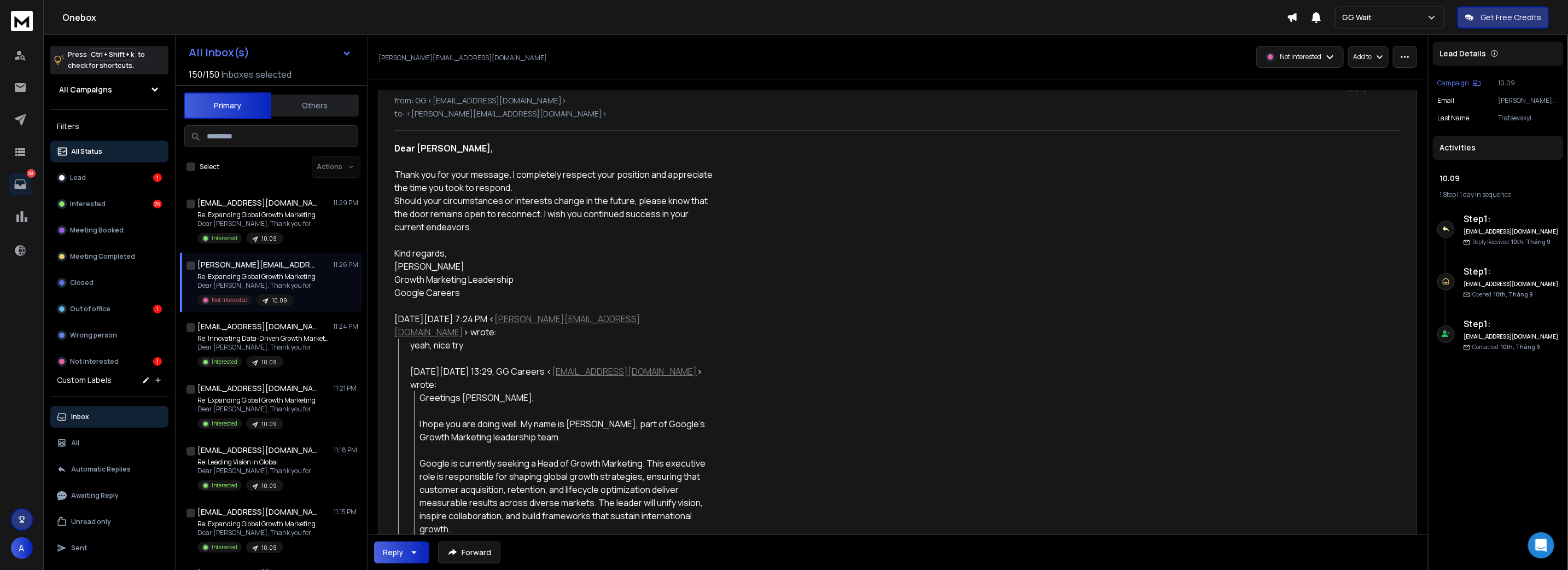
click at [463, 258] on div "Kind regards, Ava Robinson Growth Marketing Leadership Google Careers" at bounding box center [554, 273] width 320 height 52
drag, startPoint x: 465, startPoint y: 344, endPoint x: 410, endPoint y: 350, distance: 55.3
click at [411, 350] on div "yeah, nice try" at bounding box center [562, 345] width 304 height 13
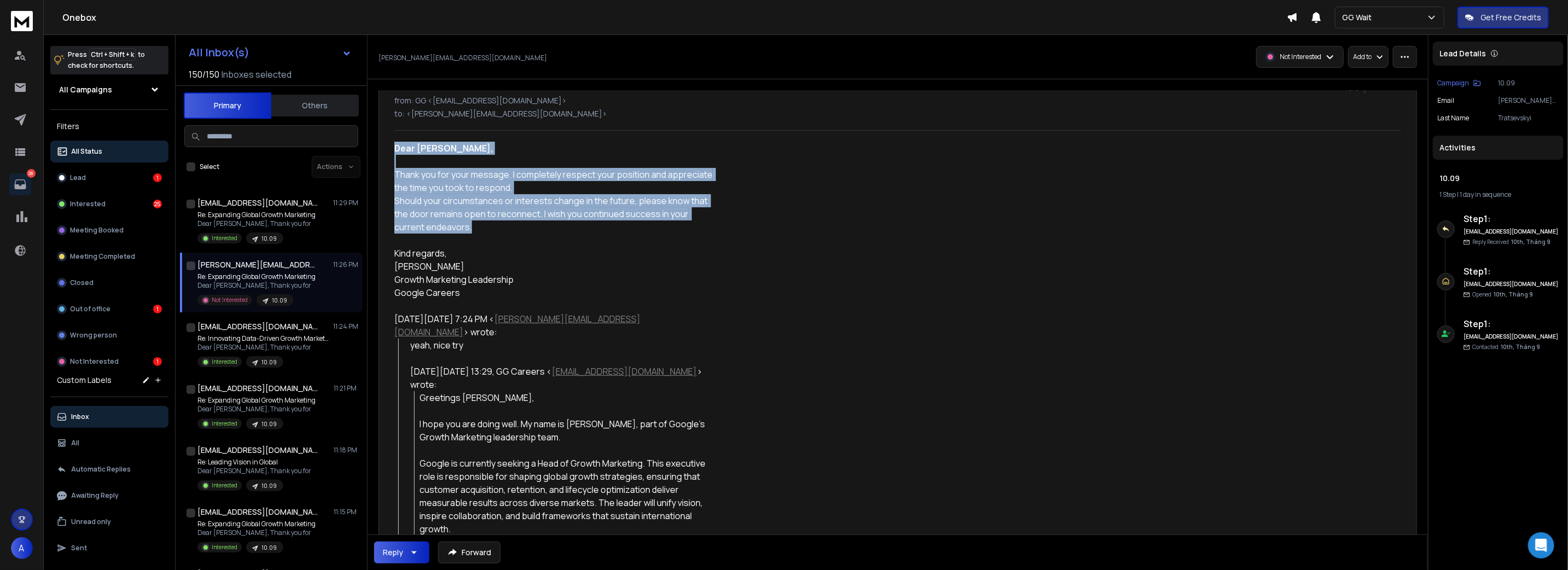
drag, startPoint x: 394, startPoint y: 147, endPoint x: 477, endPoint y: 230, distance: 117.4
click at [477, 230] on div "Dear Stanislav Tratsevskyi, Thank you for your message. I completely respect yo…" at bounding box center [558, 481] width 328 height 678
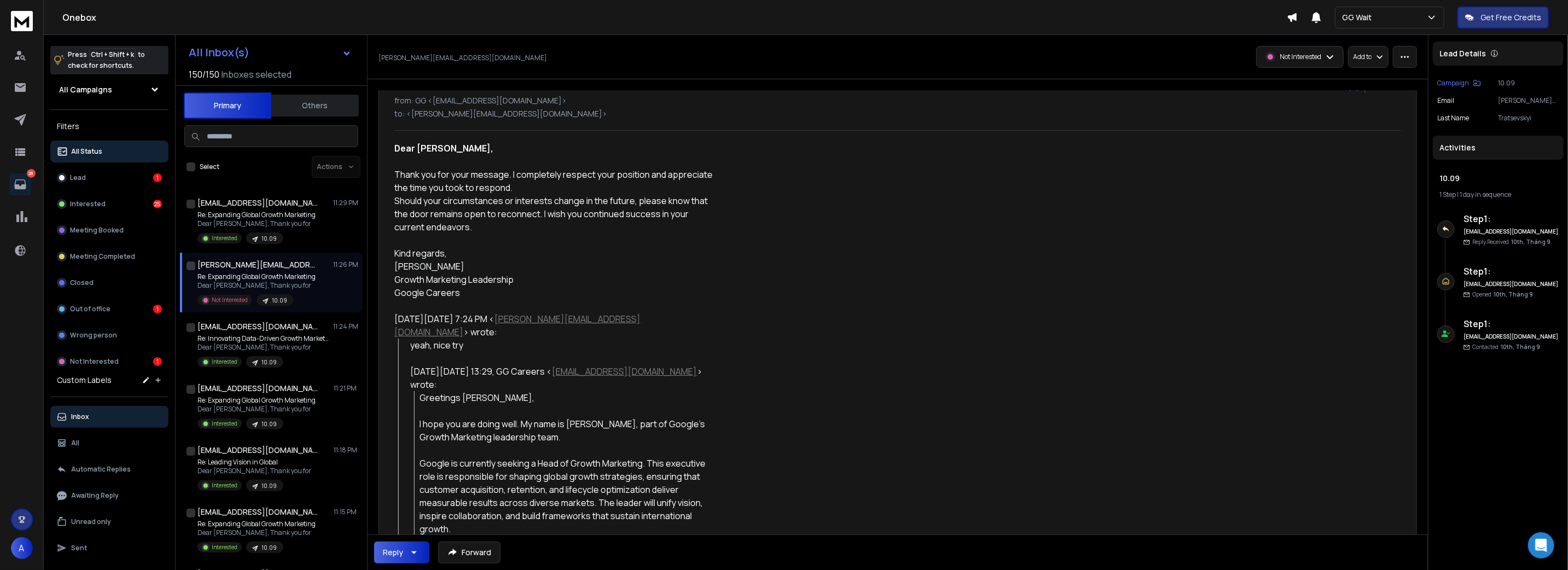
click at [315, 278] on p "Re: Expanding Global Growth Marketing" at bounding box center [256, 276] width 118 height 9
click at [275, 337] on p "Re: Innovating Data-Driven Growth Marketing" at bounding box center [263, 339] width 131 height 9
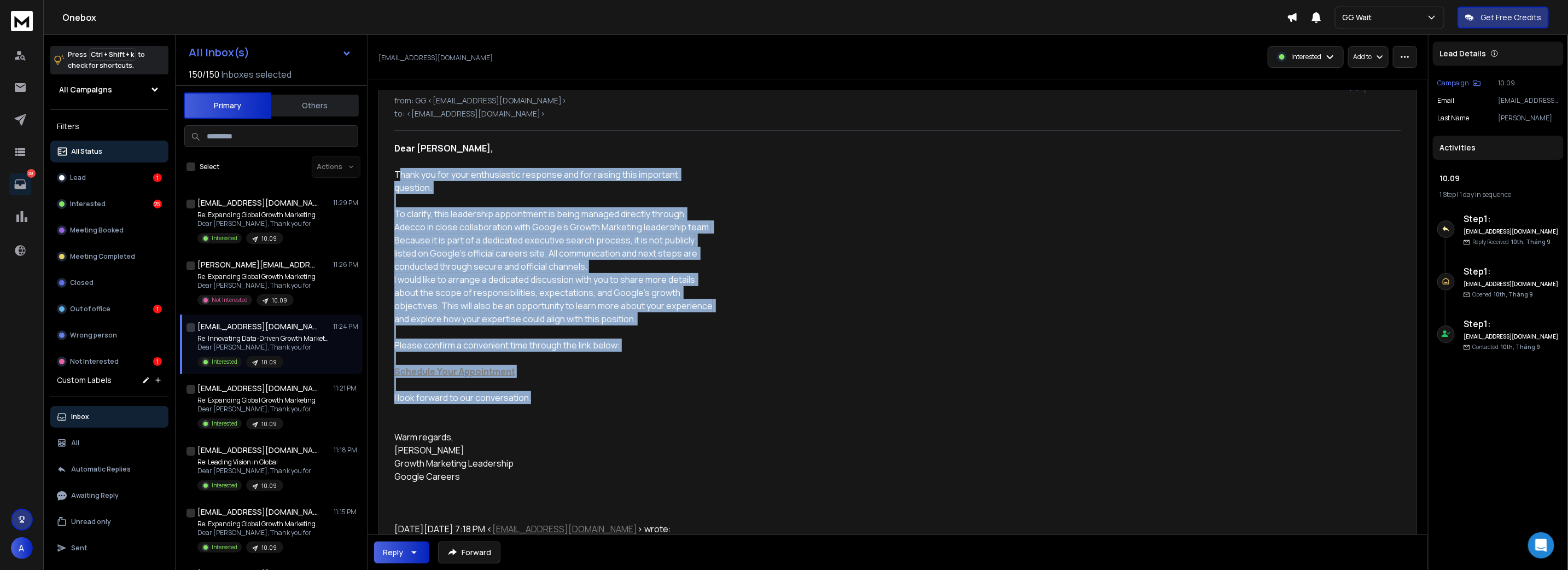
drag, startPoint x: 396, startPoint y: 172, endPoint x: 541, endPoint y: 401, distance: 271.0
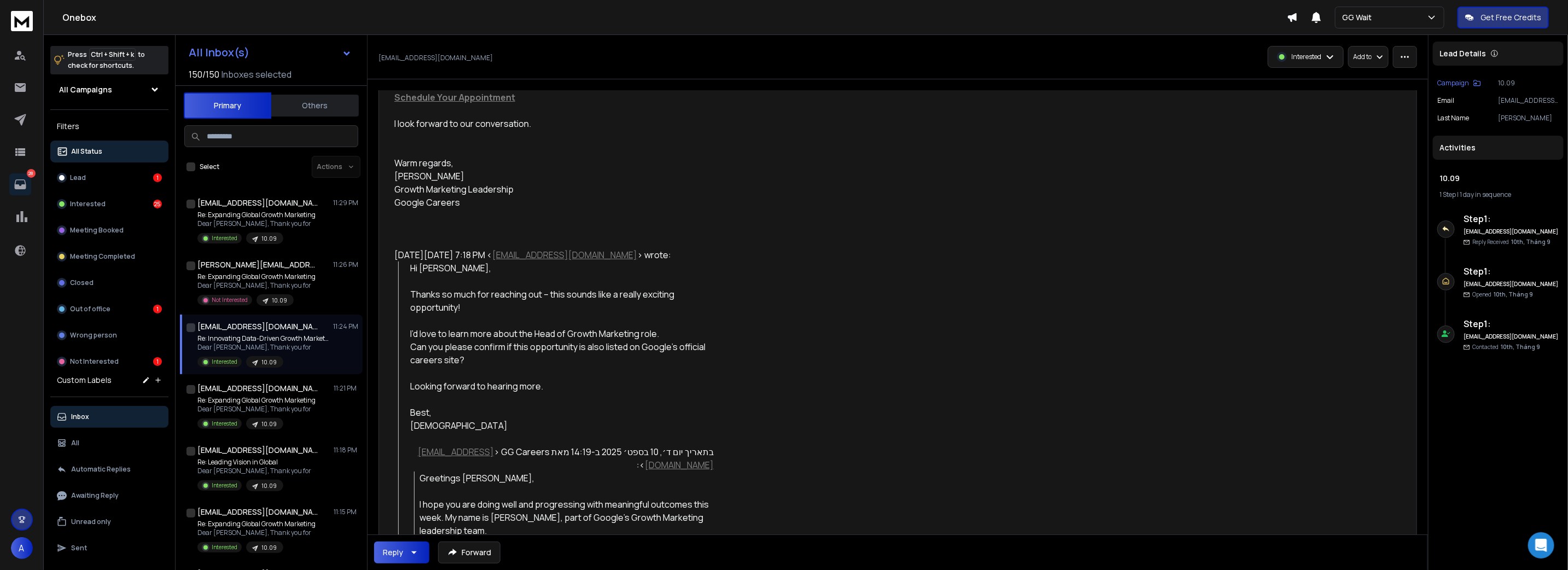
scroll to position [410, 0]
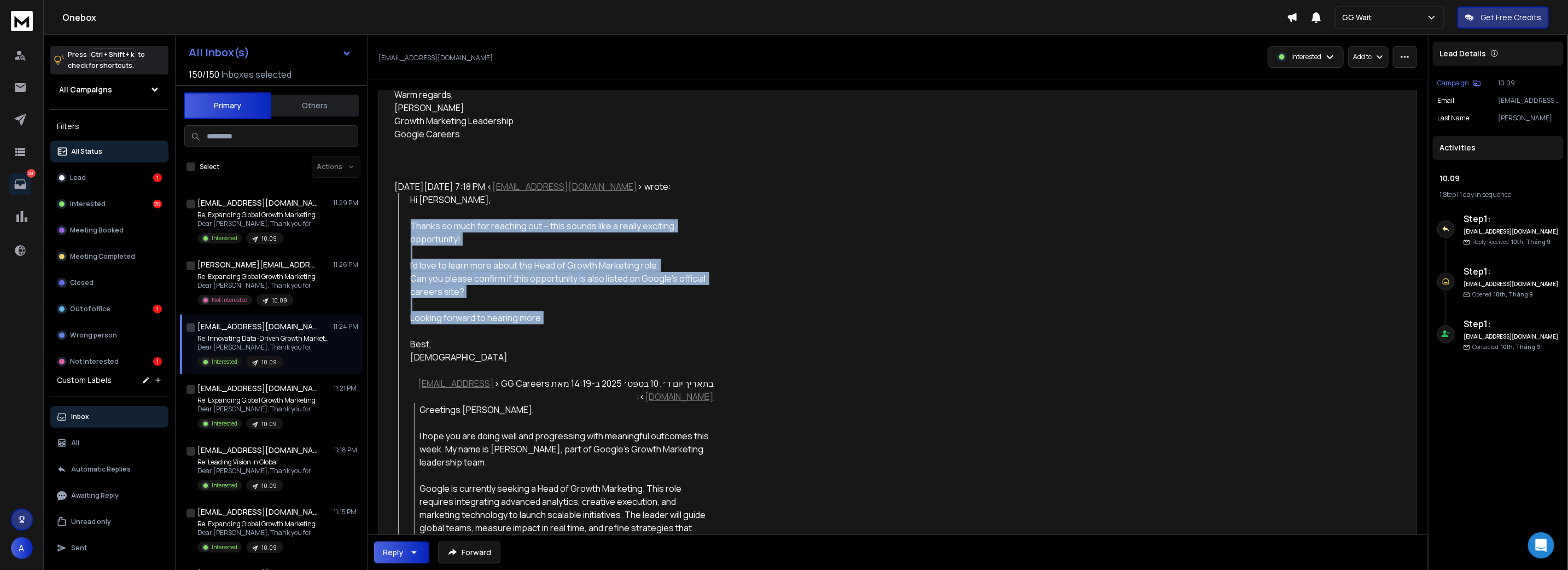
drag, startPoint x: 411, startPoint y: 227, endPoint x: 550, endPoint y: 314, distance: 164.0
click at [550, 314] on div "Hi Maya, Thanks so much for reaching out – this sounds like a really exciting o…" at bounding box center [562, 278] width 304 height 171
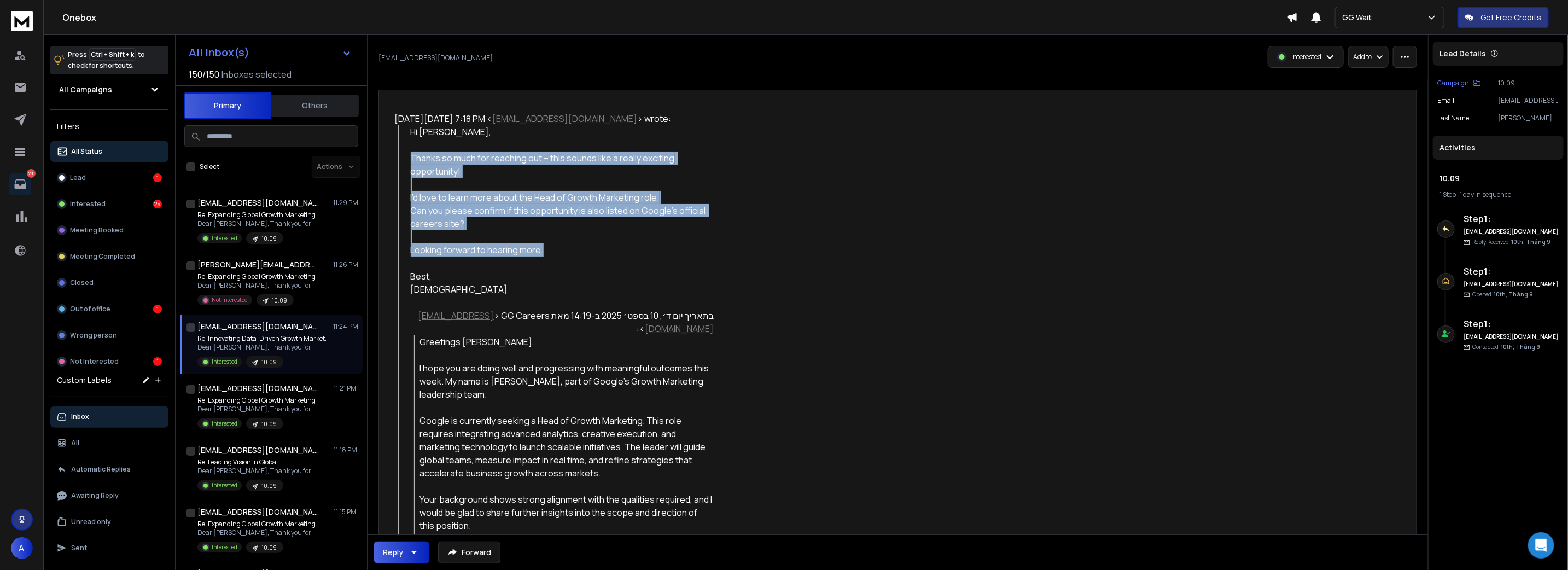
scroll to position [547, 0]
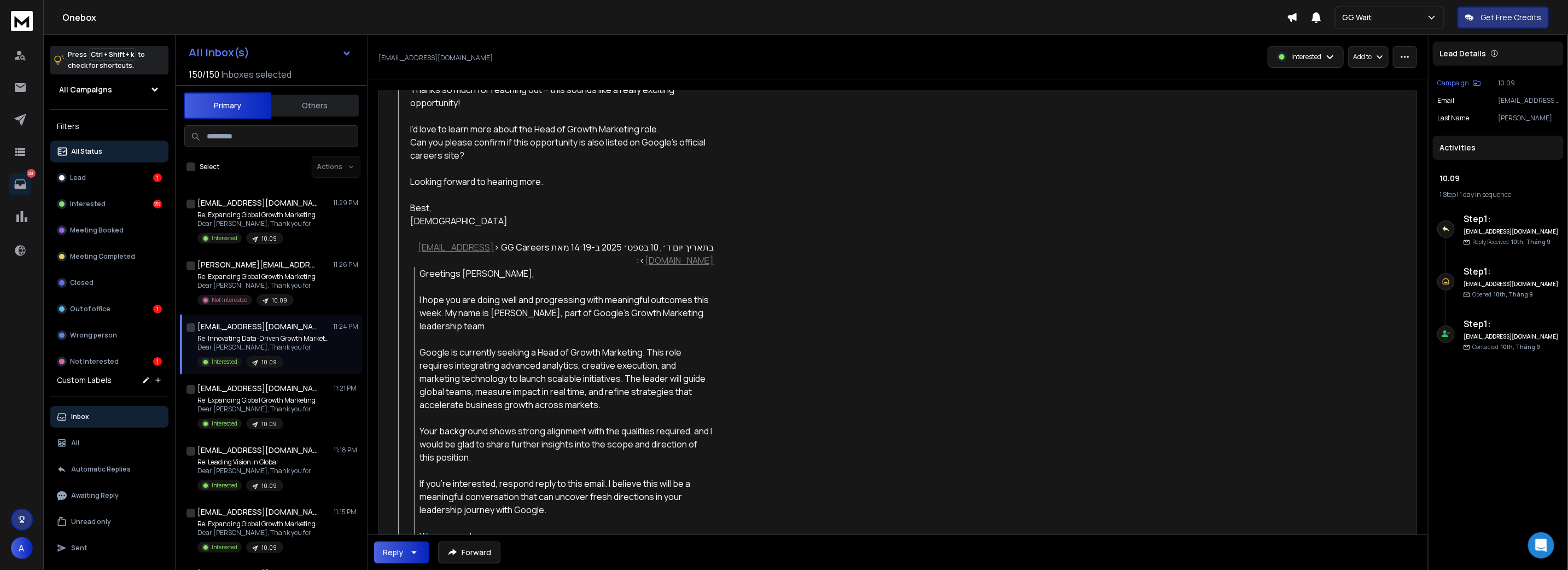
click at [280, 348] on p "Dear Shiran Kalma, Thank you for" at bounding box center [263, 347] width 131 height 9
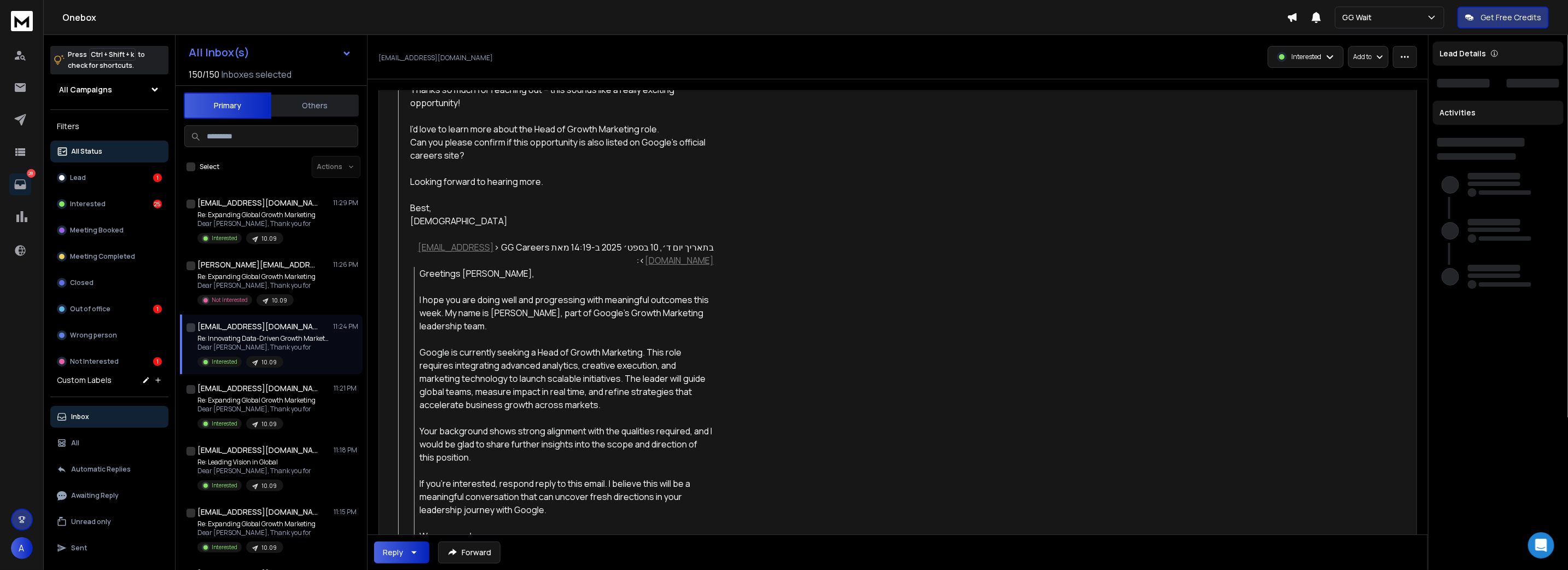
scroll to position [68, 0]
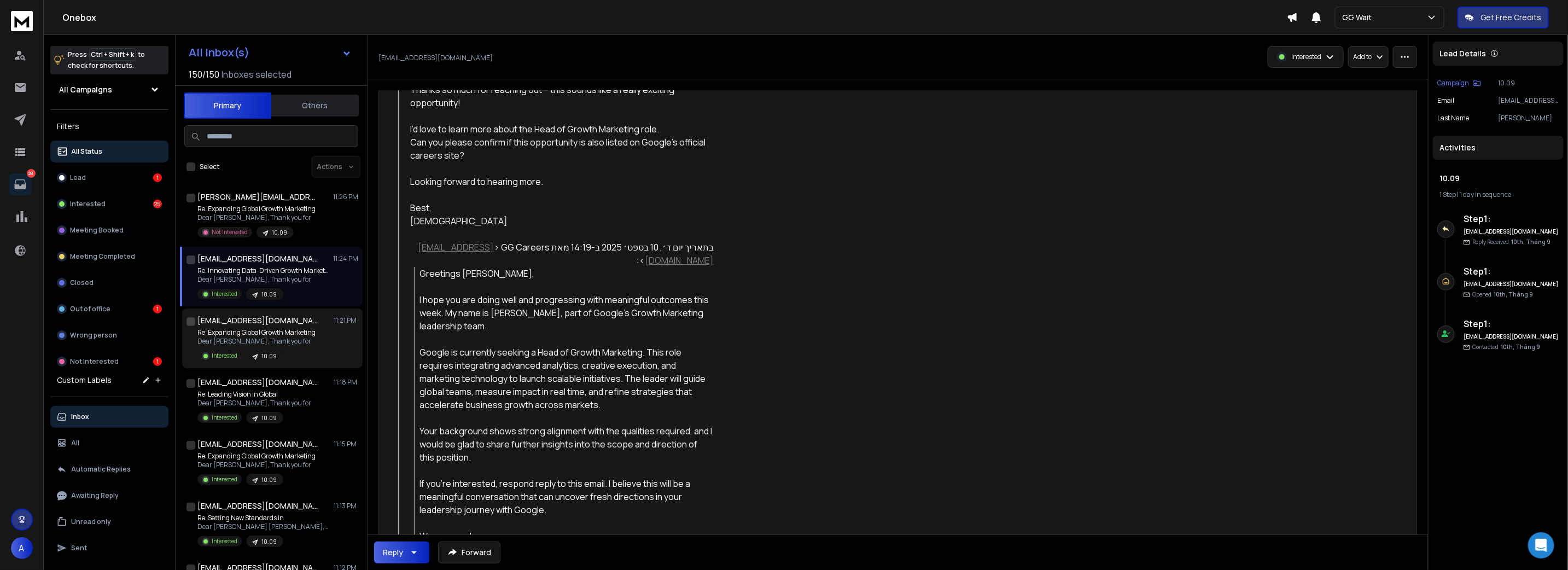
click at [262, 334] on p "Re: Expanding Global Growth Marketing" at bounding box center [256, 332] width 118 height 9
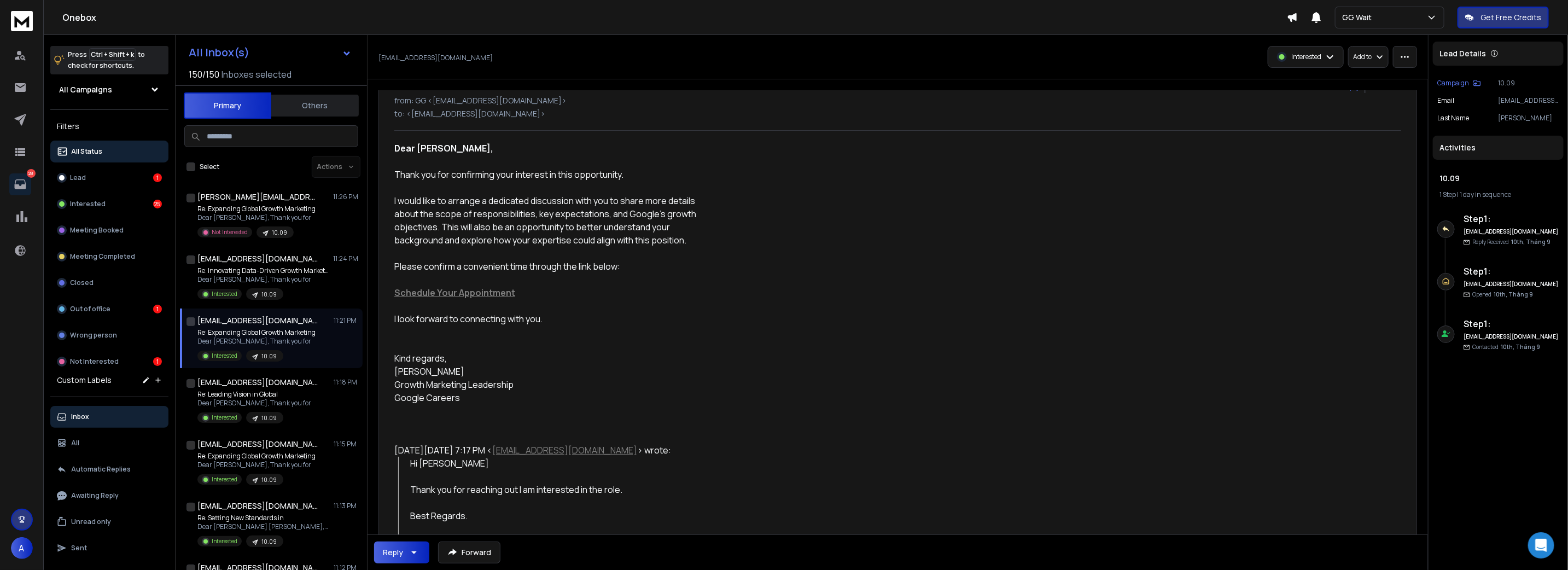
scroll to position [136, 0]
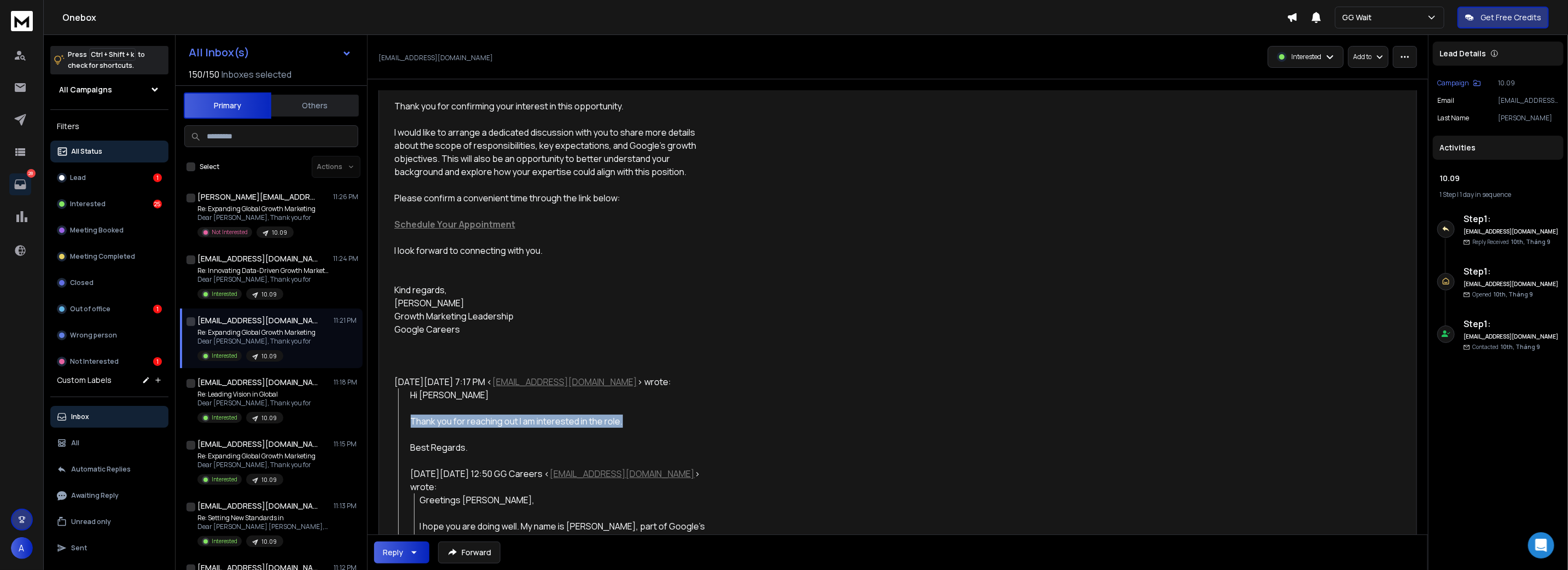
drag, startPoint x: 633, startPoint y: 431, endPoint x: 410, endPoint y: 438, distance: 223.1
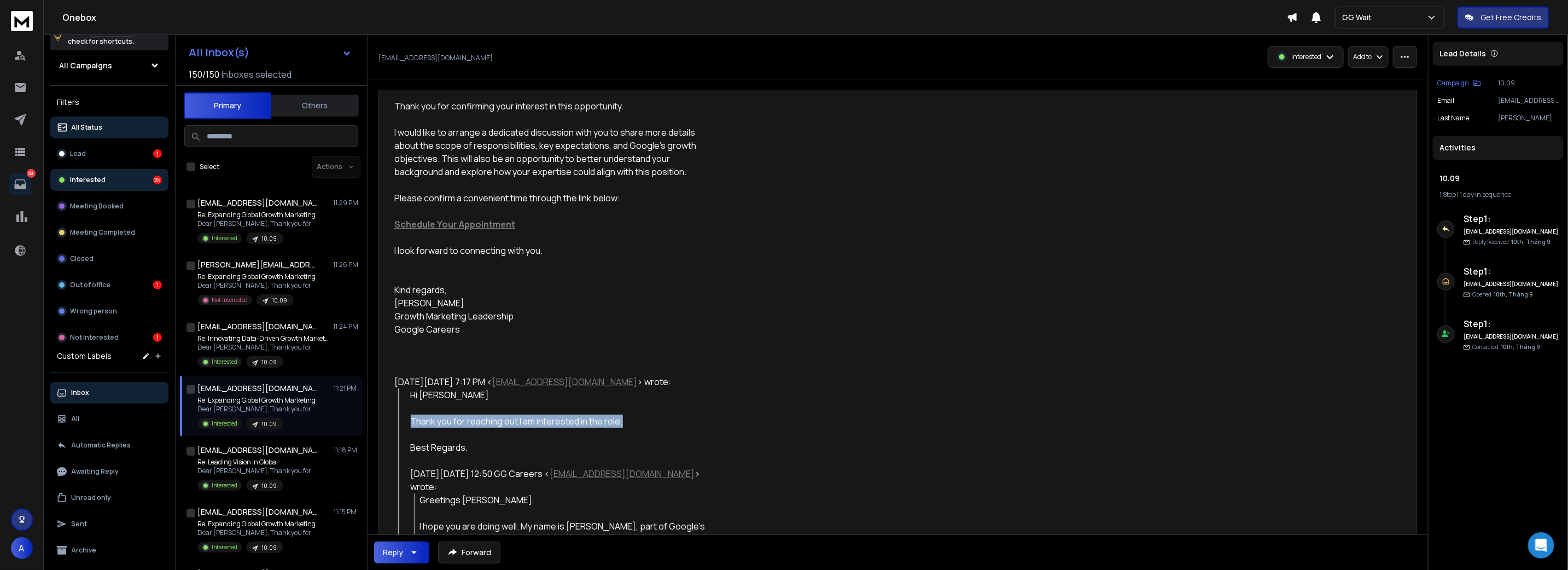
scroll to position [0, 0]
